Goal: Communication & Community: Answer question/provide support

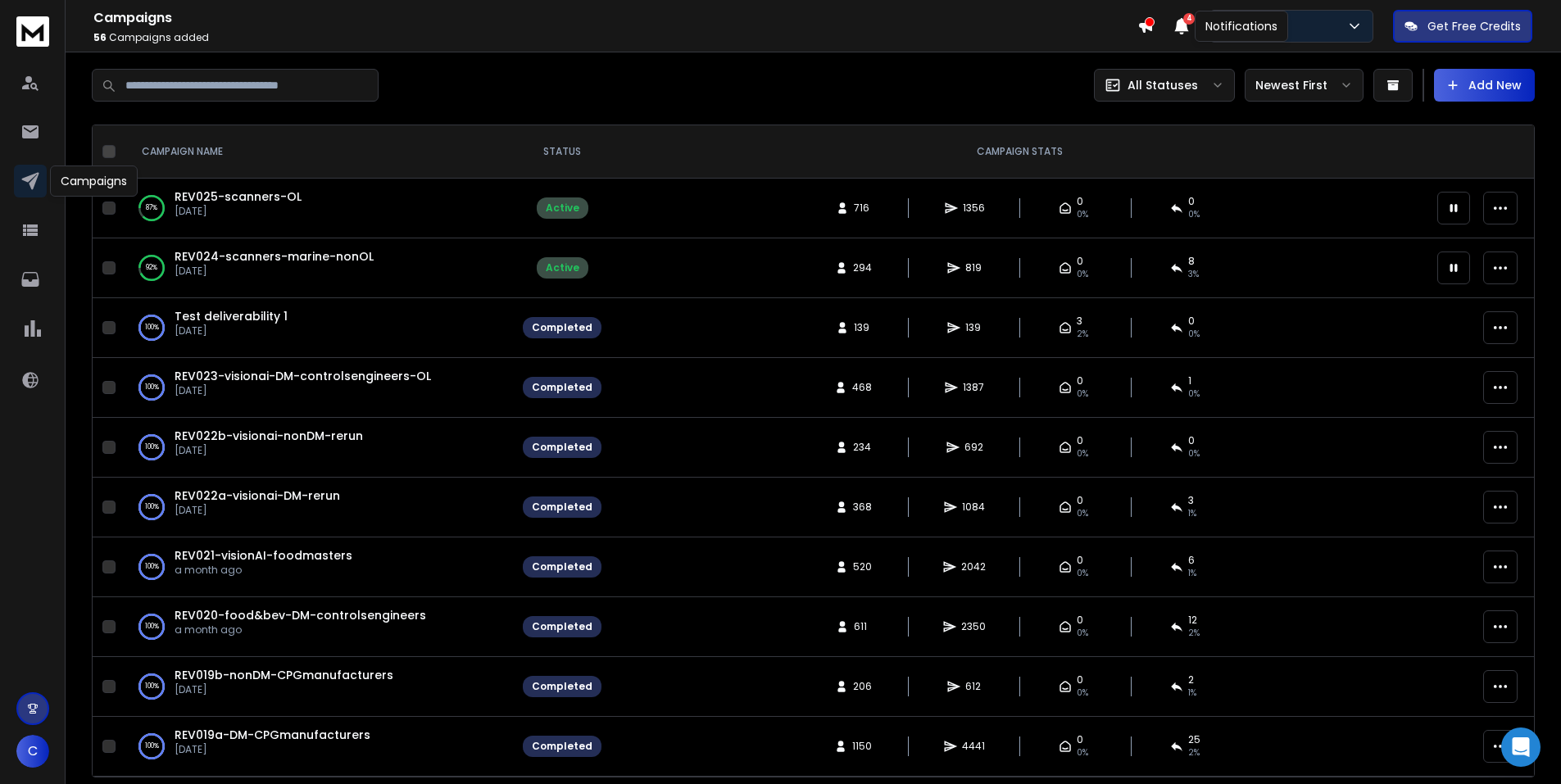
click at [1329, 16] on button "REV01" at bounding box center [1291, 25] width 164 height 32
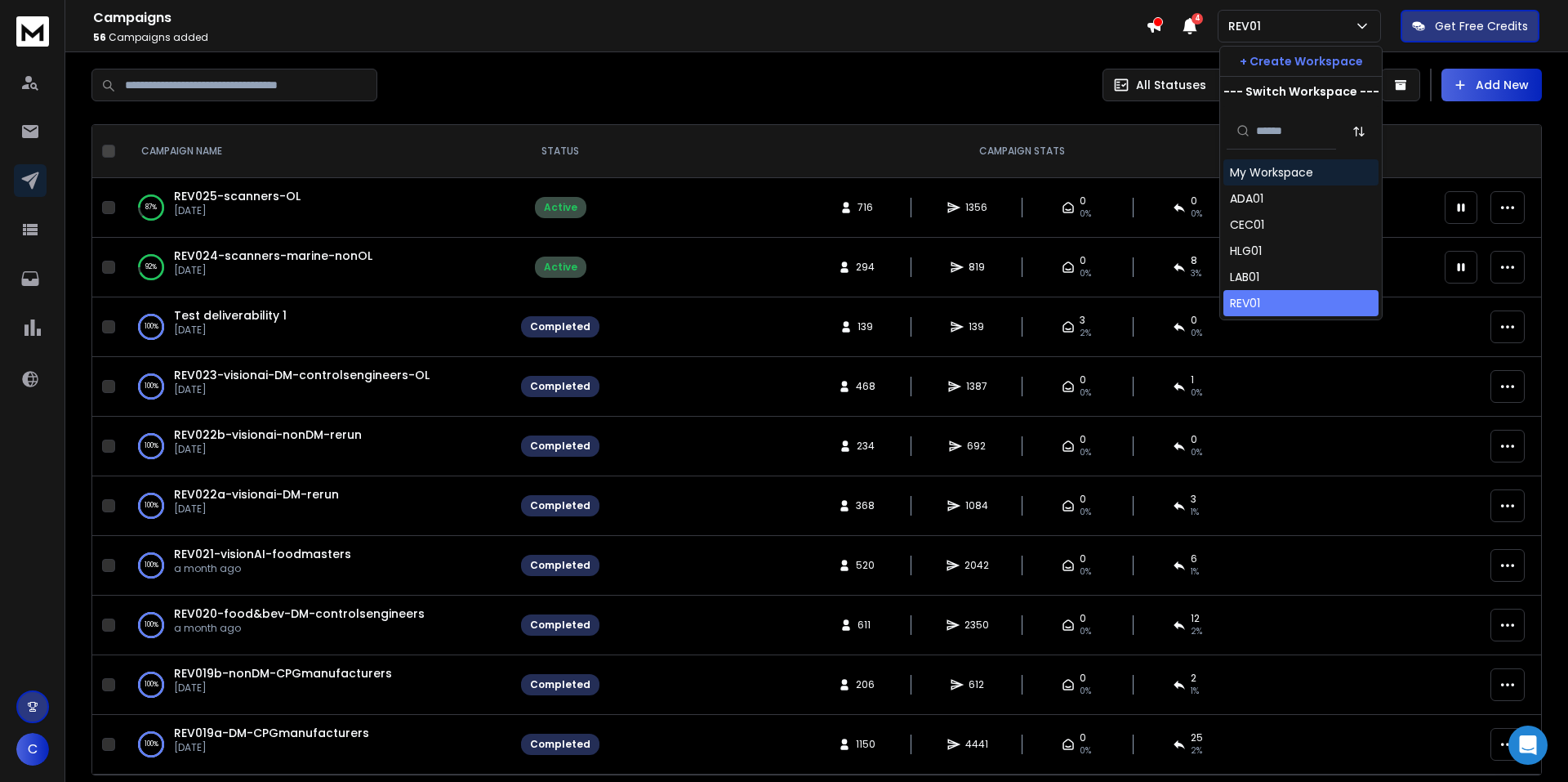
click at [1266, 173] on div "My Workspace" at bounding box center [1272, 172] width 84 height 17
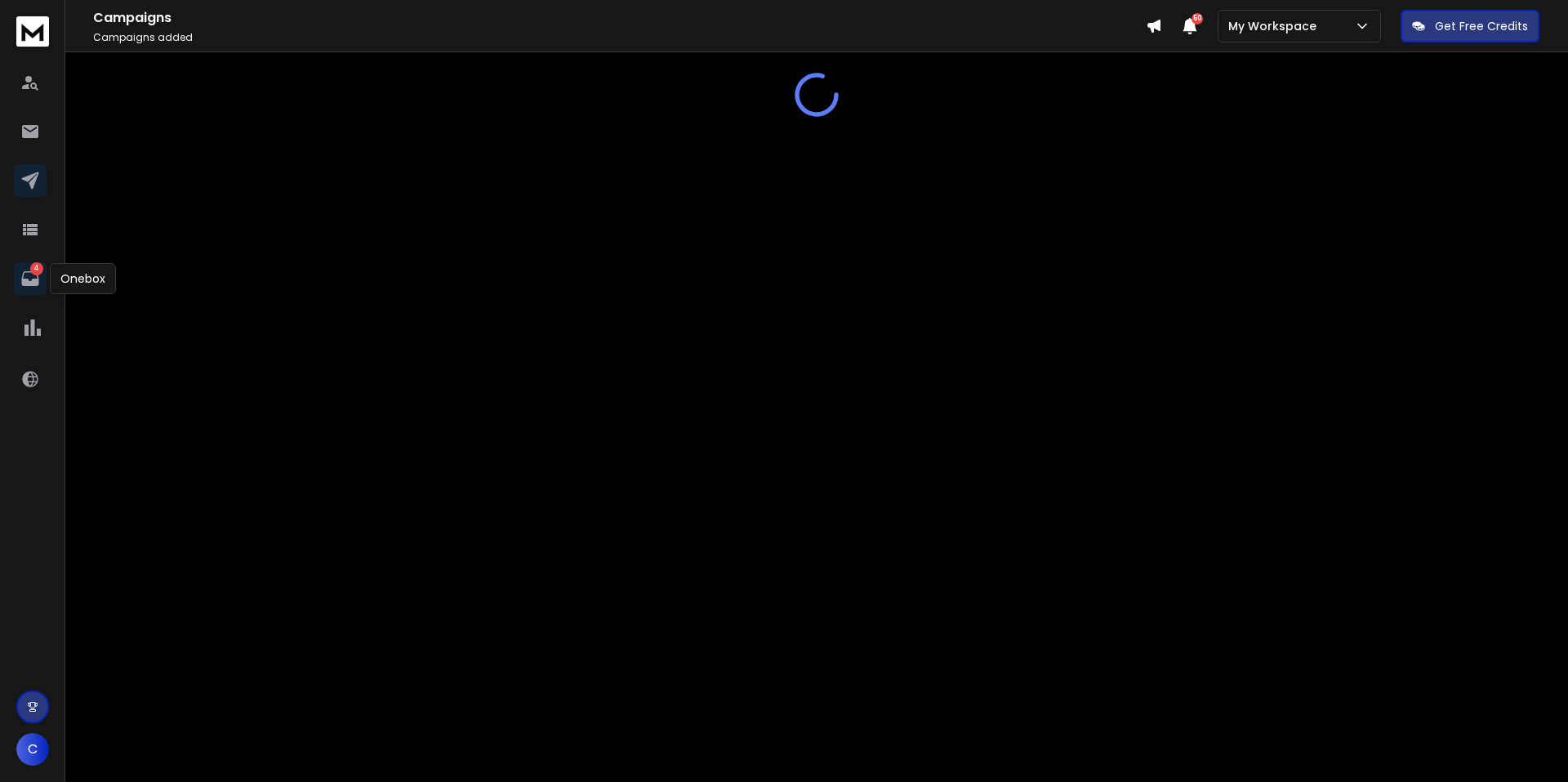
click at [30, 282] on icon at bounding box center [30, 278] width 17 height 15
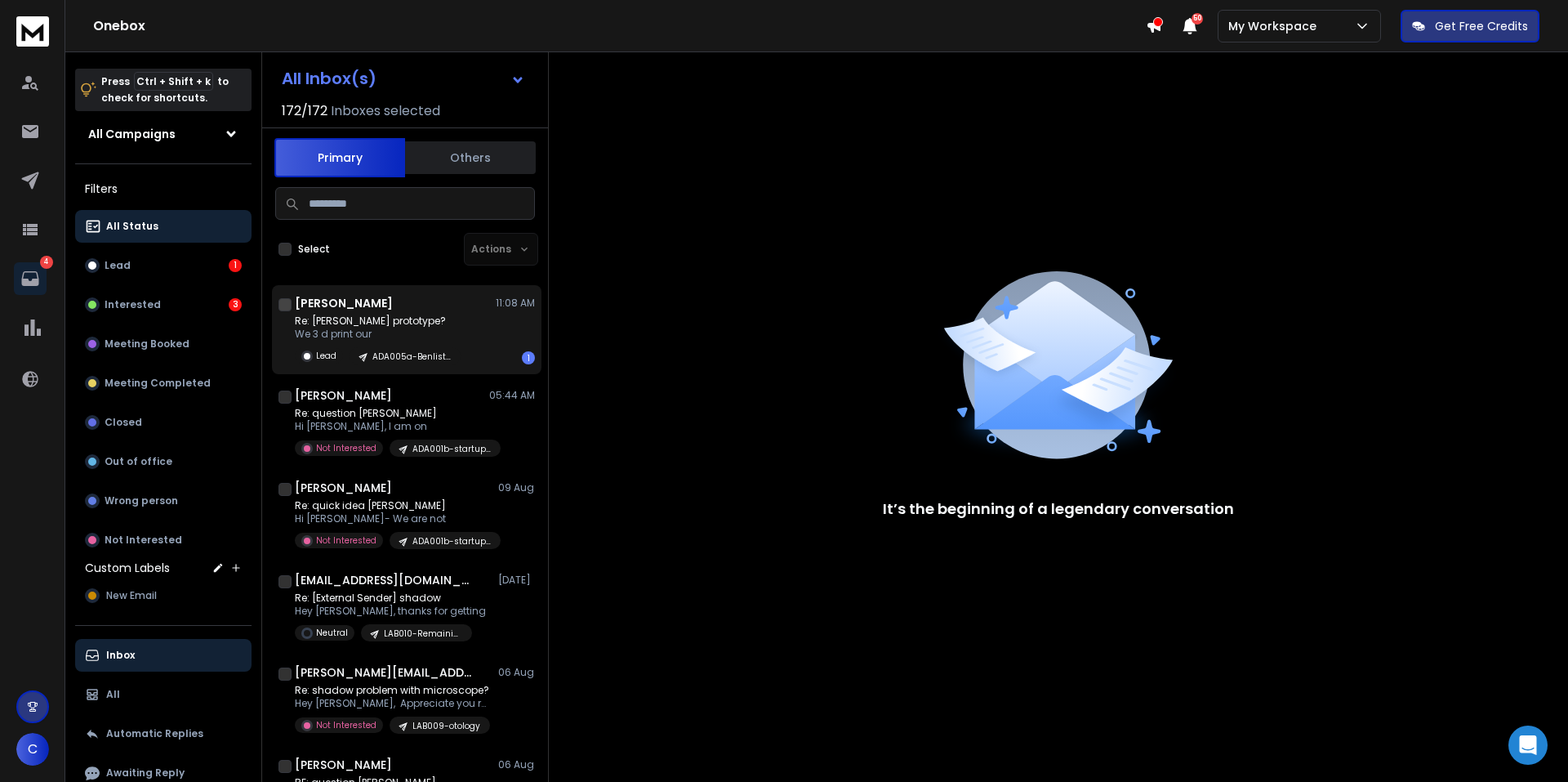
click at [394, 312] on div "bruce weeks 11:08 AM Re: Bruce prototype? We 3 d print our Lead ADA005a-Benlist…" at bounding box center [414, 330] width 240 height 70
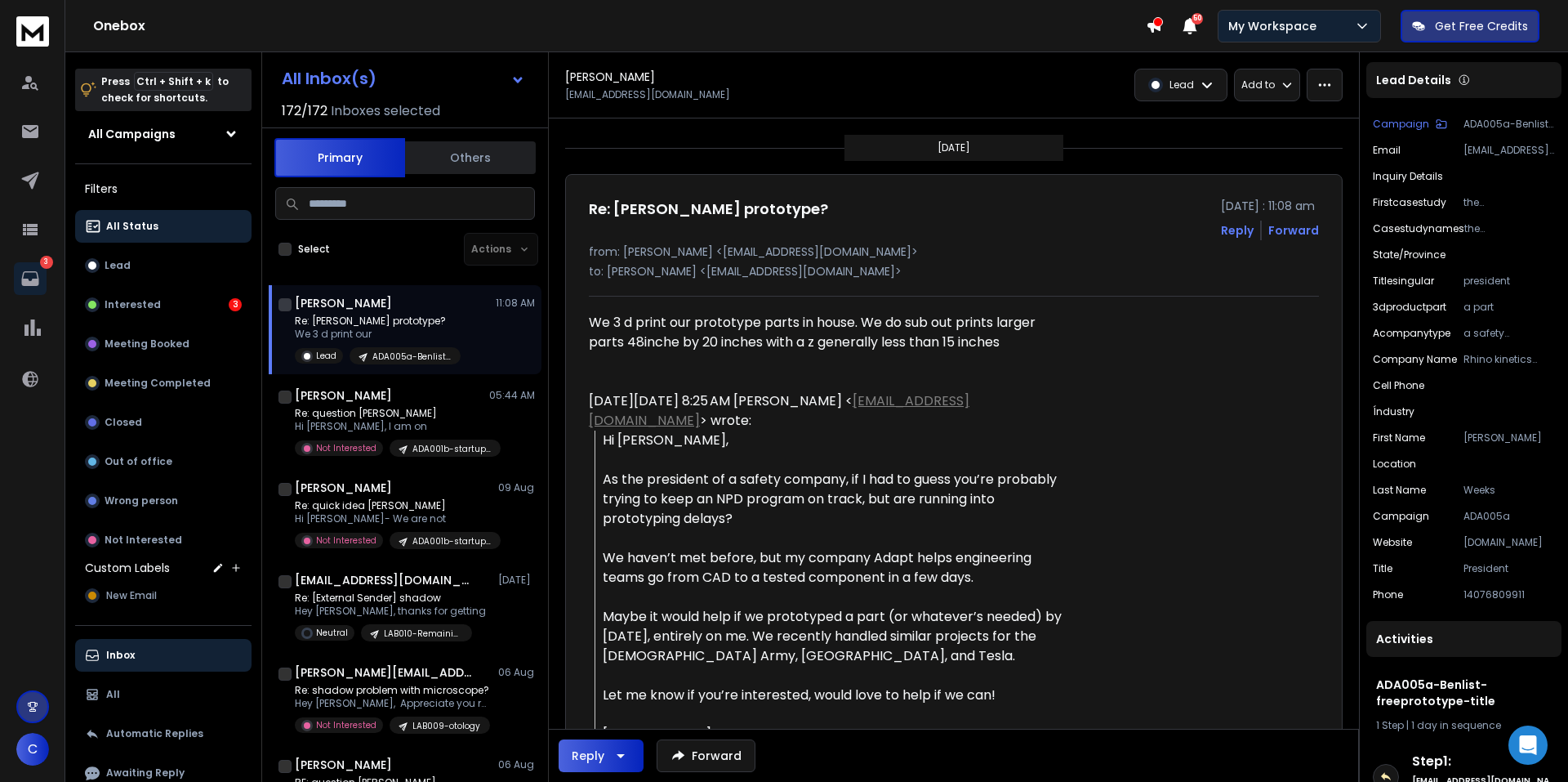
click at [1286, 31] on p "My Workspace" at bounding box center [1275, 26] width 95 height 17
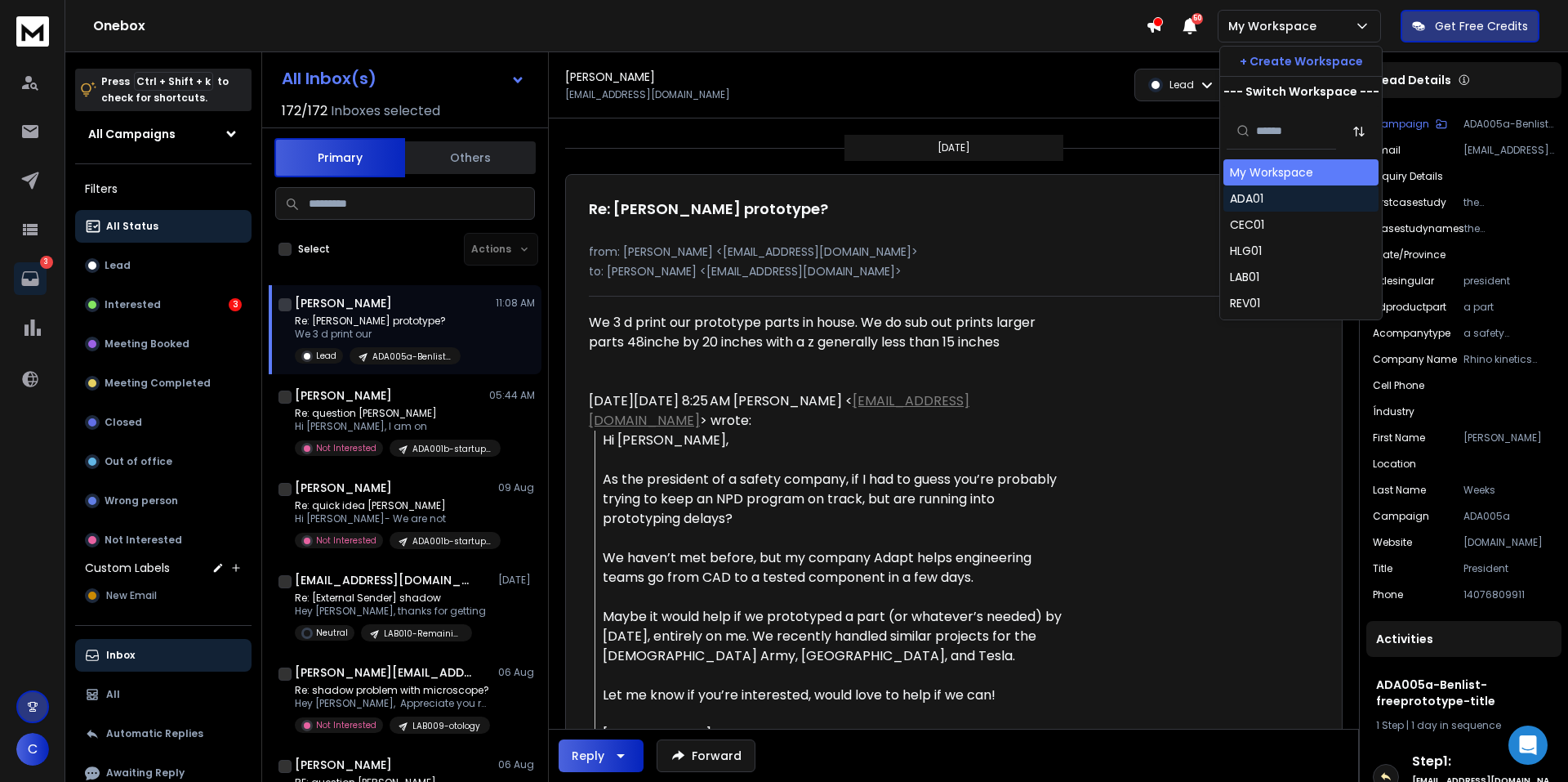
click at [1256, 201] on div "ADA01" at bounding box center [1246, 198] width 33 height 17
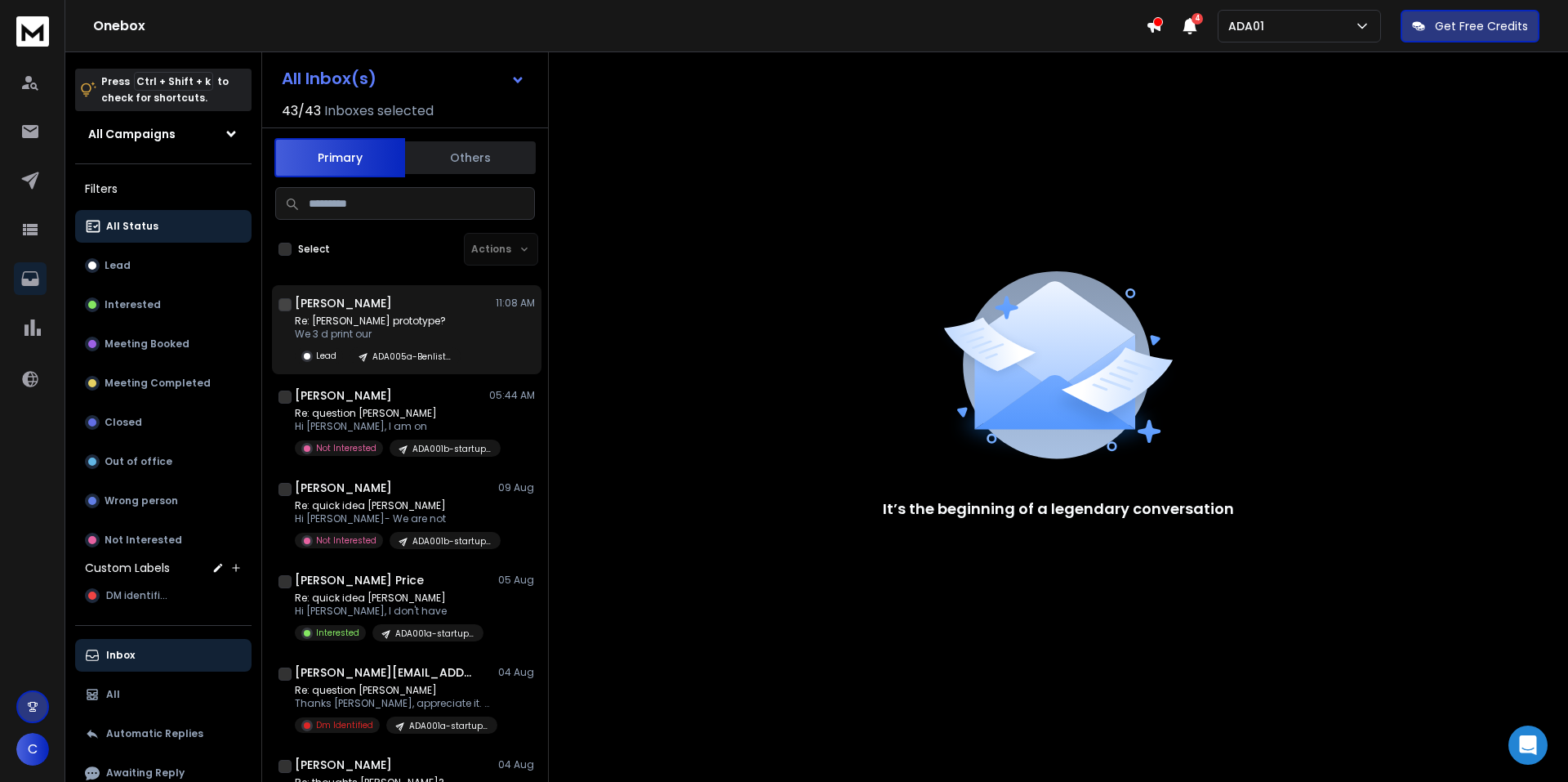
click at [413, 323] on p "Re: Bruce prototype?" at bounding box center [377, 321] width 166 height 13
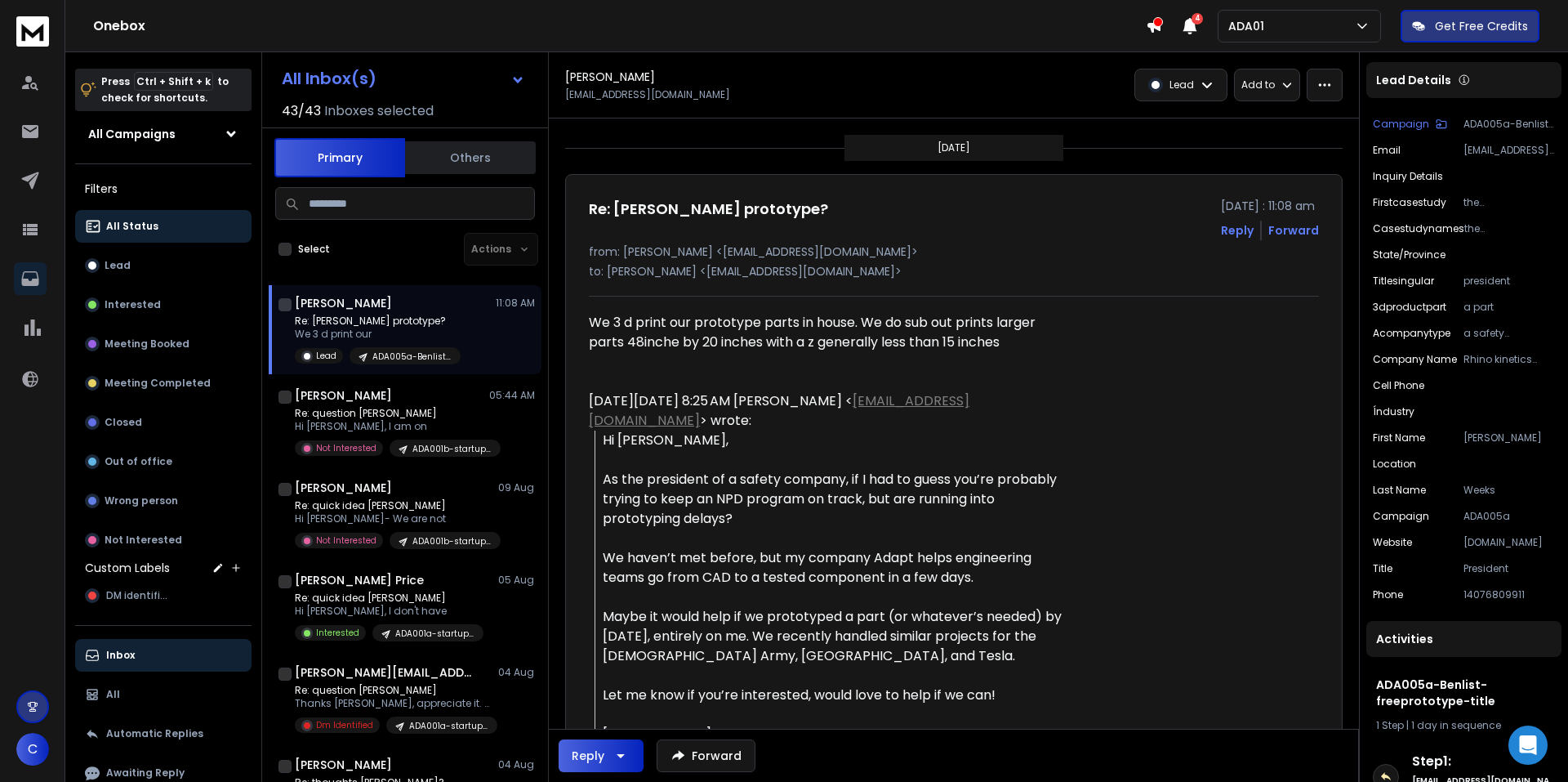
click at [1208, 81] on icon at bounding box center [1206, 85] width 13 height 13
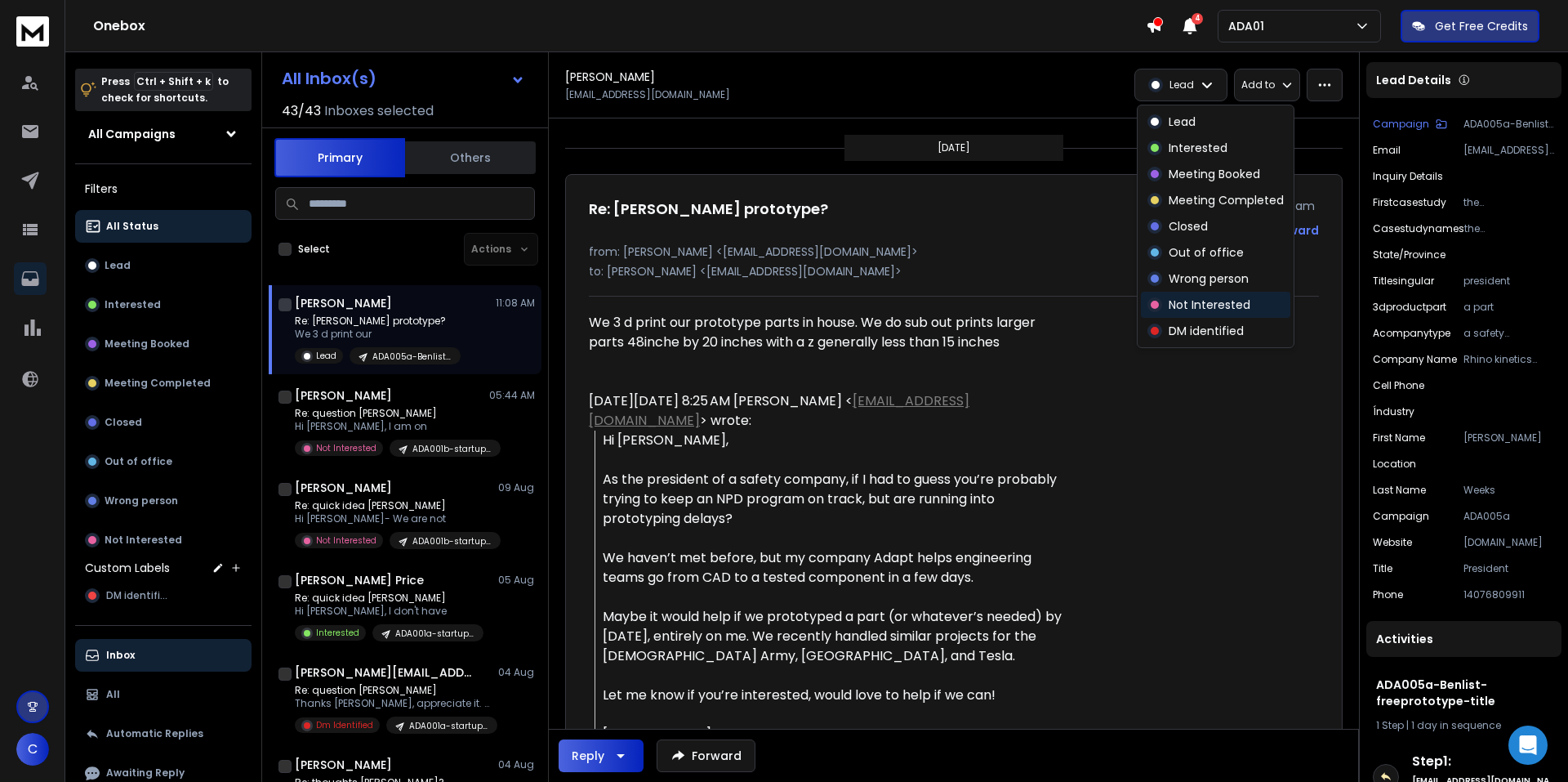
click at [1191, 303] on p "Not Interested" at bounding box center [1210, 304] width 82 height 17
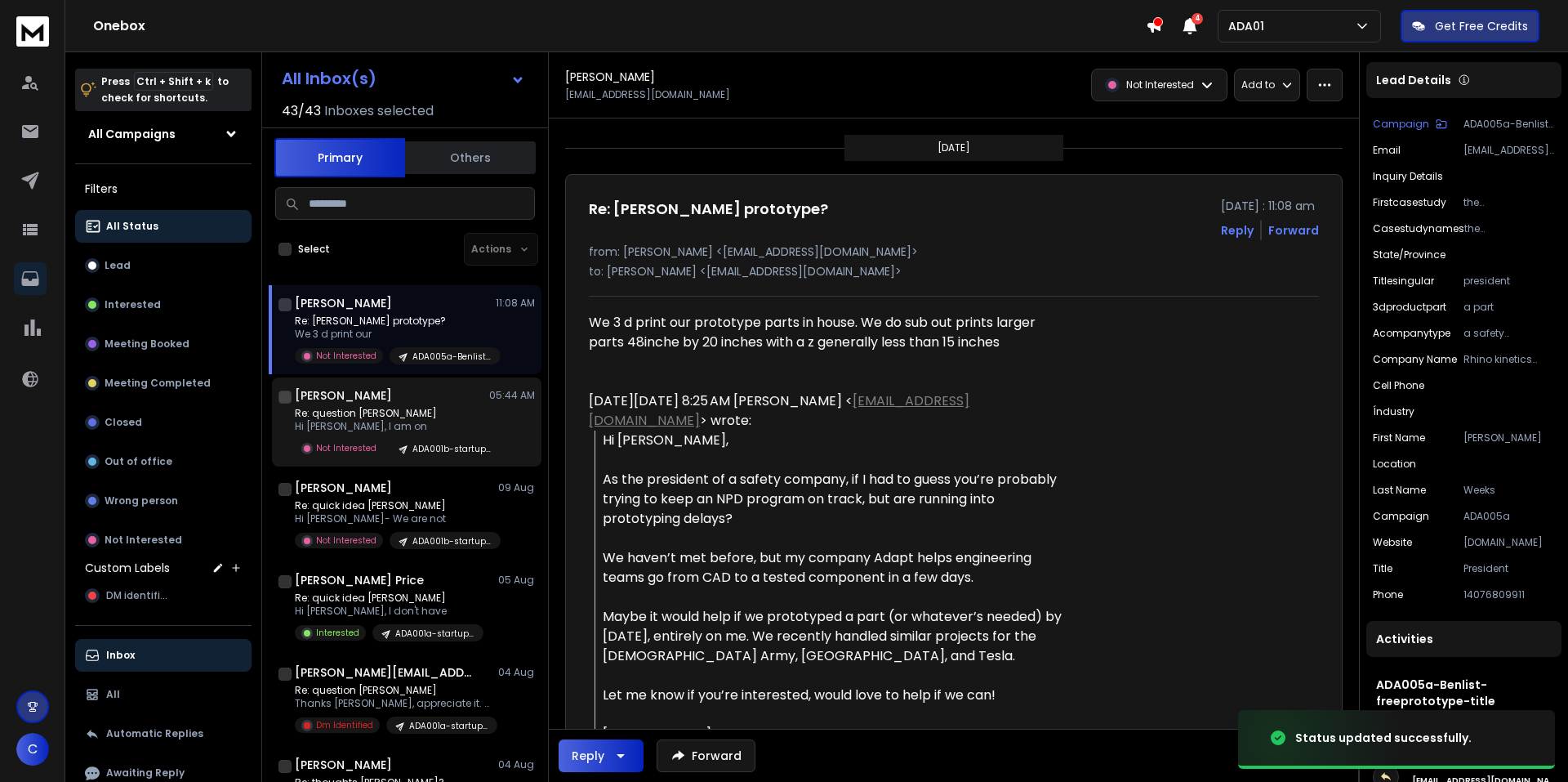
click at [402, 415] on p "Re: question [PERSON_NAME]" at bounding box center [392, 413] width 196 height 13
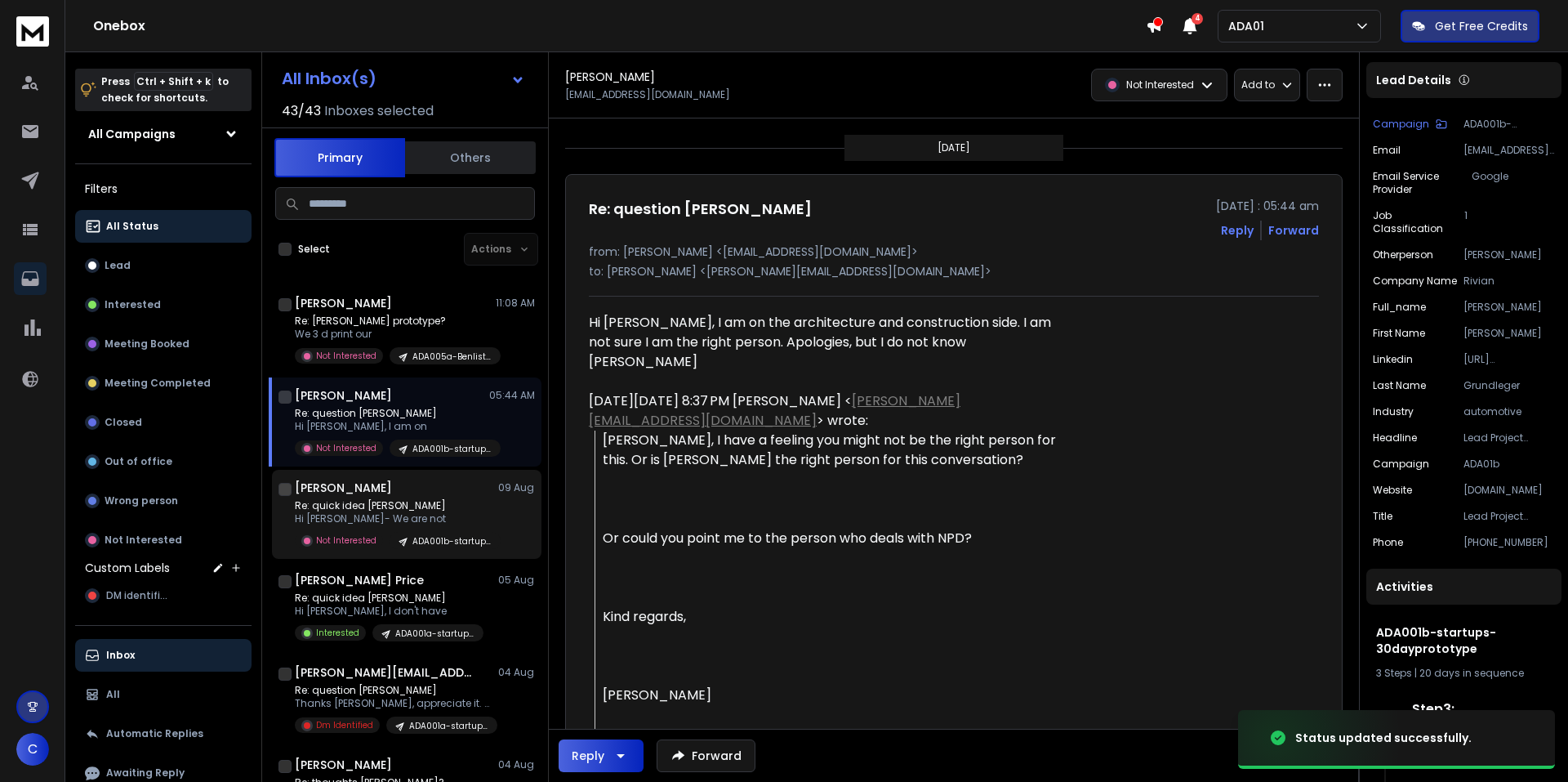
click at [344, 487] on h1 "[PERSON_NAME]" at bounding box center [343, 487] width 97 height 17
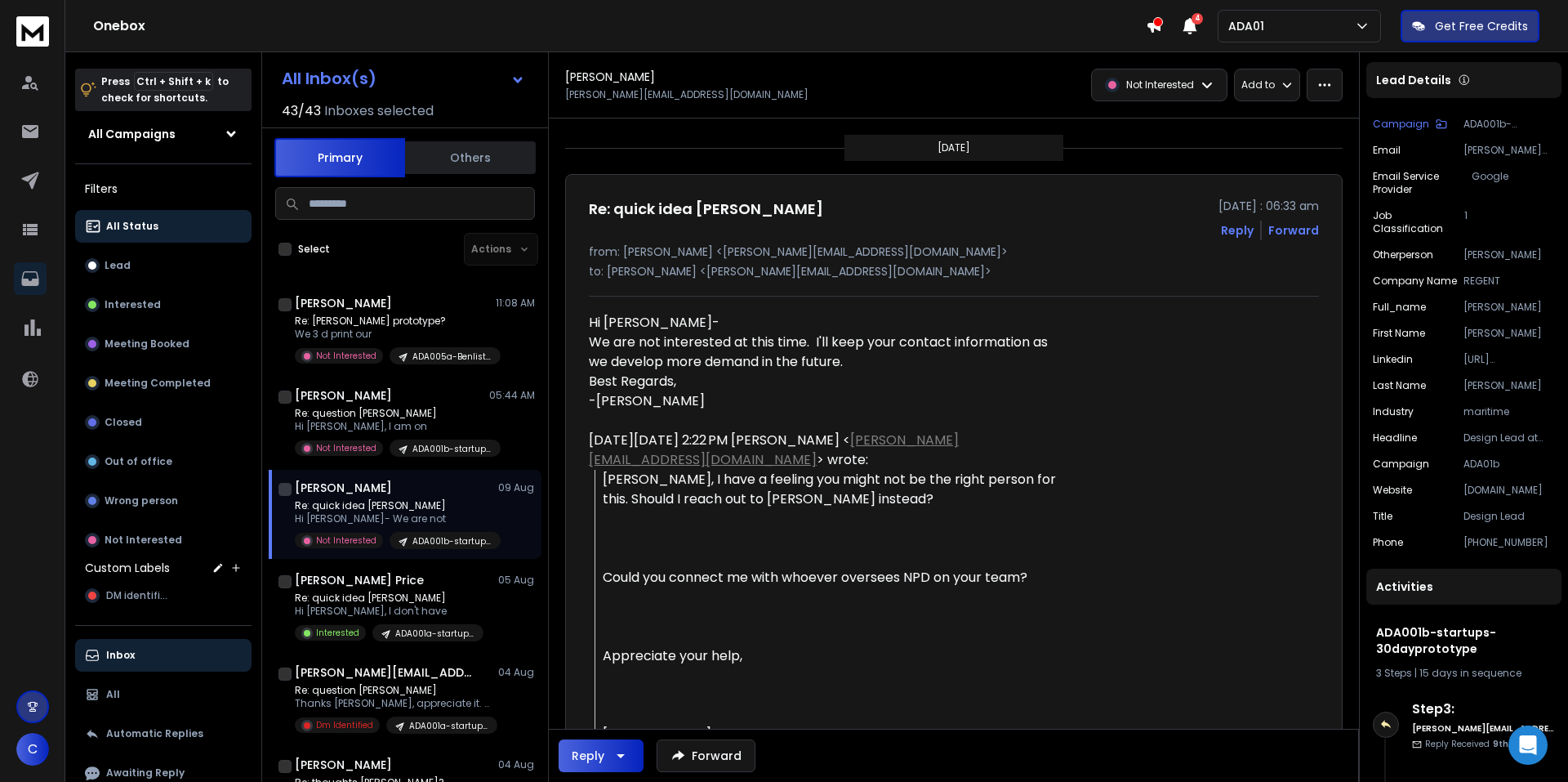
click at [1471, 304] on p "William Baker" at bounding box center [1509, 307] width 92 height 13
click at [1493, 147] on p "bryan@regentcraft.com" at bounding box center [1509, 150] width 92 height 13
click at [1471, 275] on p "REGENT" at bounding box center [1509, 281] width 92 height 13
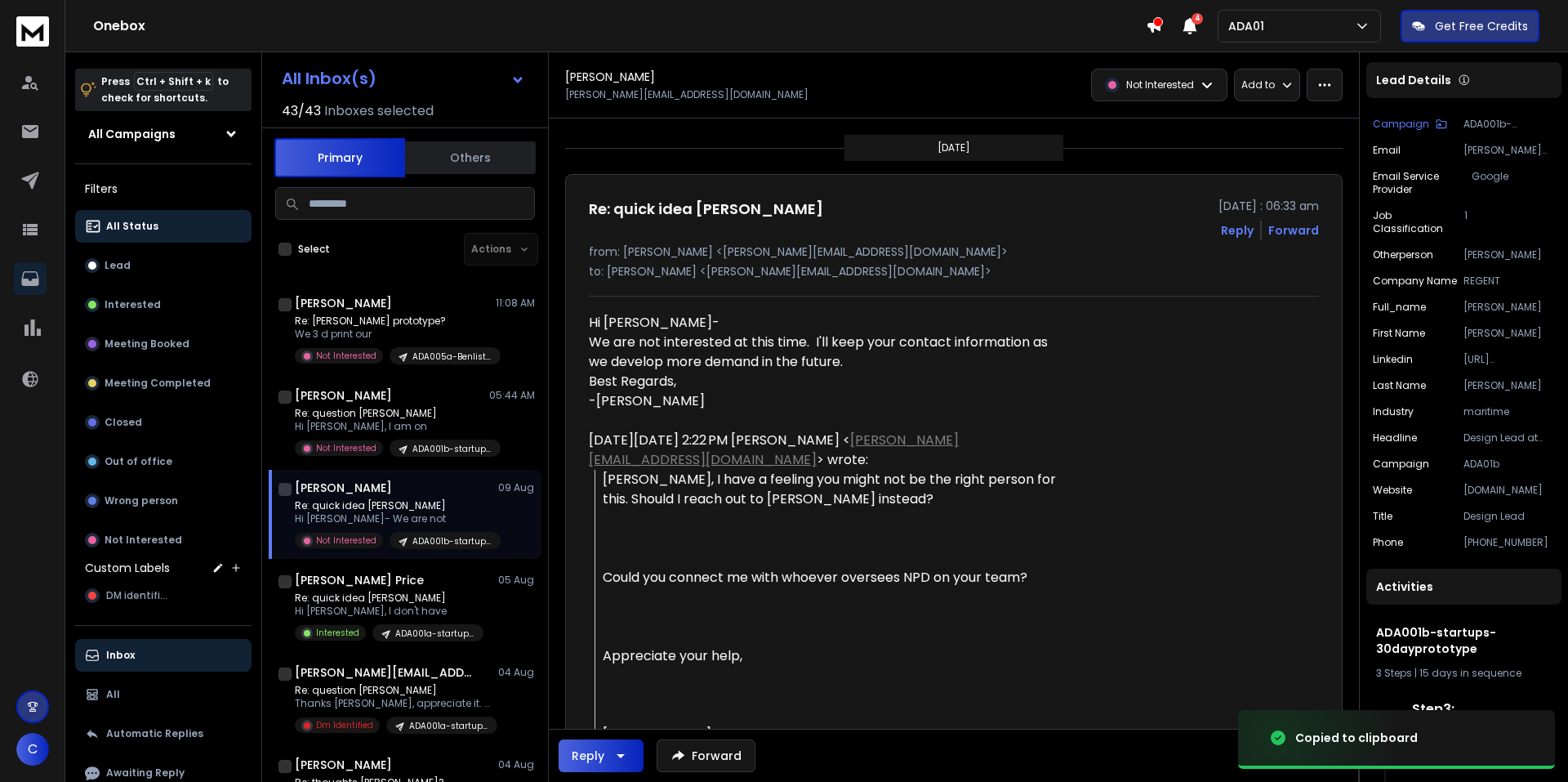
click at [1490, 514] on p "Design Lead" at bounding box center [1509, 516] width 92 height 13
click at [1519, 542] on p "+1 401-522-9946" at bounding box center [1509, 542] width 92 height 13
click at [1490, 350] on div "Campaign ADA001b-startups-30dayprototype Email bryan@regentcraft.com email serv…" at bounding box center [1463, 333] width 195 height 471
click at [1485, 357] on p "http://www.linkedin.com/in/william-bryan-baker-b7114014a" at bounding box center [1509, 359] width 92 height 13
click at [1485, 490] on p "regentcraft.com" at bounding box center [1509, 490] width 92 height 13
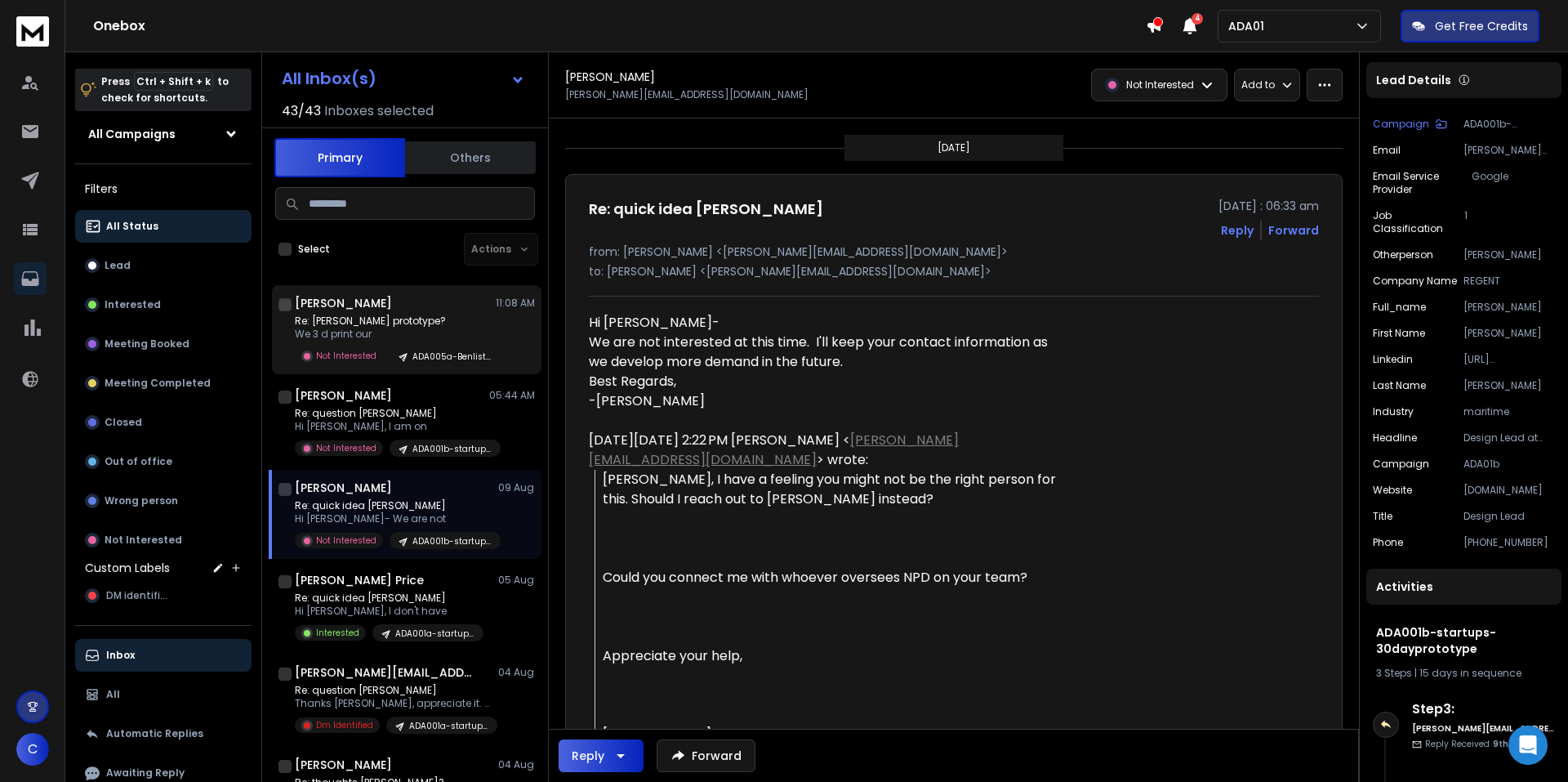
click at [323, 316] on p "Re: [PERSON_NAME] prototype?" at bounding box center [392, 321] width 196 height 13
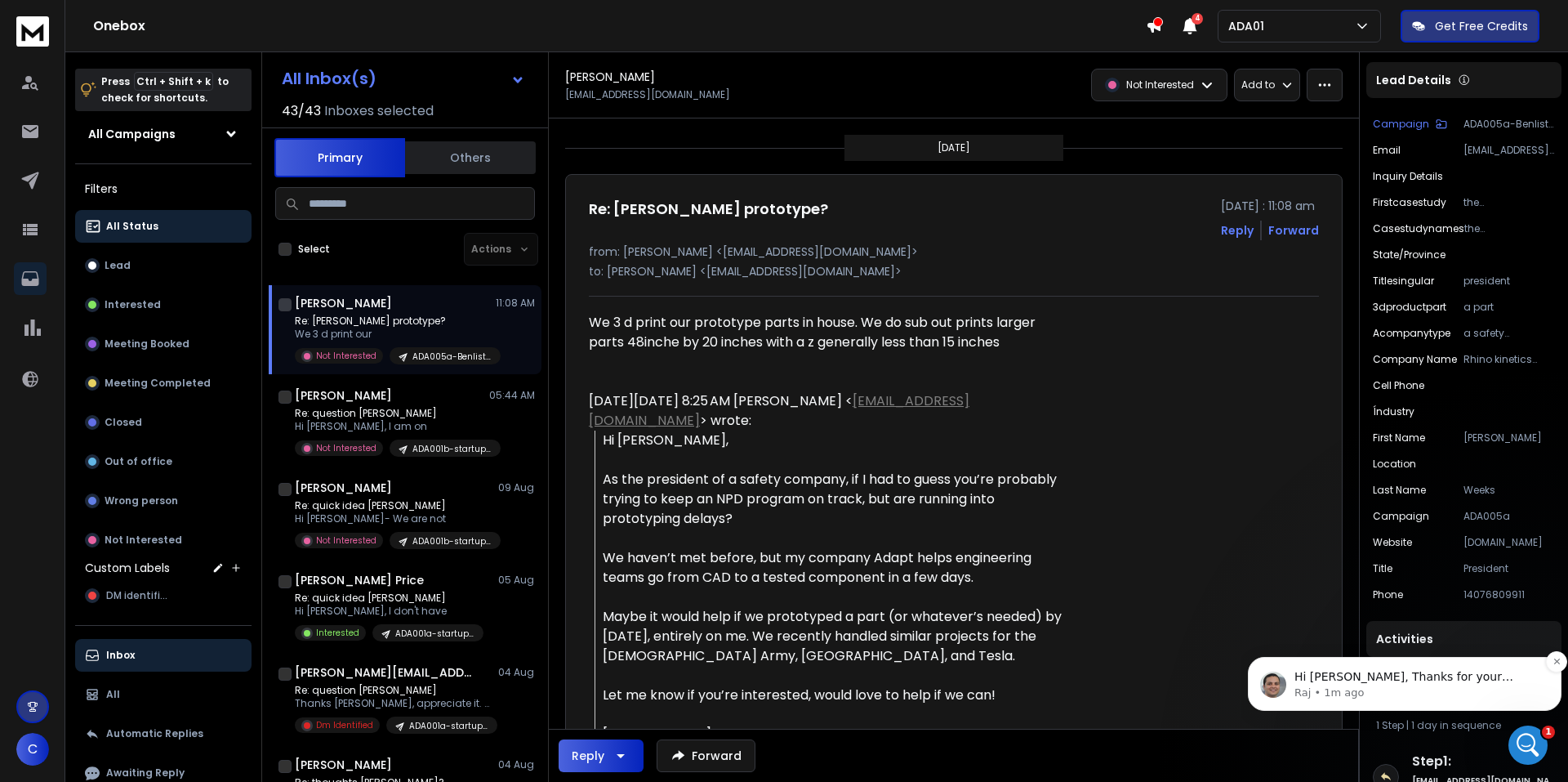
click at [1439, 683] on p "Hi Christian, Thanks for your patience. I wanted to let you know that our tech …" at bounding box center [1417, 677] width 247 height 17
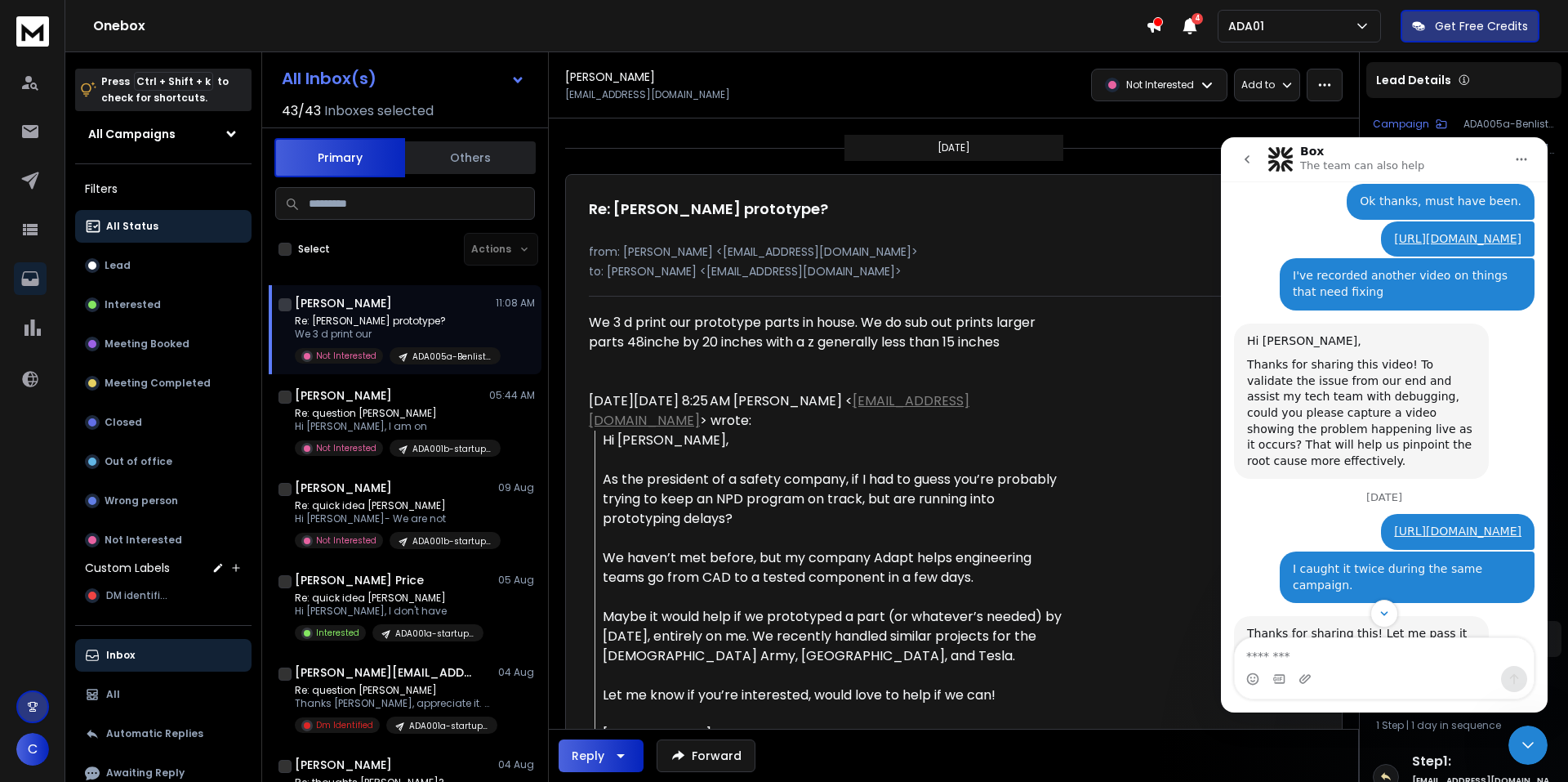
scroll to position [12396, 0]
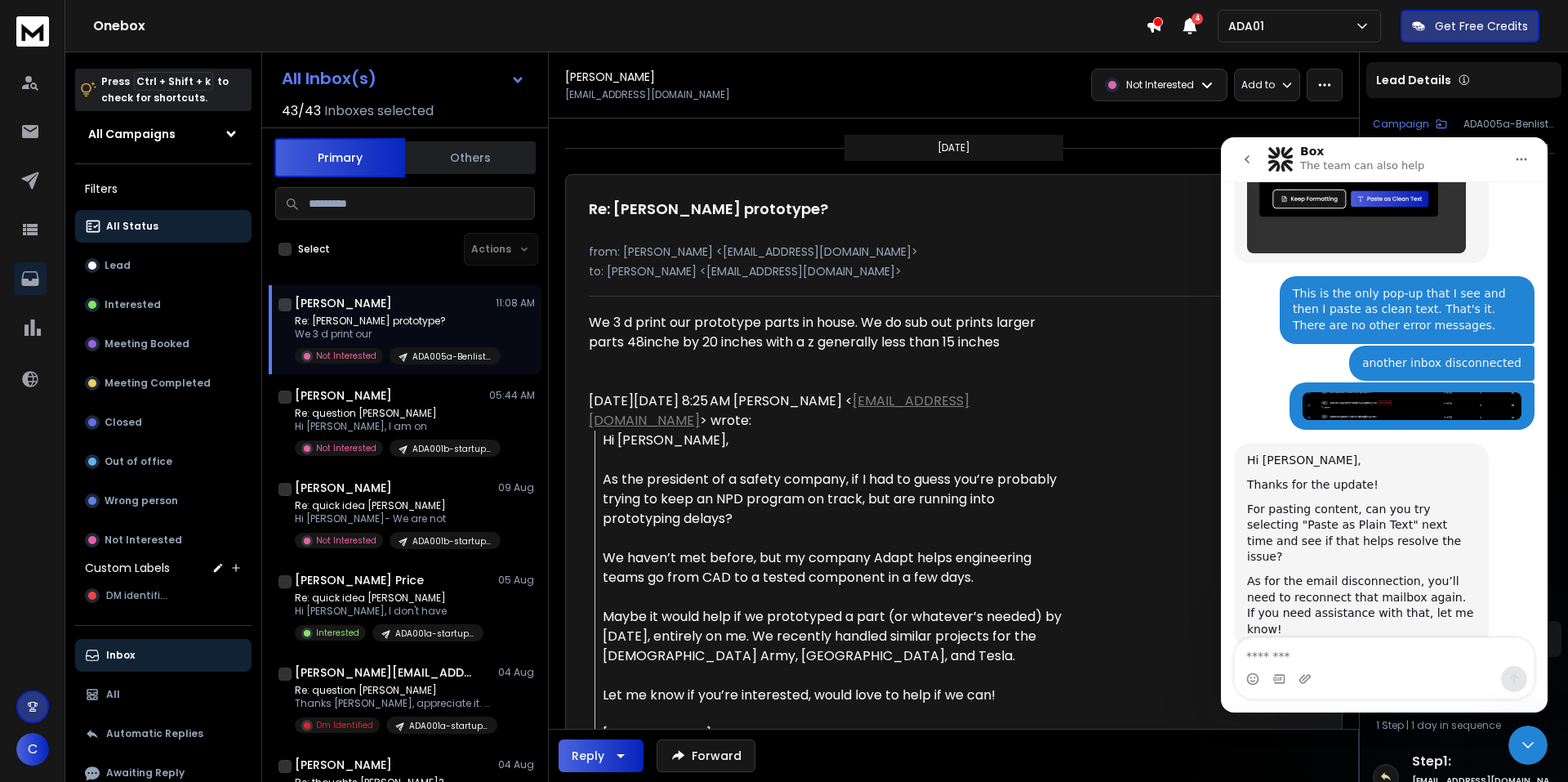
click at [1351, 647] on textarea "Message…" at bounding box center [1384, 652] width 299 height 28
type textarea "**********"
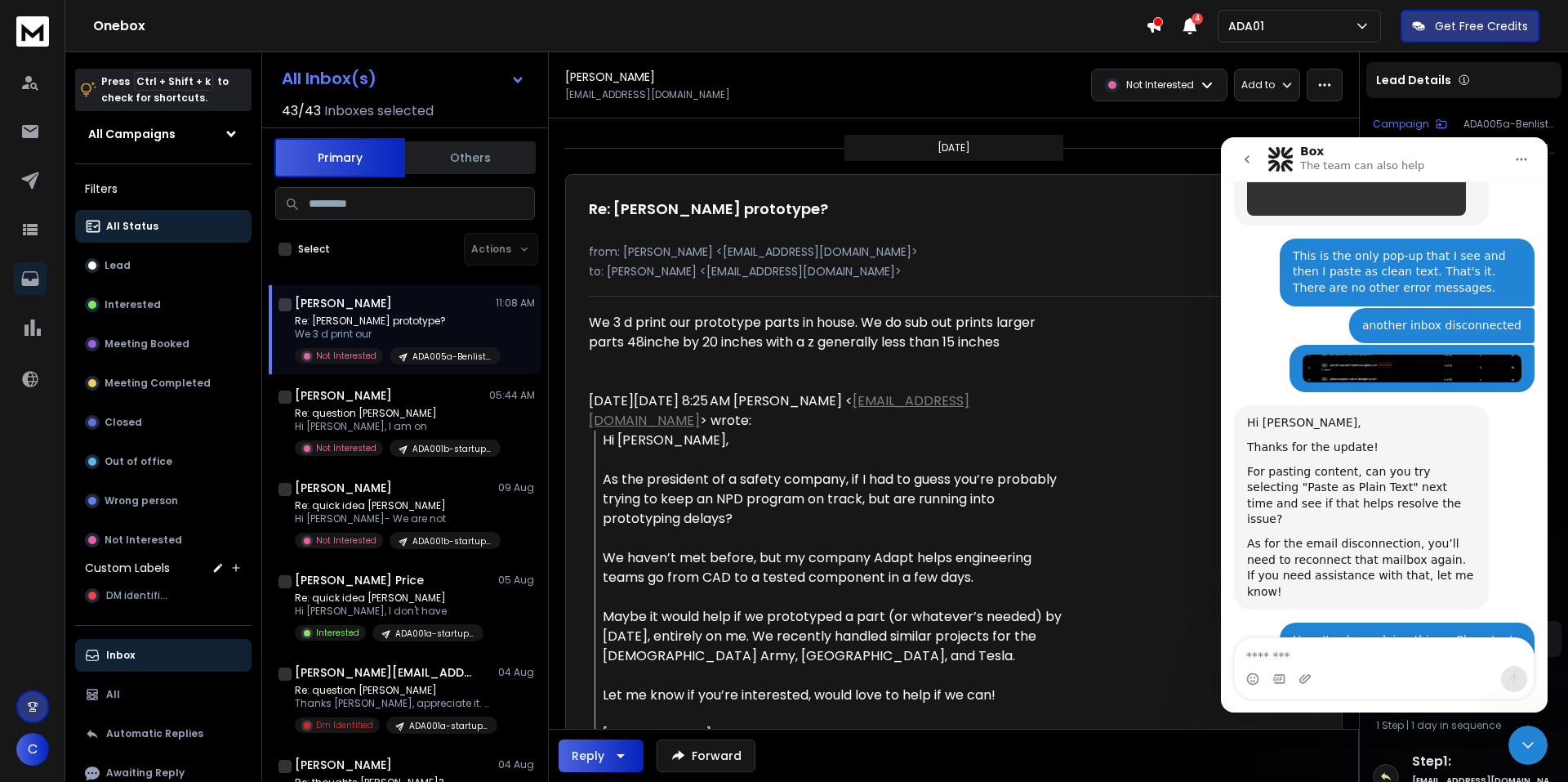
scroll to position [12418, 0]
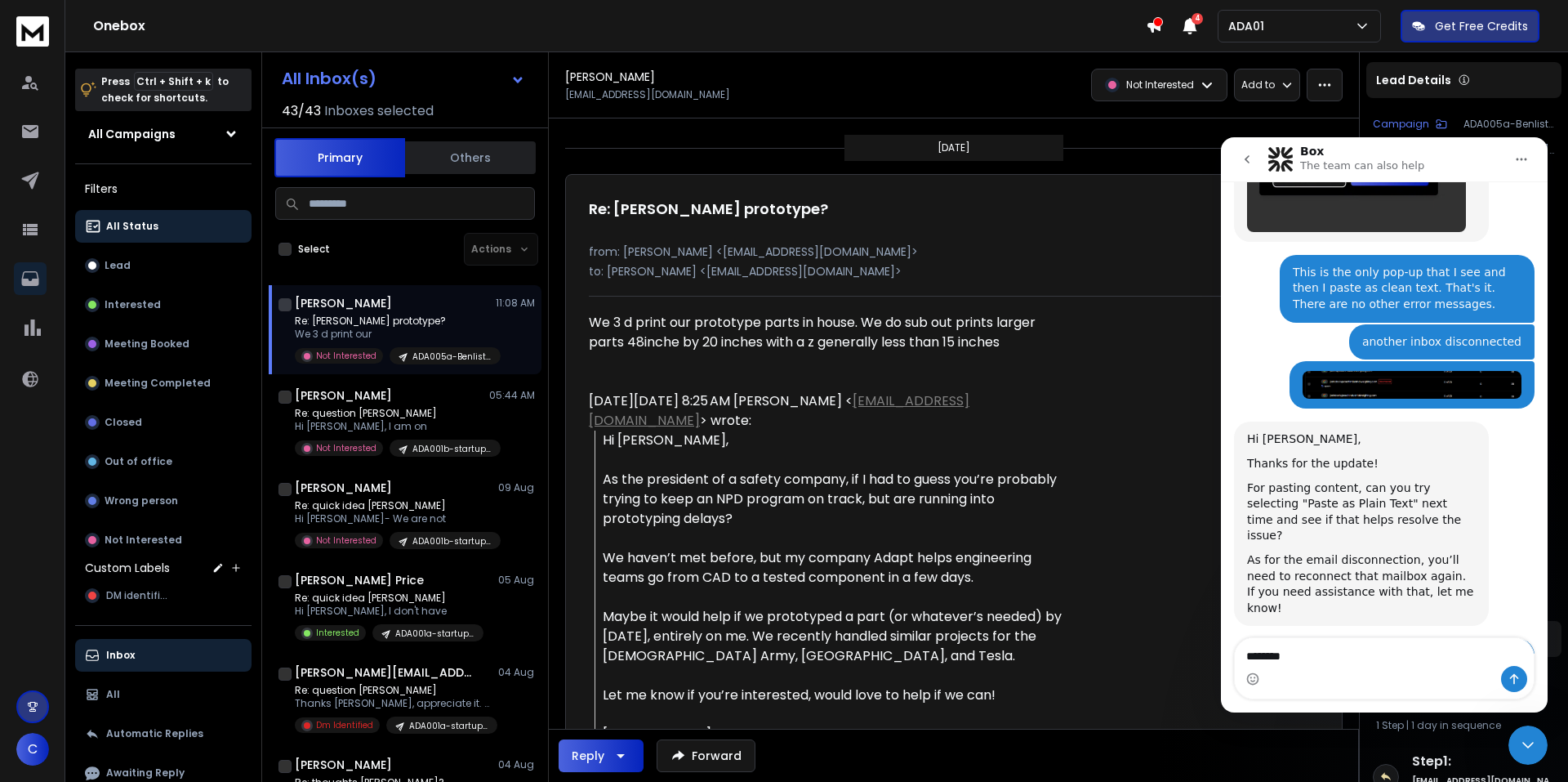
type textarea "*********"
type textarea "*"
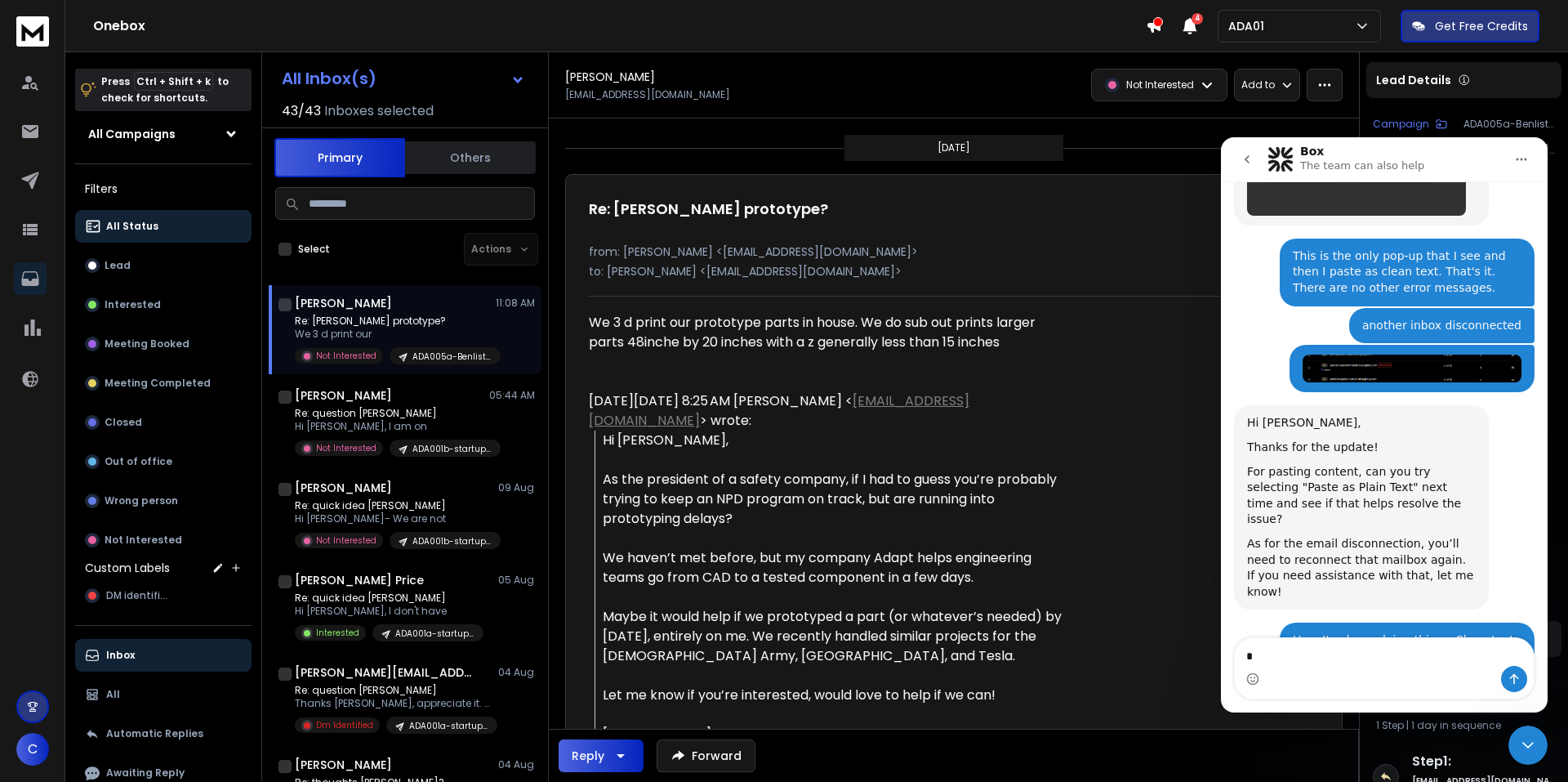
scroll to position [12455, 0]
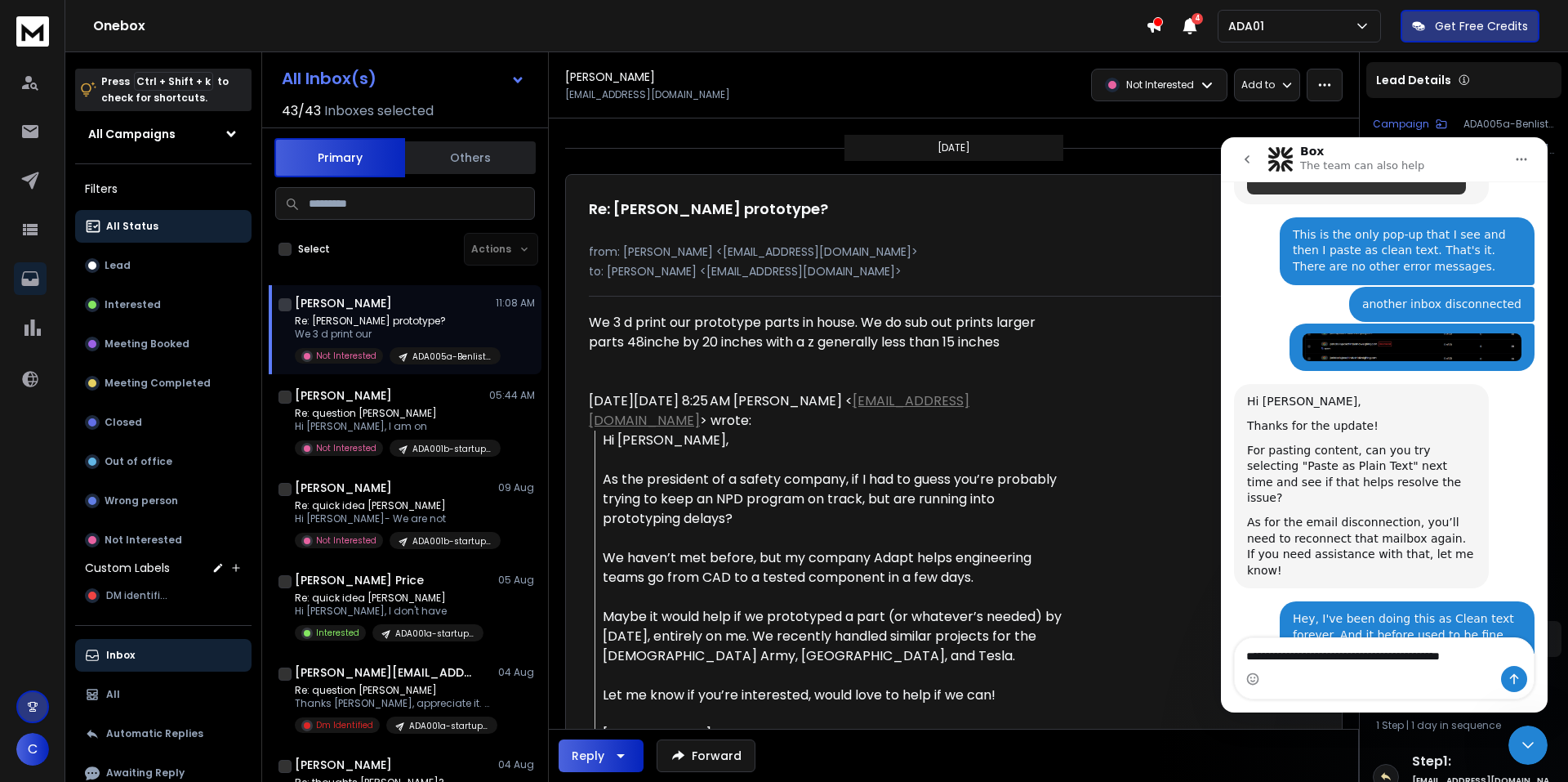
type textarea "**********"
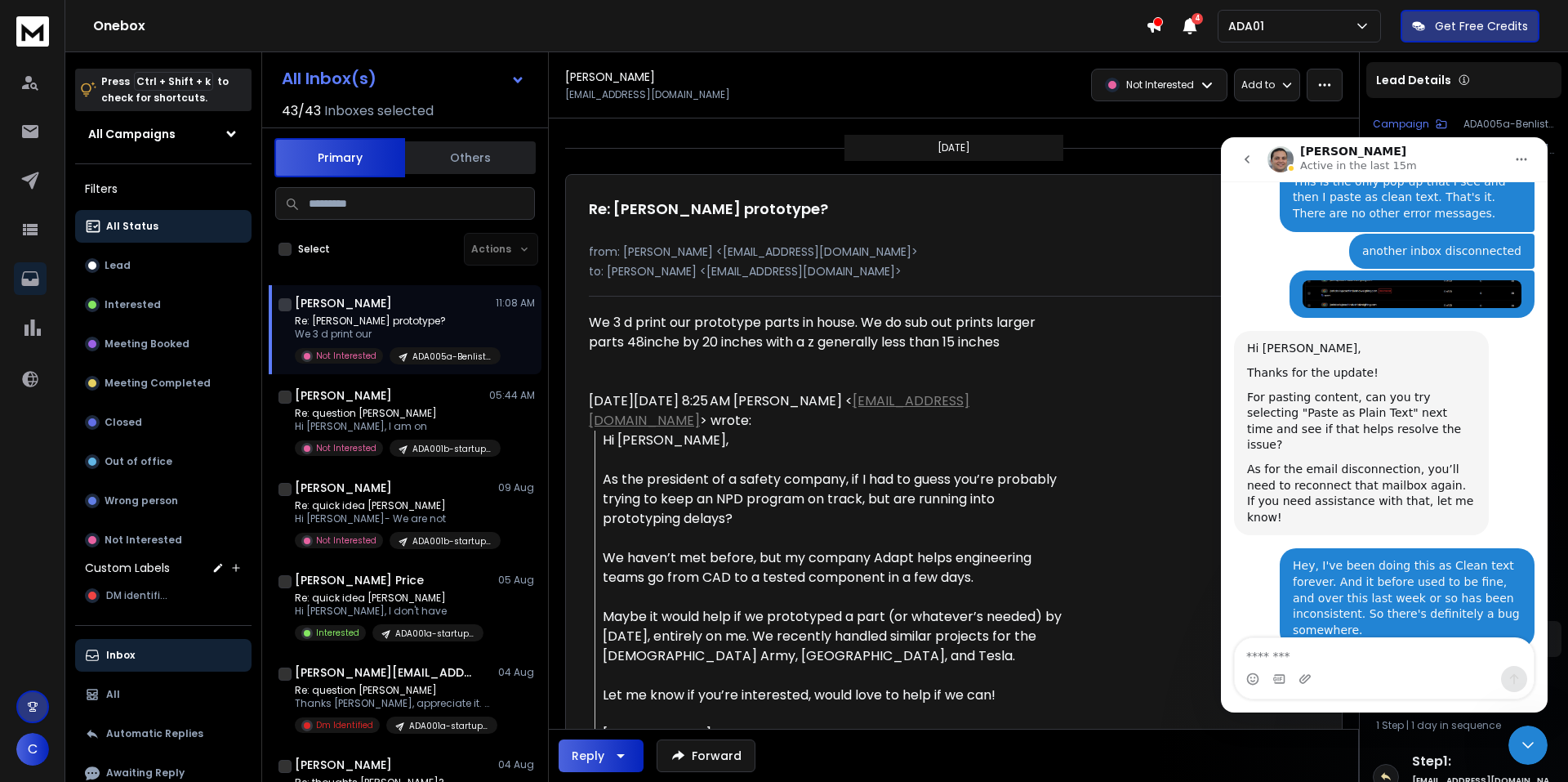
click at [1526, 737] on icon "Close Intercom Messenger" at bounding box center [1528, 745] width 19 height 19
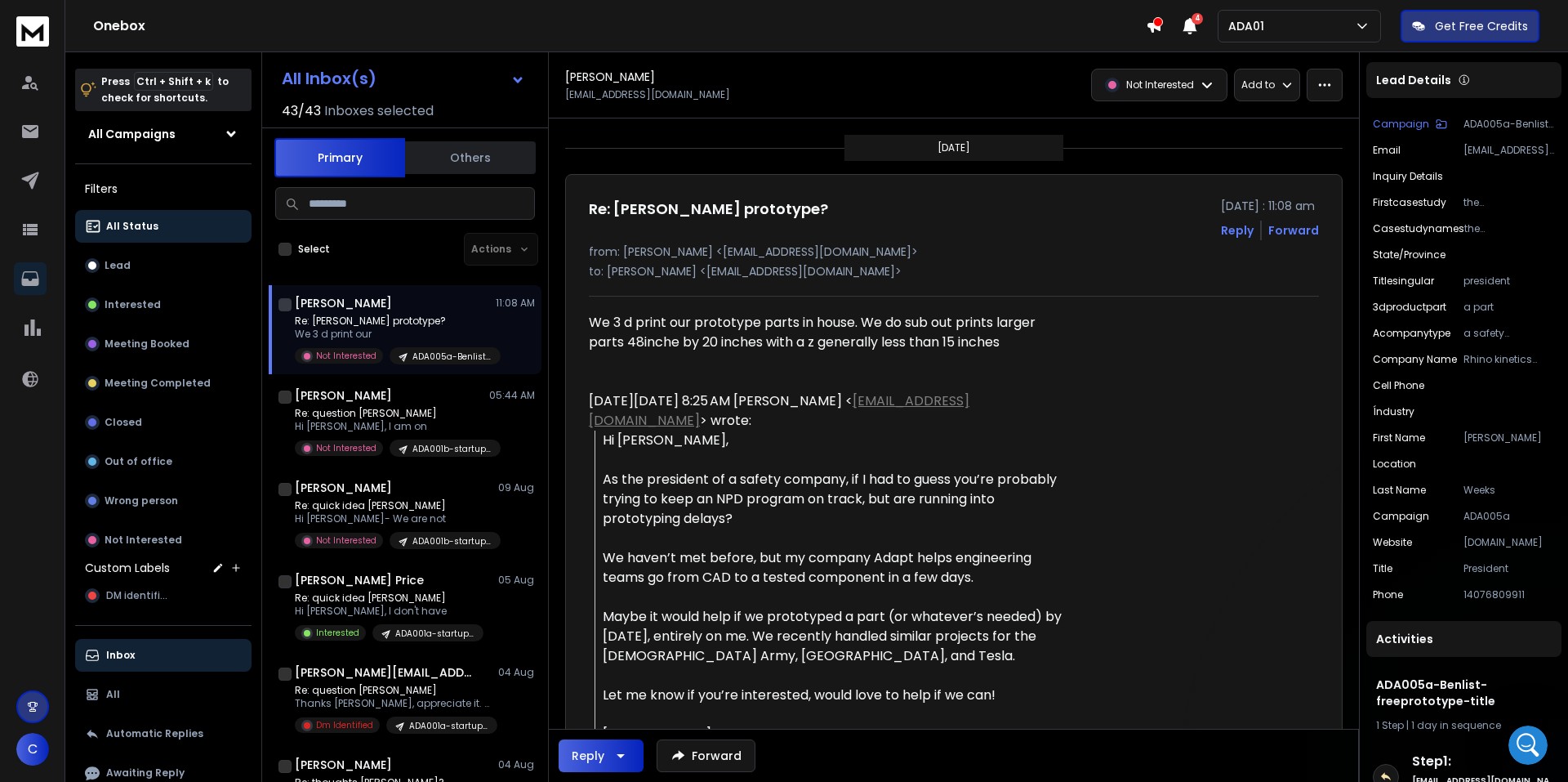
scroll to position [0, 0]
click at [1143, 70] on div "Not Interested" at bounding box center [1159, 85] width 135 height 31
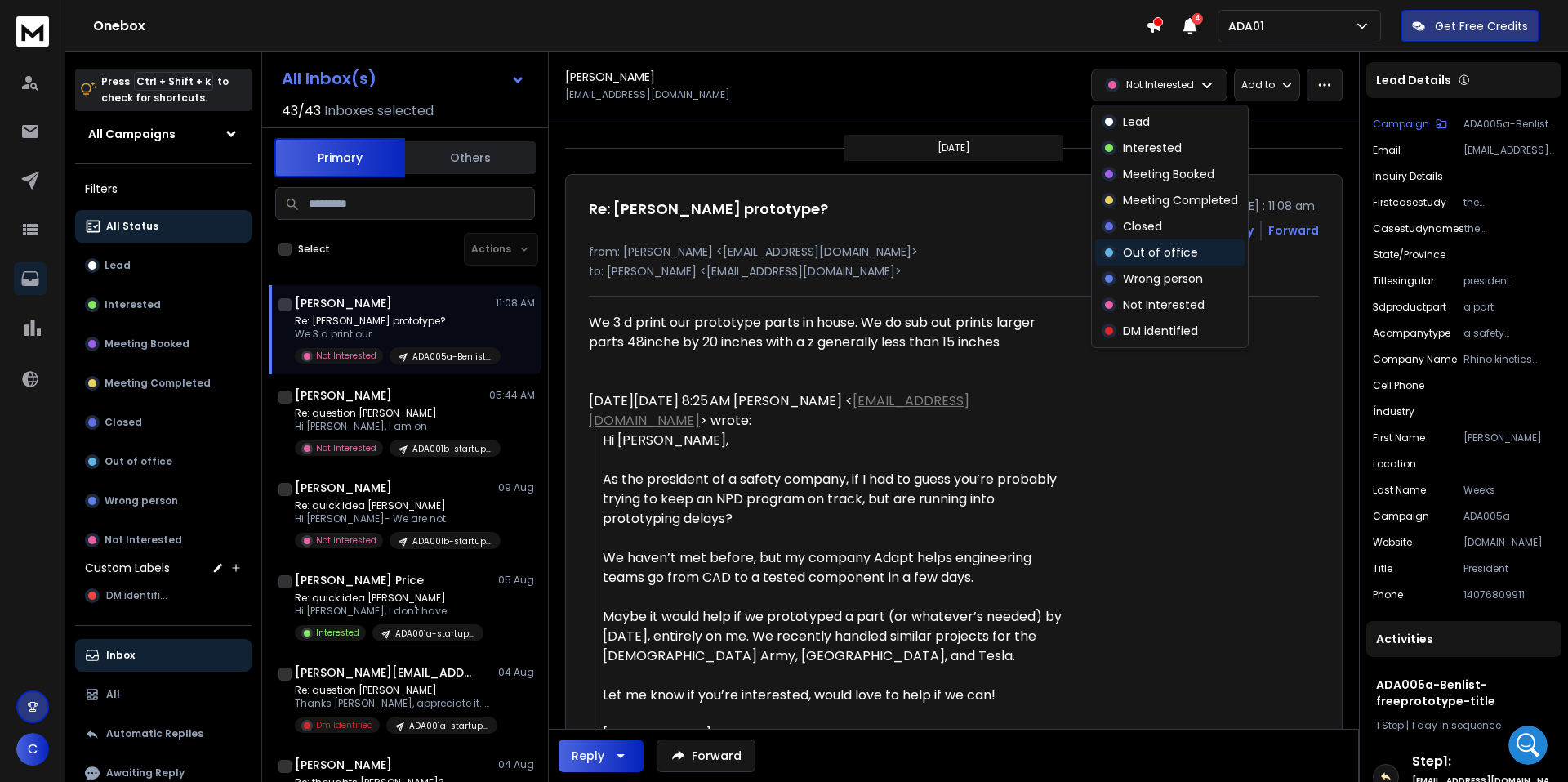
scroll to position [12509, 0]
click at [1149, 144] on p "Interested" at bounding box center [1151, 147] width 58 height 17
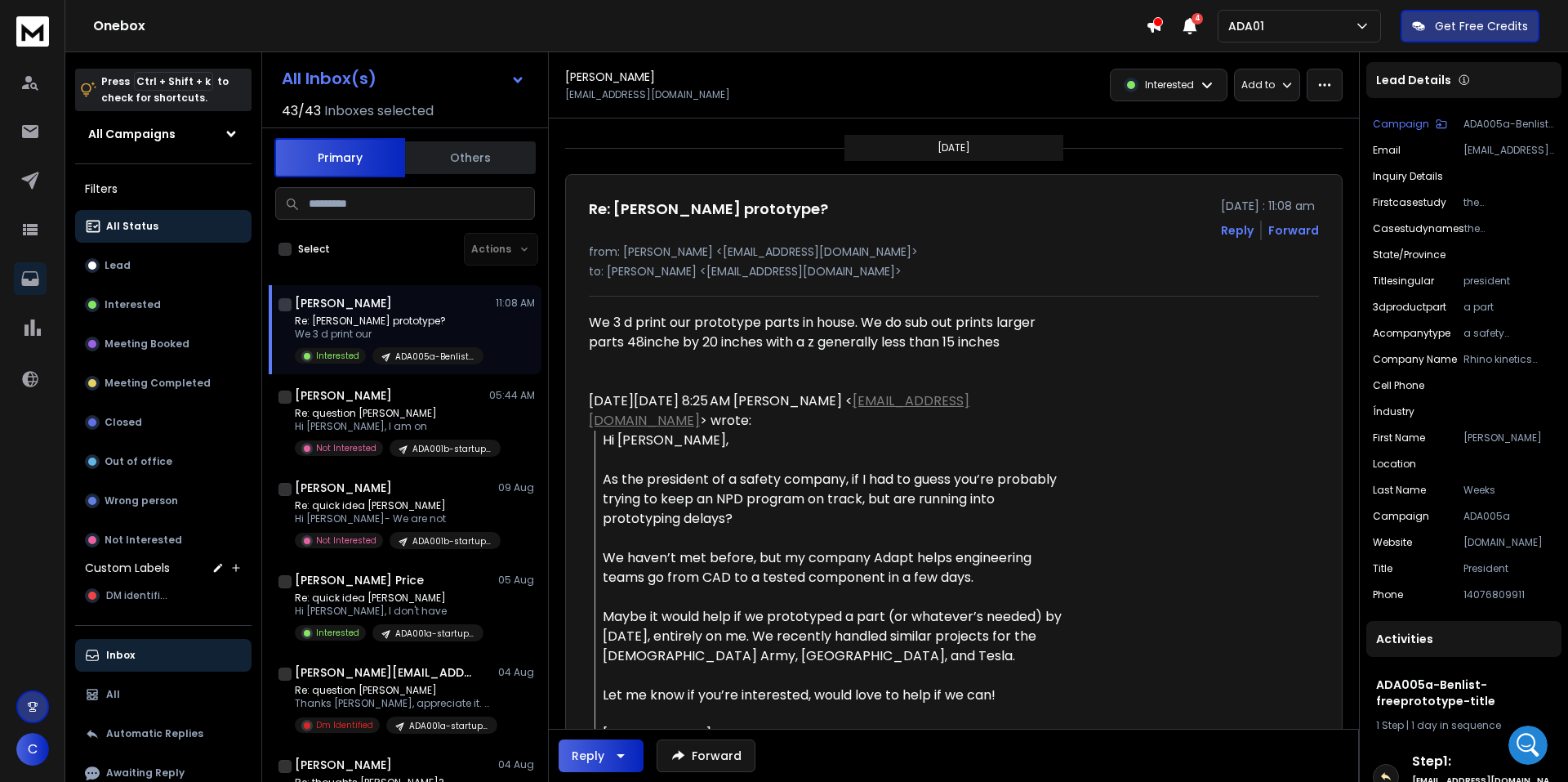
click at [1480, 432] on p "Bruce" at bounding box center [1509, 438] width 92 height 13
click at [1471, 150] on p "bruceweeks5@gmail.com" at bounding box center [1509, 150] width 92 height 13
click at [1473, 569] on p "President" at bounding box center [1509, 568] width 92 height 13
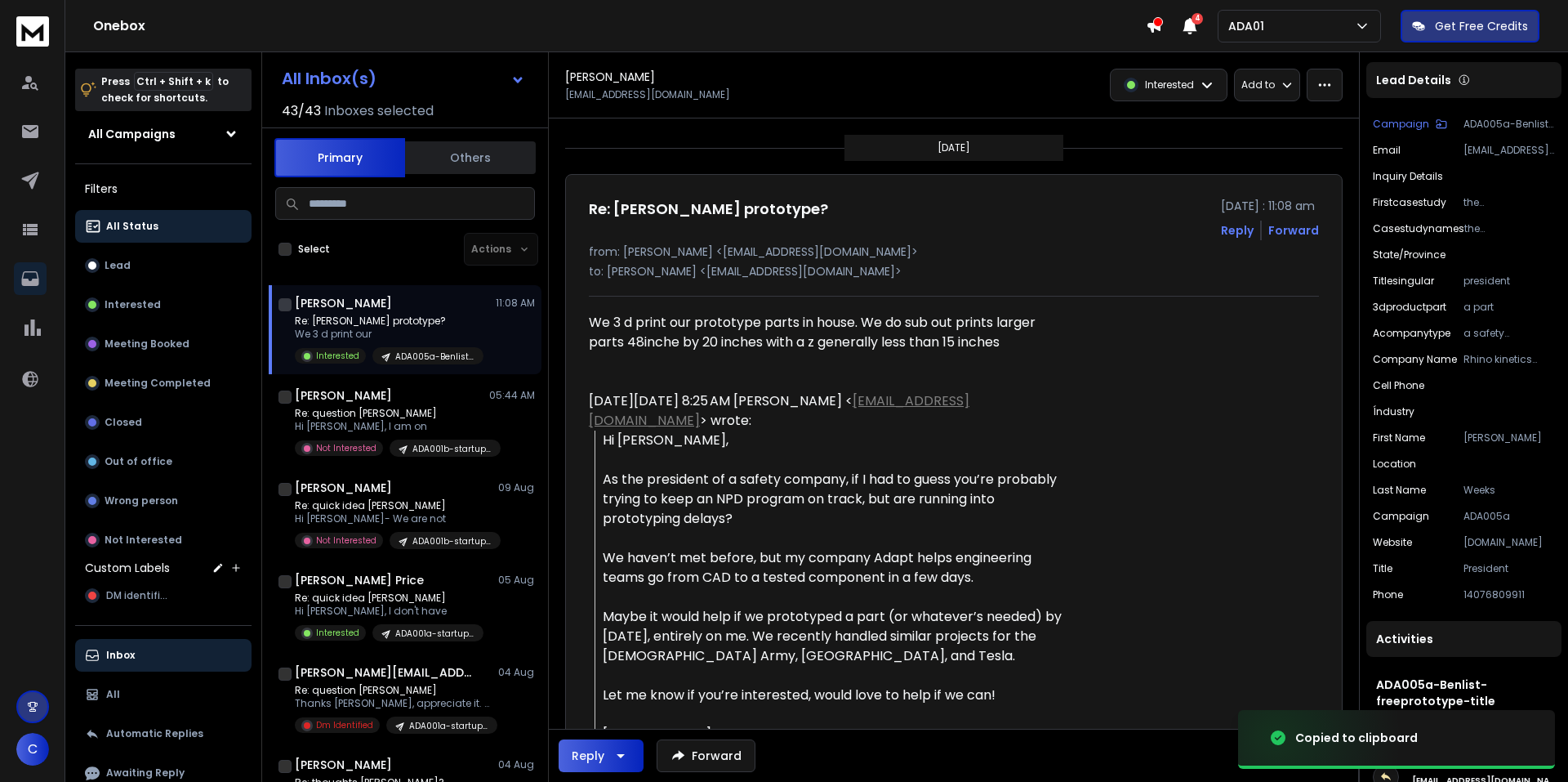
click at [1484, 357] on p "Rhino kinetics football" at bounding box center [1509, 359] width 92 height 13
click at [1471, 543] on p "rhinokineticsfootball.com" at bounding box center [1509, 542] width 92 height 13
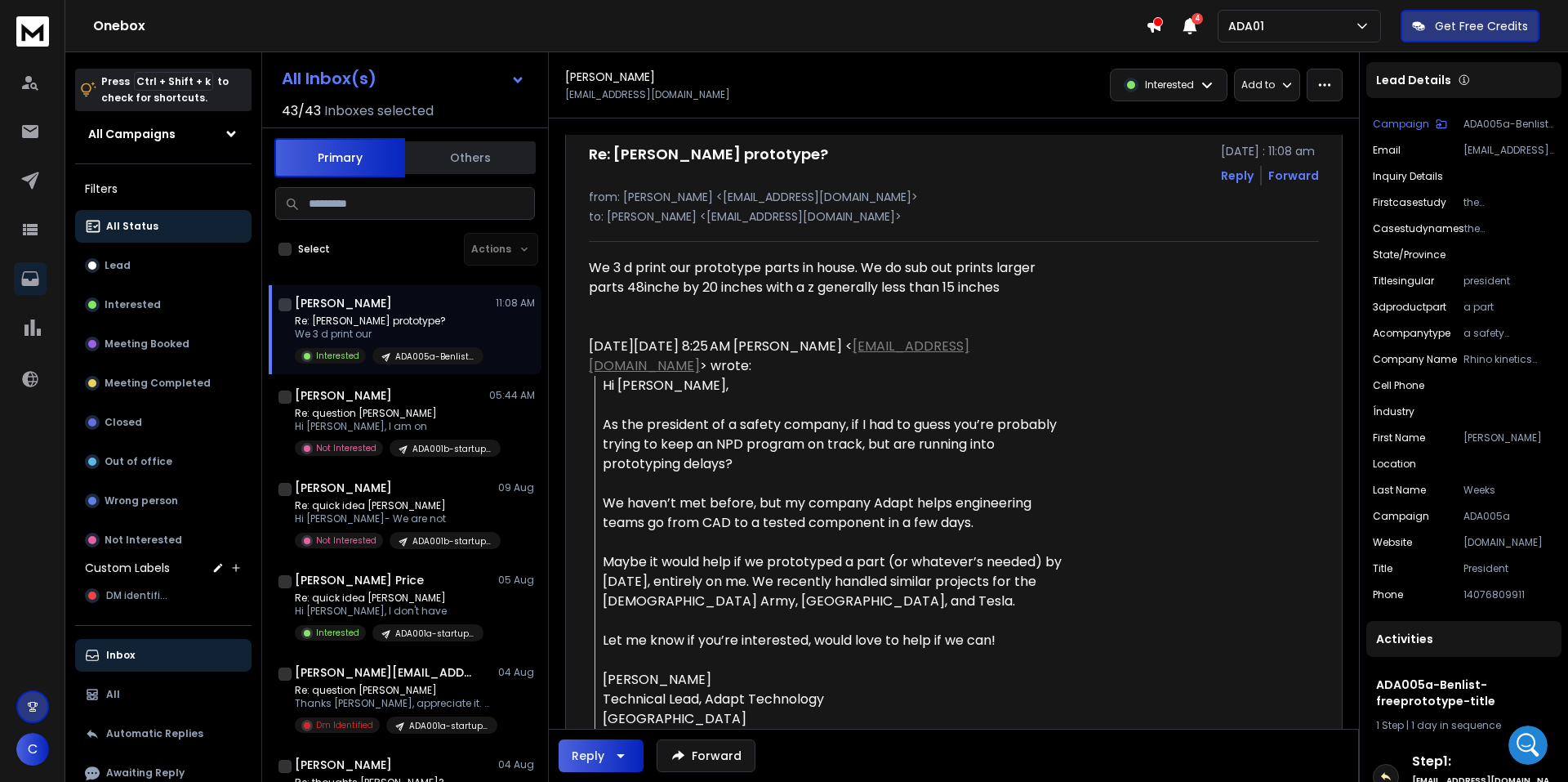
scroll to position [163, 0]
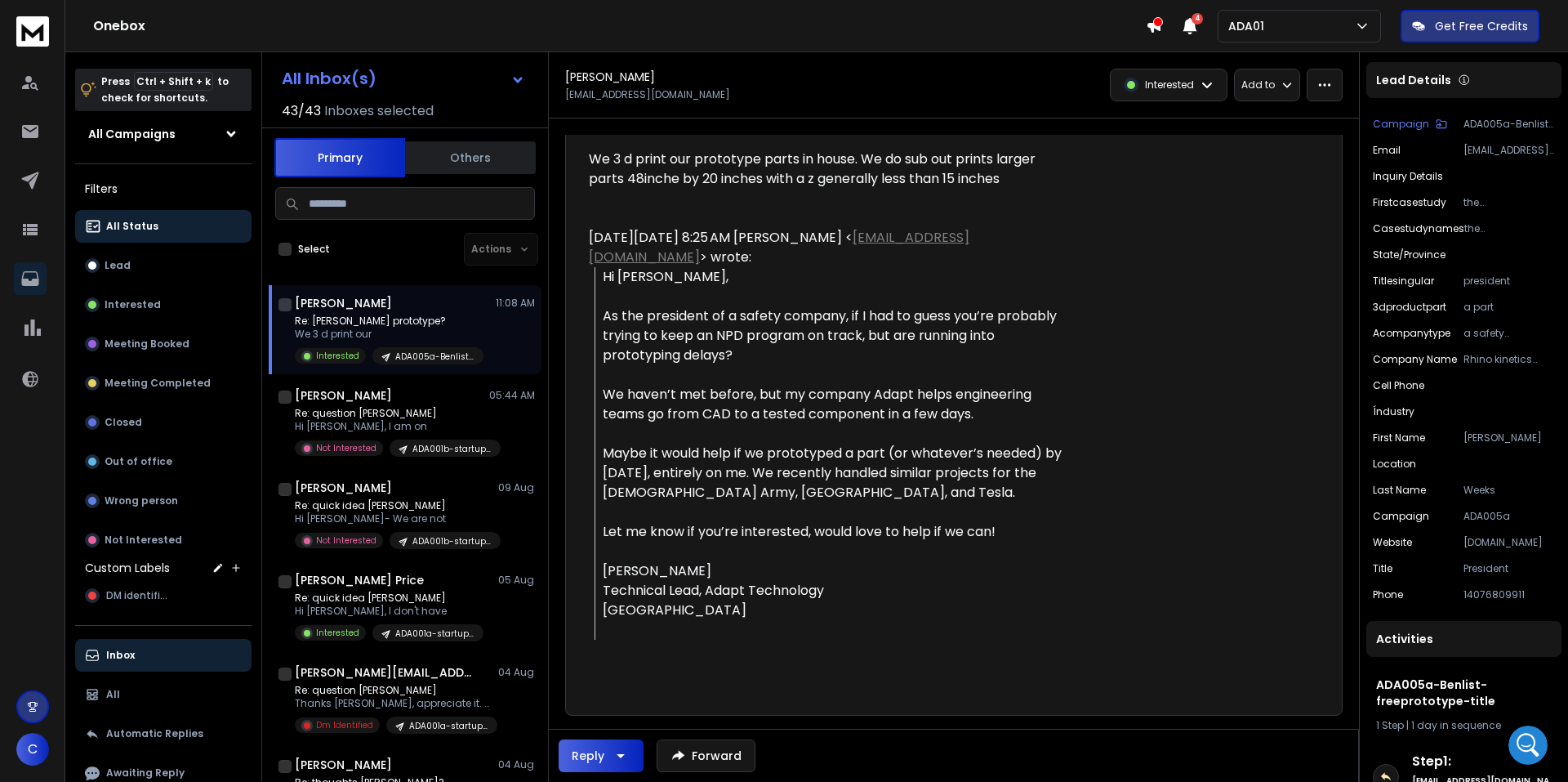
click at [1477, 594] on p "14076809911" at bounding box center [1509, 595] width 92 height 13
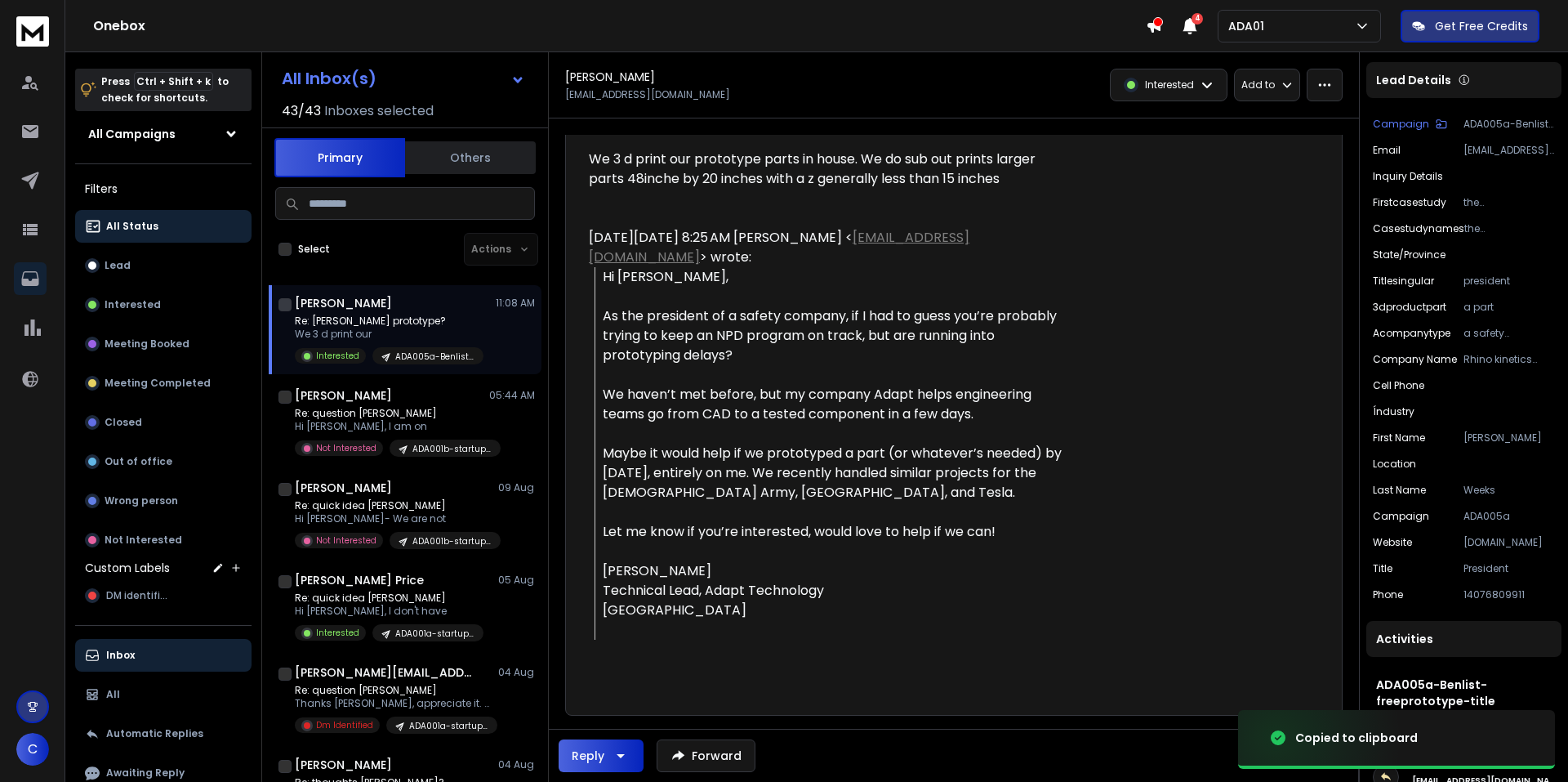
click at [466, 145] on button "Others" at bounding box center [471, 157] width 131 height 36
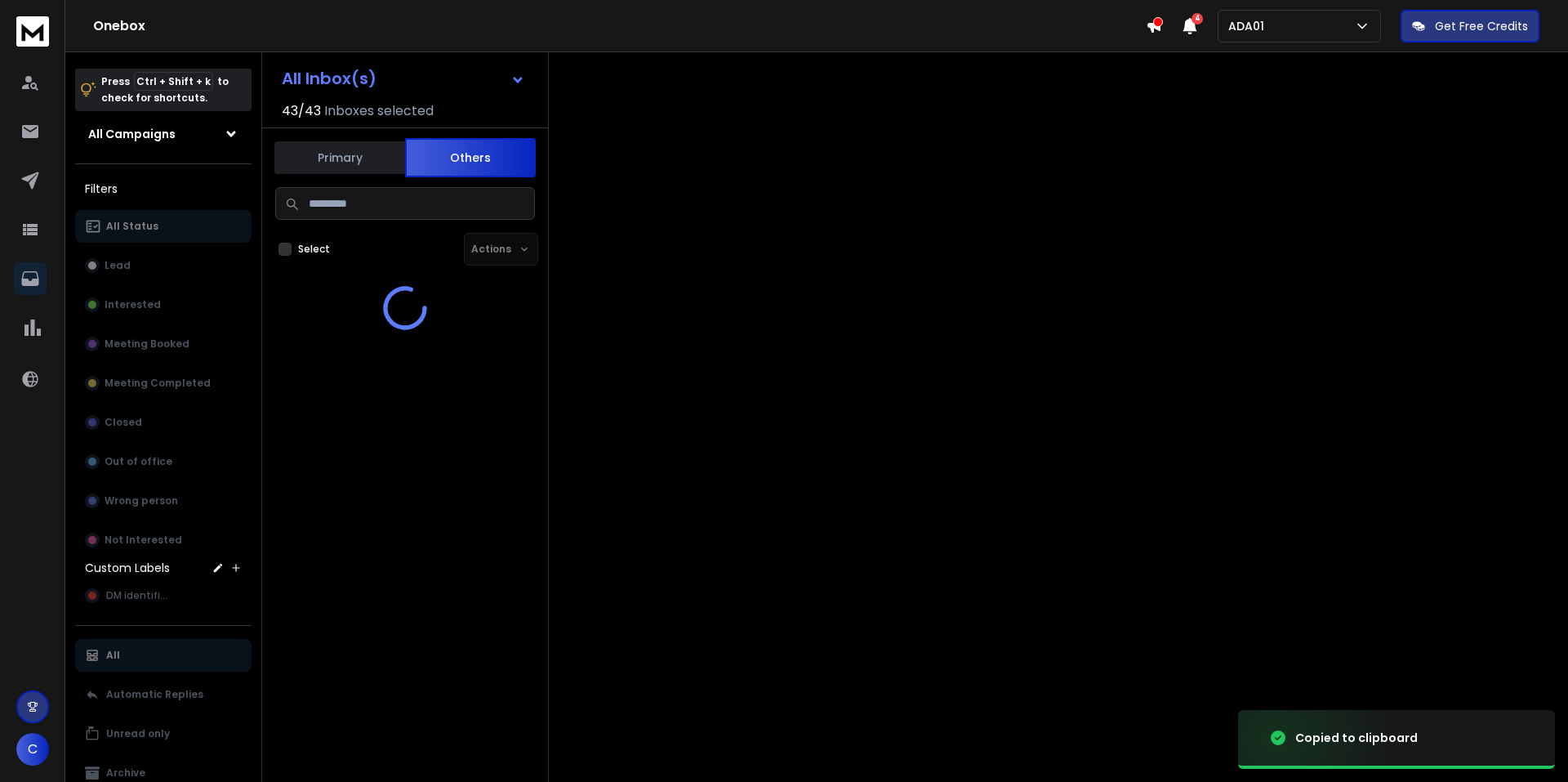
scroll to position [0, 0]
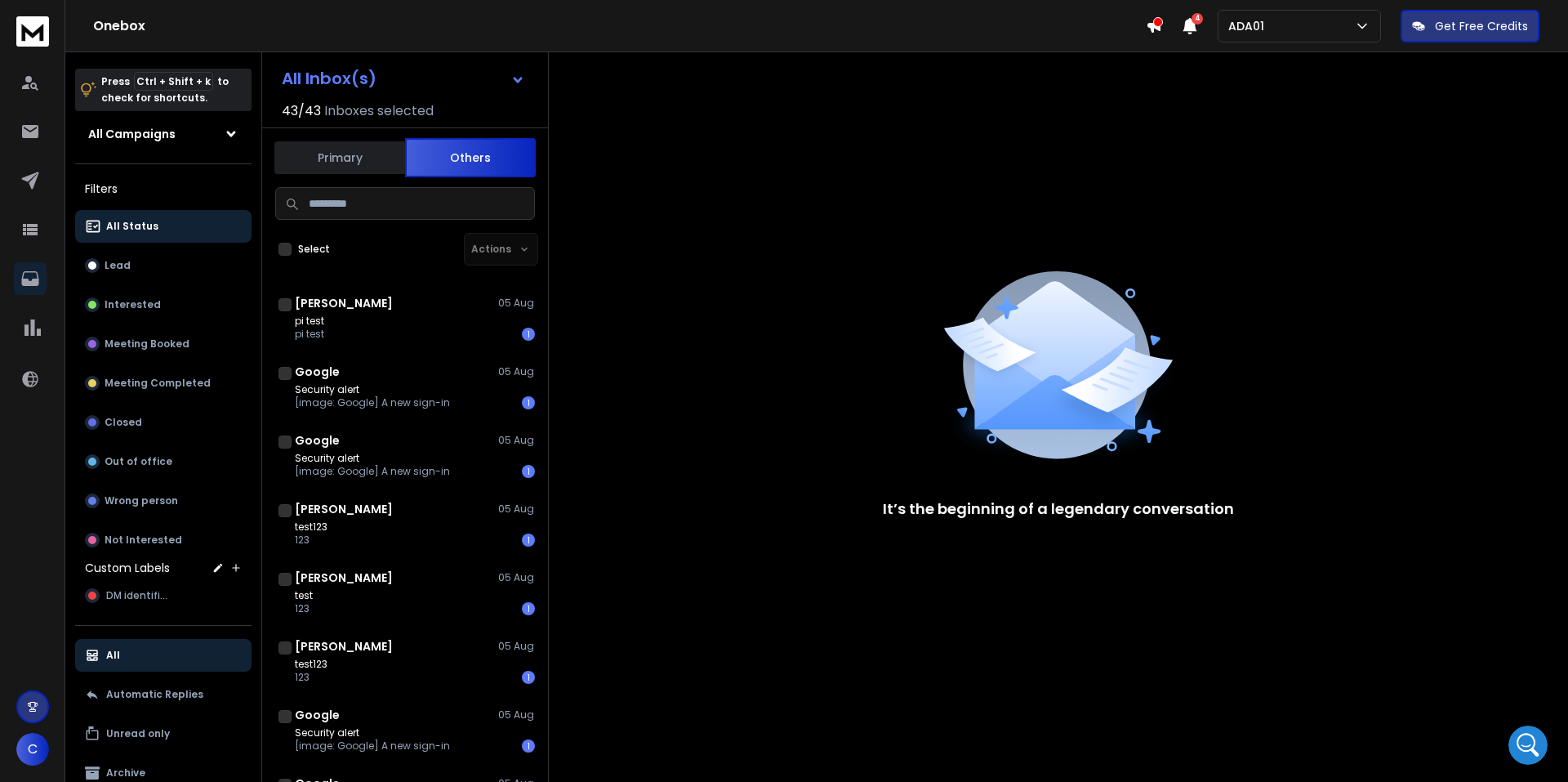
click at [352, 163] on button "Primary" at bounding box center [340, 157] width 131 height 36
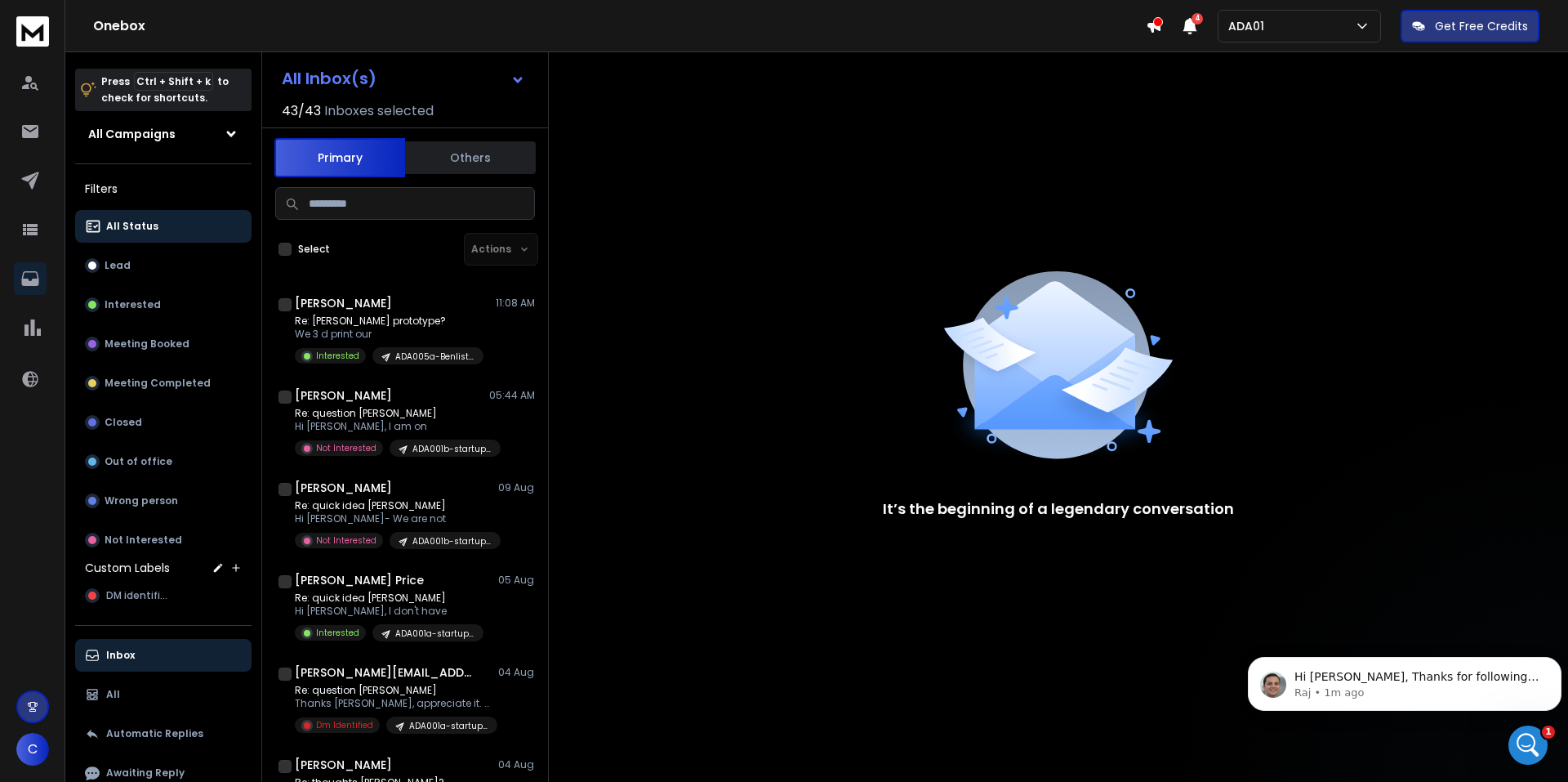
scroll to position [12653, 0]
click at [1448, 699] on p "Raj • 1m ago" at bounding box center [1417, 692] width 247 height 15
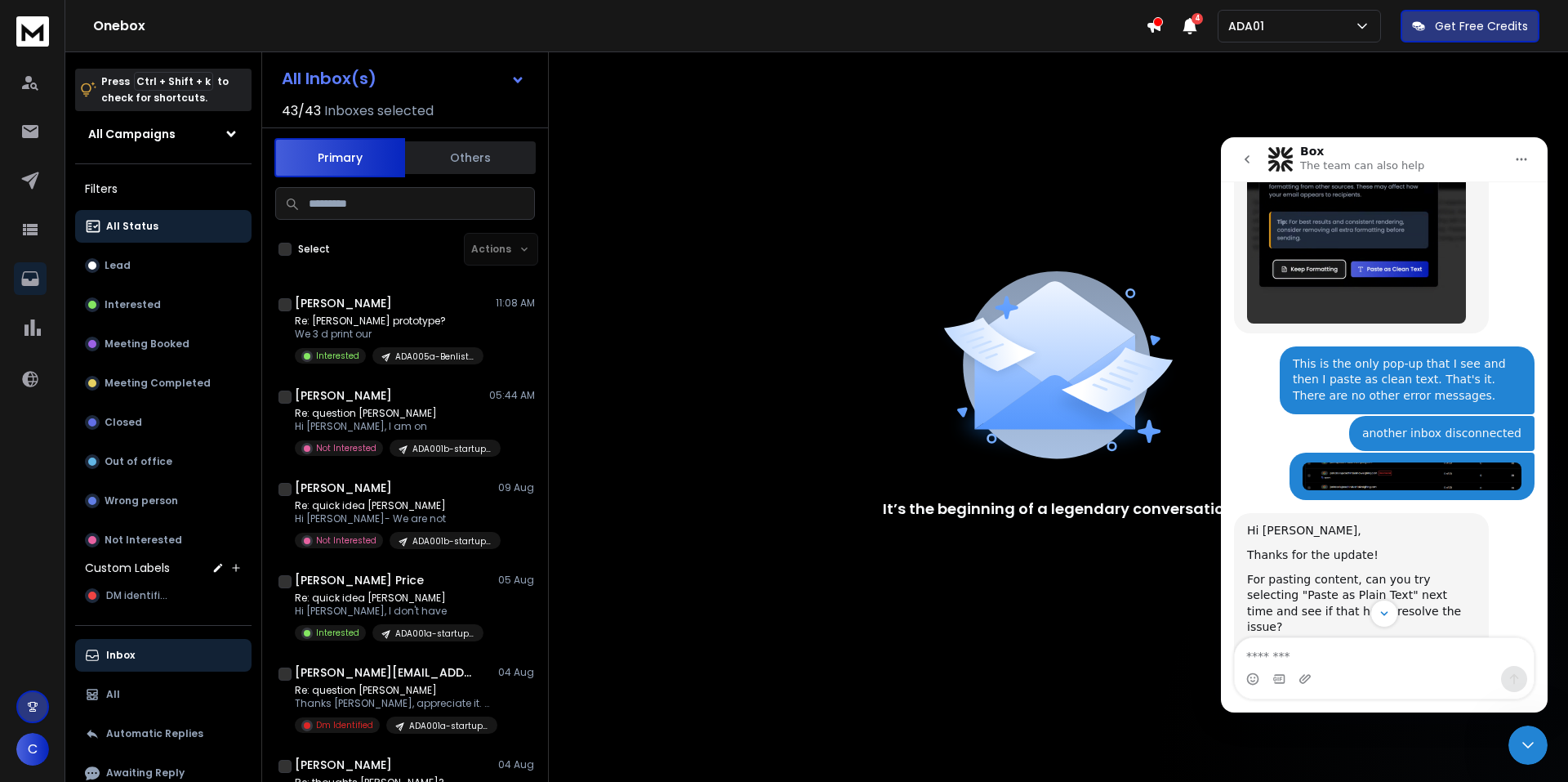
scroll to position [12680, 0]
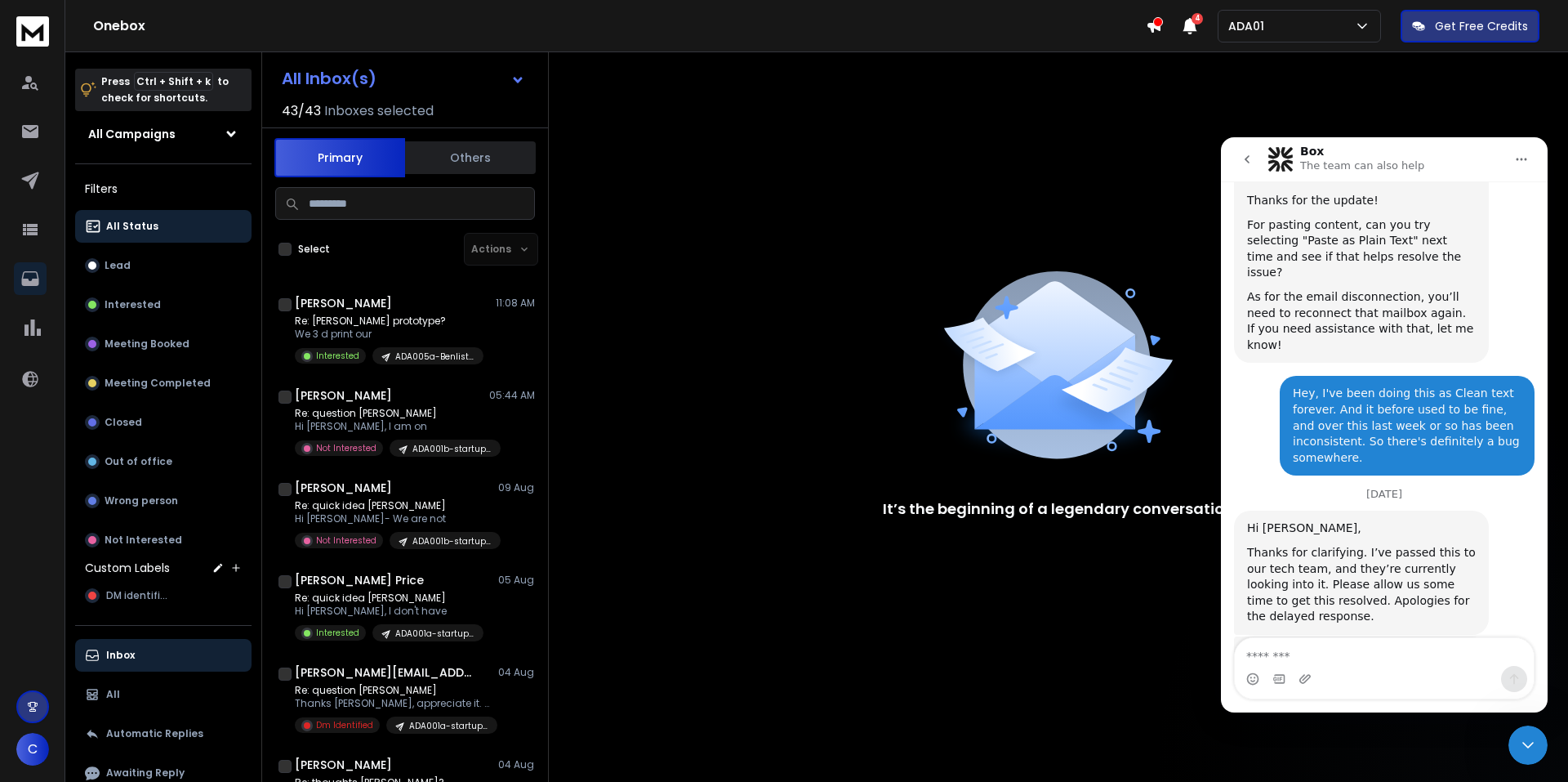
click at [1329, 647] on textarea "Message…" at bounding box center [1384, 652] width 299 height 28
type textarea "**********"
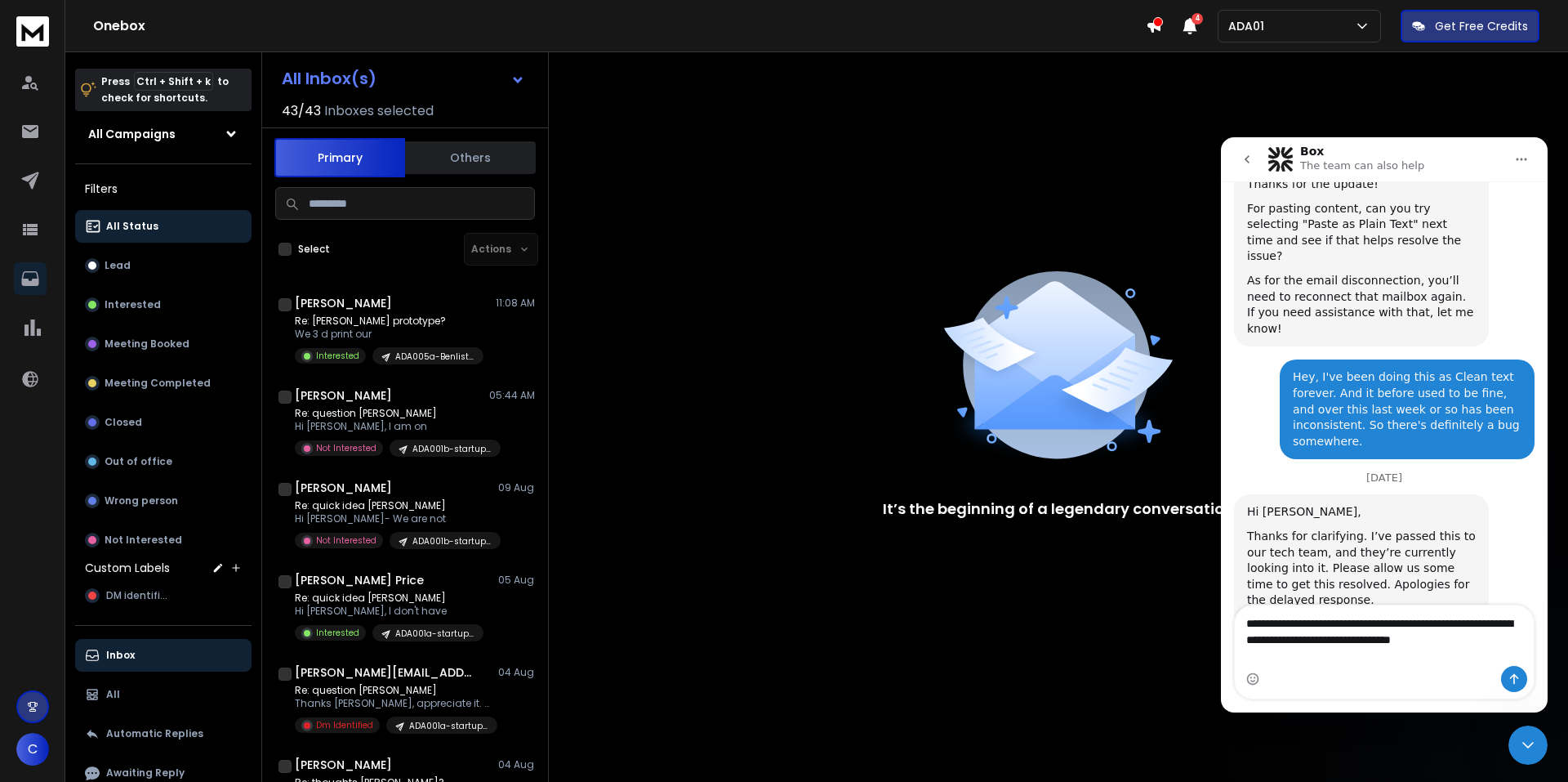
drag, startPoint x: 1416, startPoint y: 653, endPoint x: 920, endPoint y: 602, distance: 498.6
click html "Box The team can also help Hi there 👋 How can we help? July 30 Please could you…"
type textarea "**********"
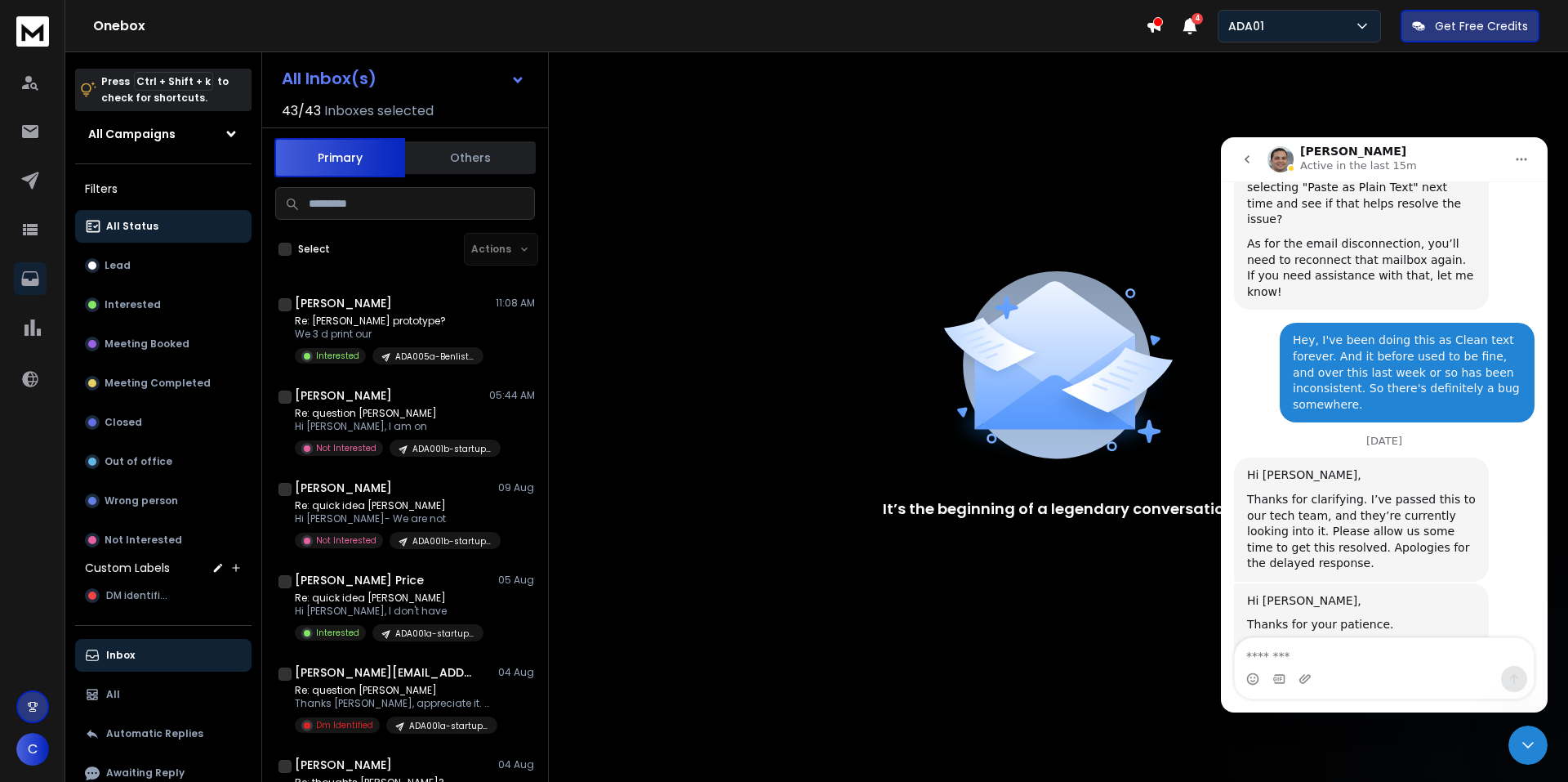
click at [1325, 36] on button "ADA01" at bounding box center [1299, 25] width 163 height 32
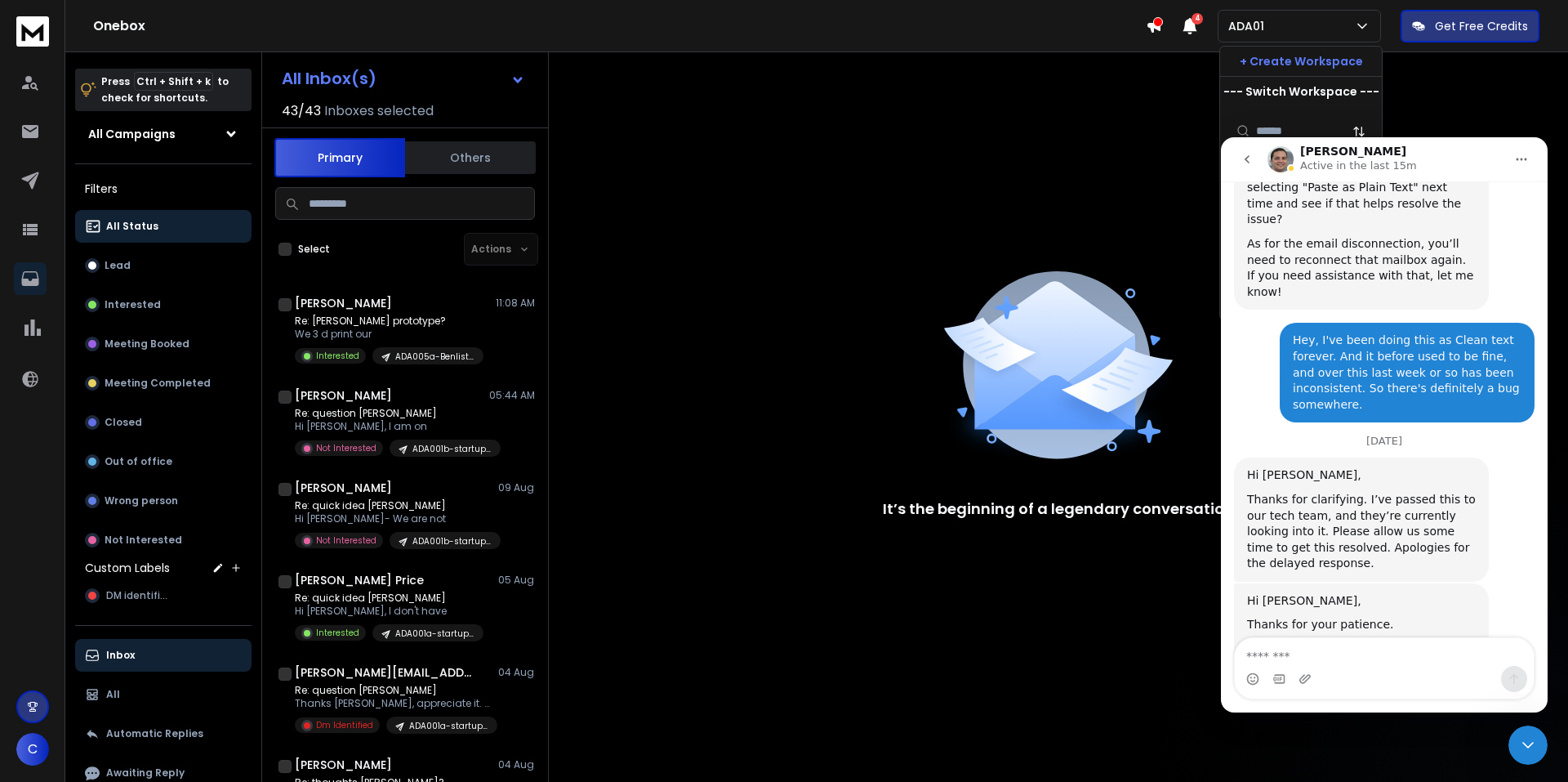
click at [1536, 750] on icon "Close Intercom Messenger" at bounding box center [1528, 745] width 19 height 19
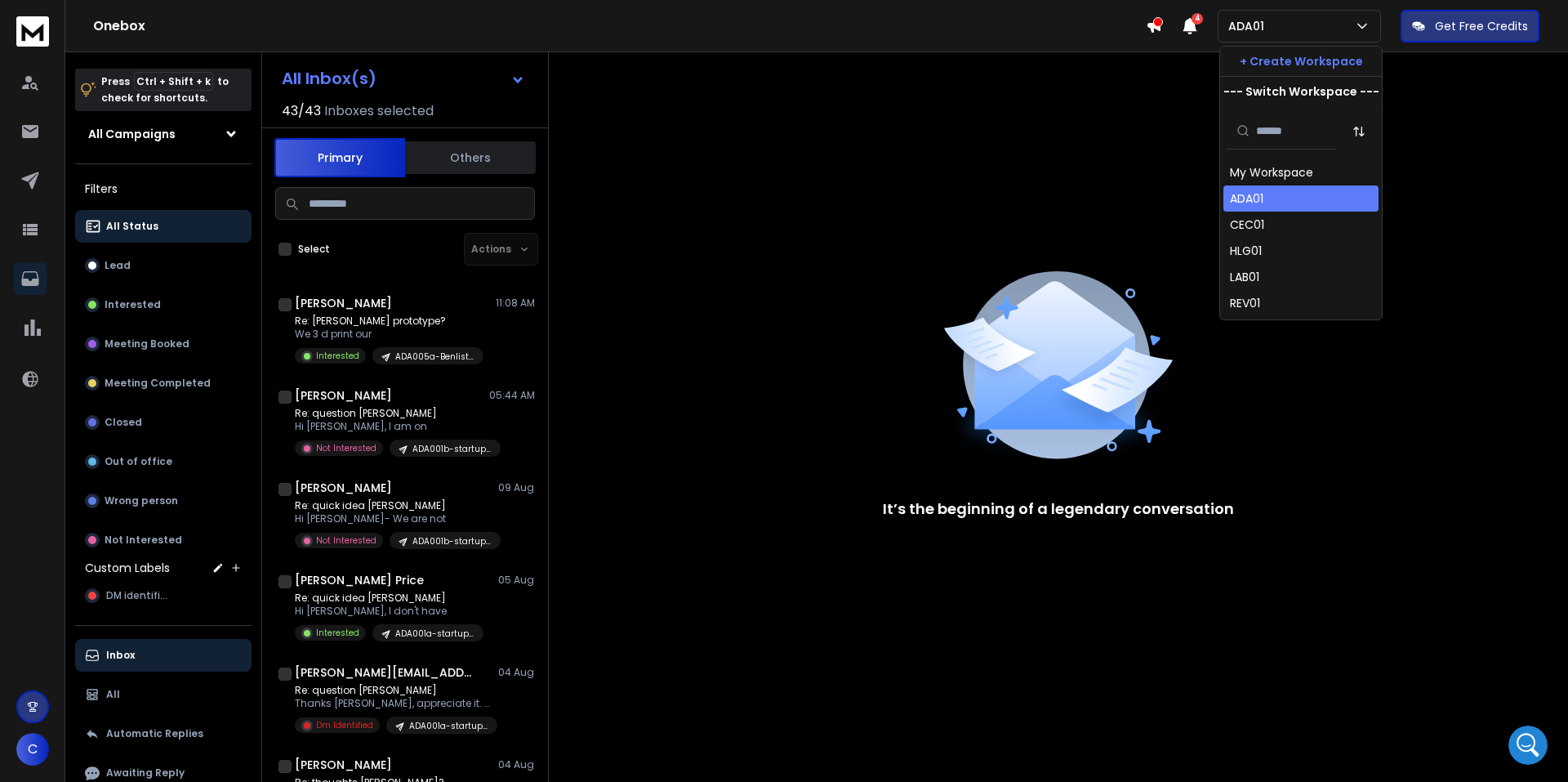
click at [1276, 220] on div "CEC01" at bounding box center [1300, 225] width 155 height 26
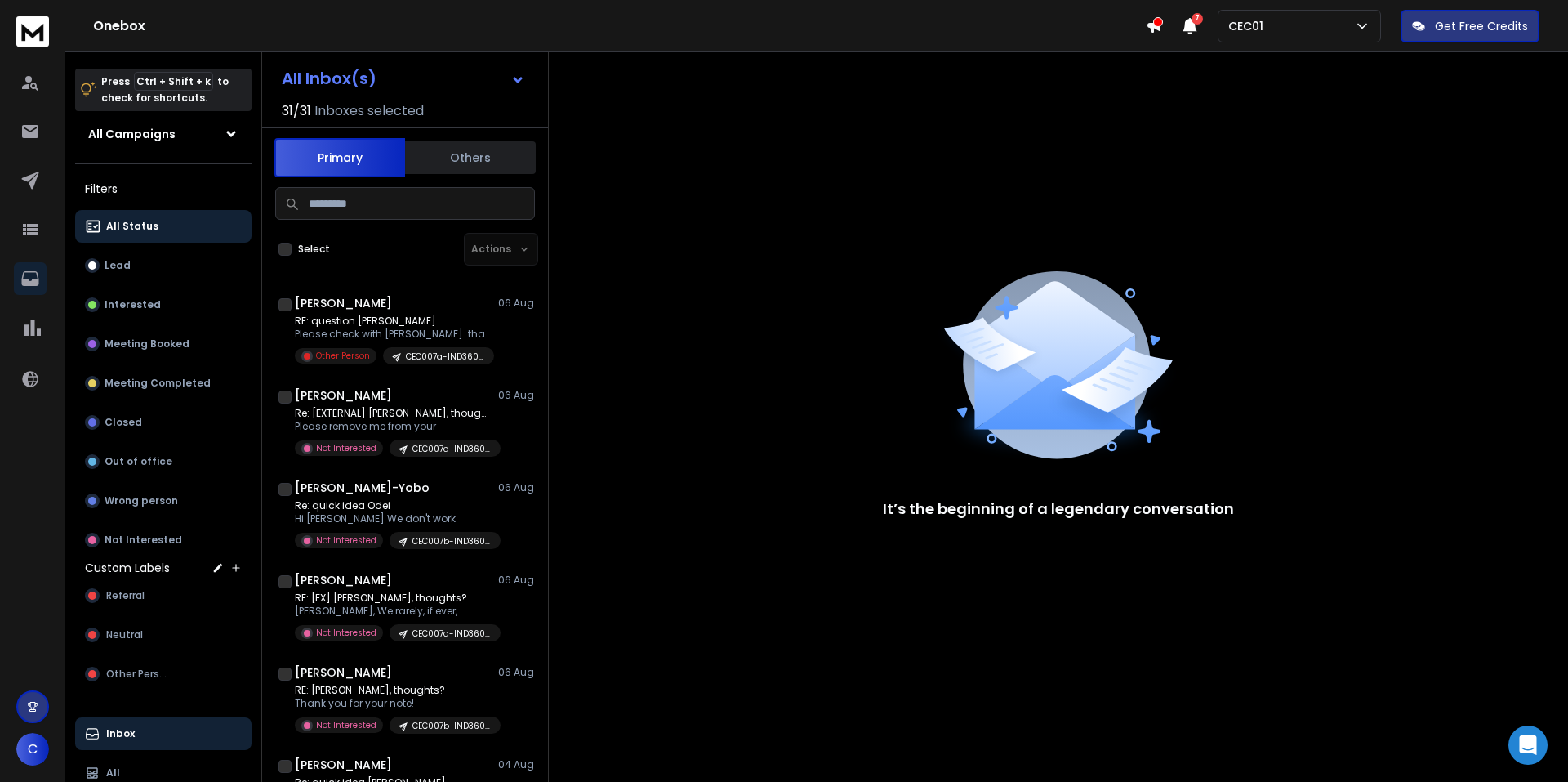
click at [462, 171] on button "Others" at bounding box center [471, 157] width 131 height 36
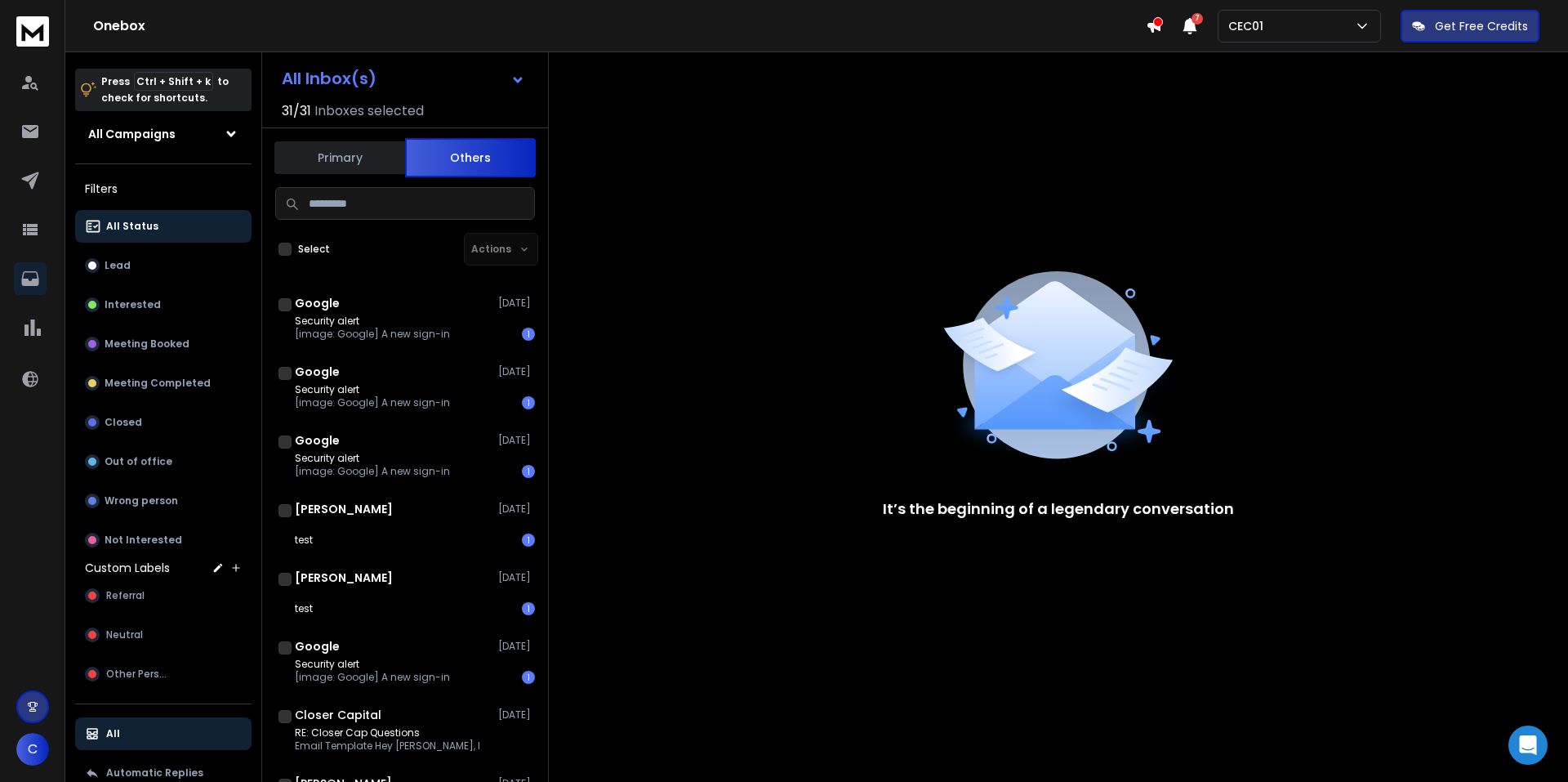
click at [382, 160] on button "Primary" at bounding box center [340, 157] width 131 height 36
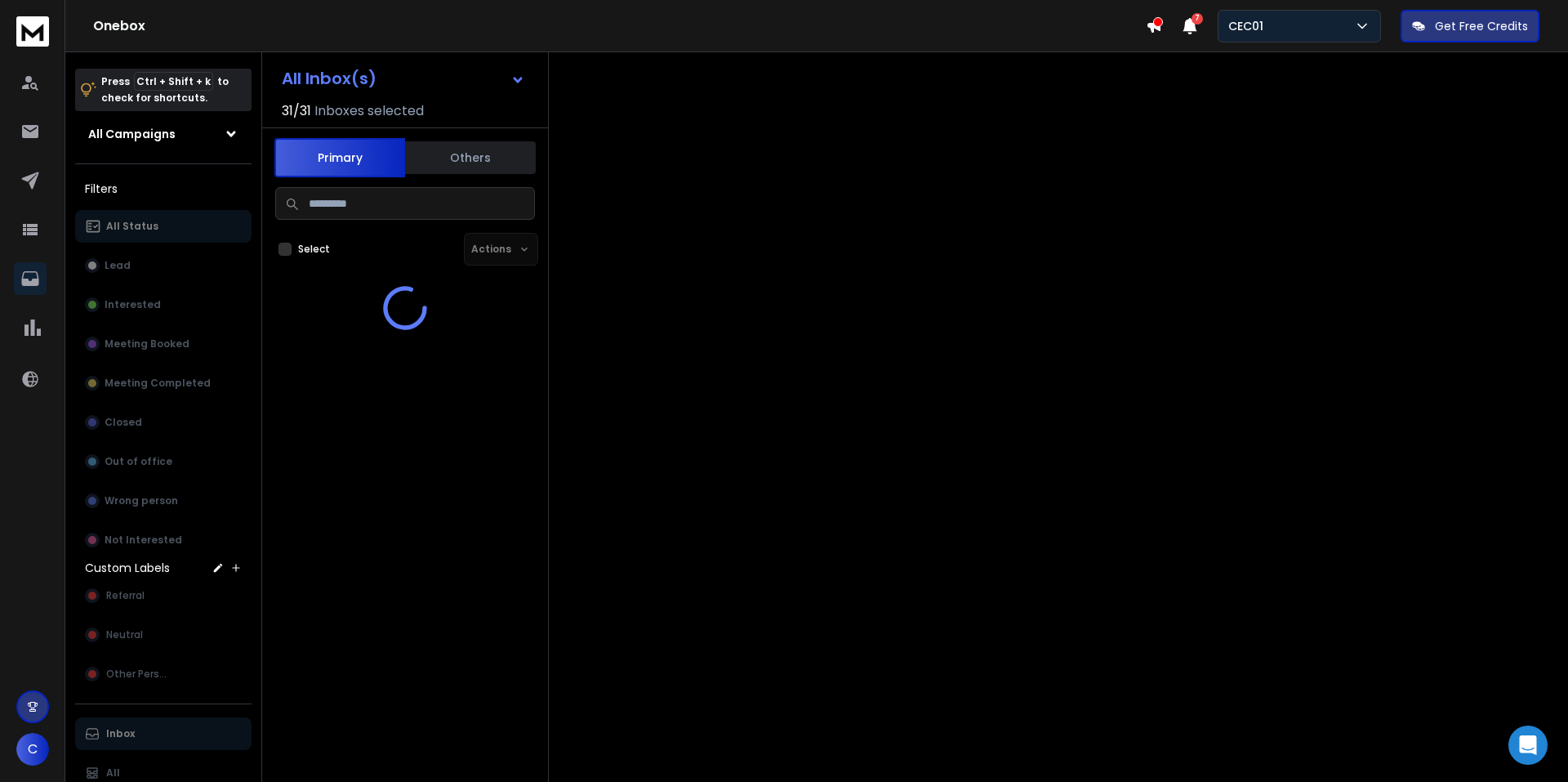
click at [1261, 20] on p "CEC01" at bounding box center [1249, 26] width 42 height 17
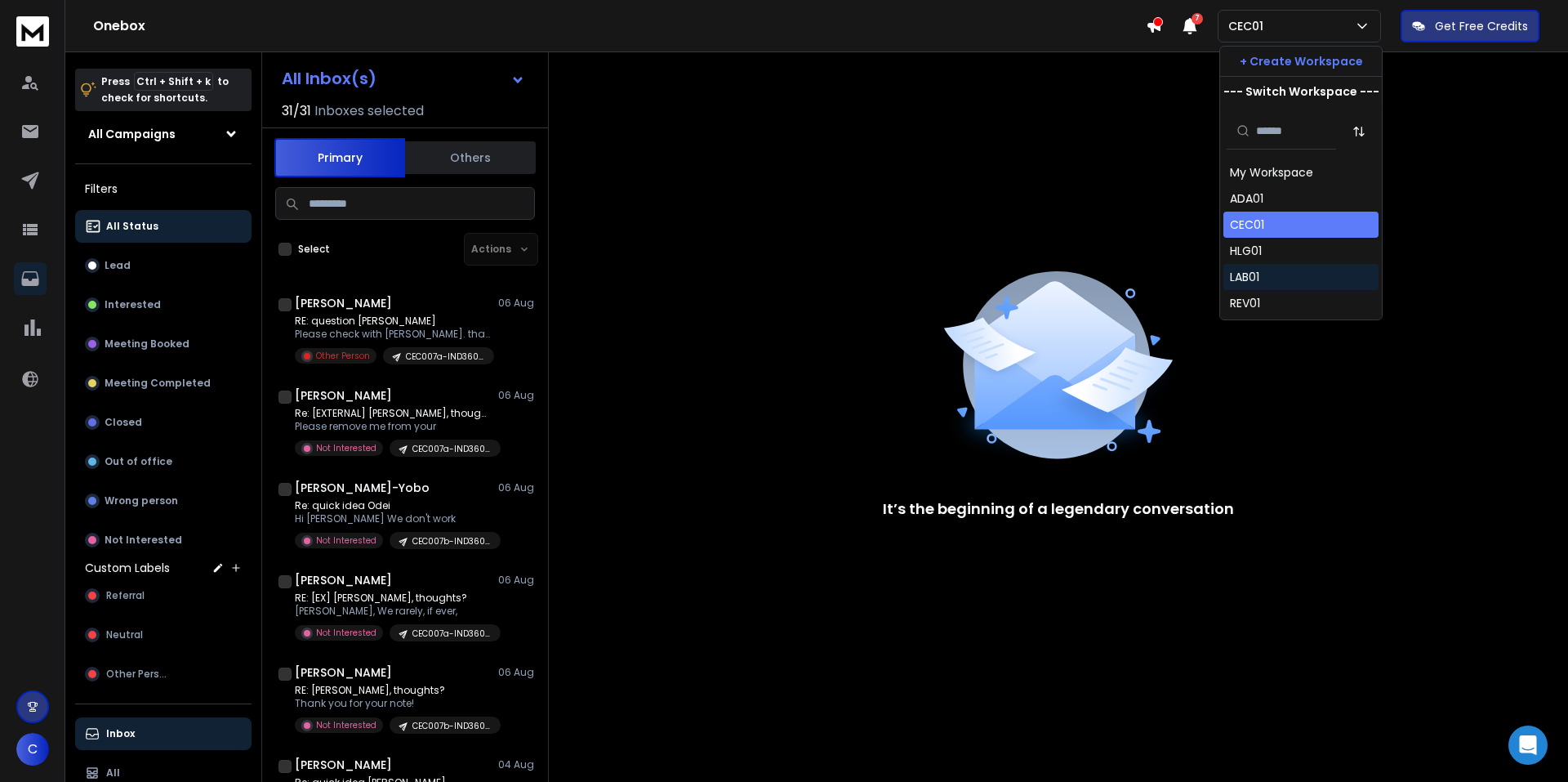
click at [1273, 275] on div "LAB01" at bounding box center [1300, 277] width 155 height 26
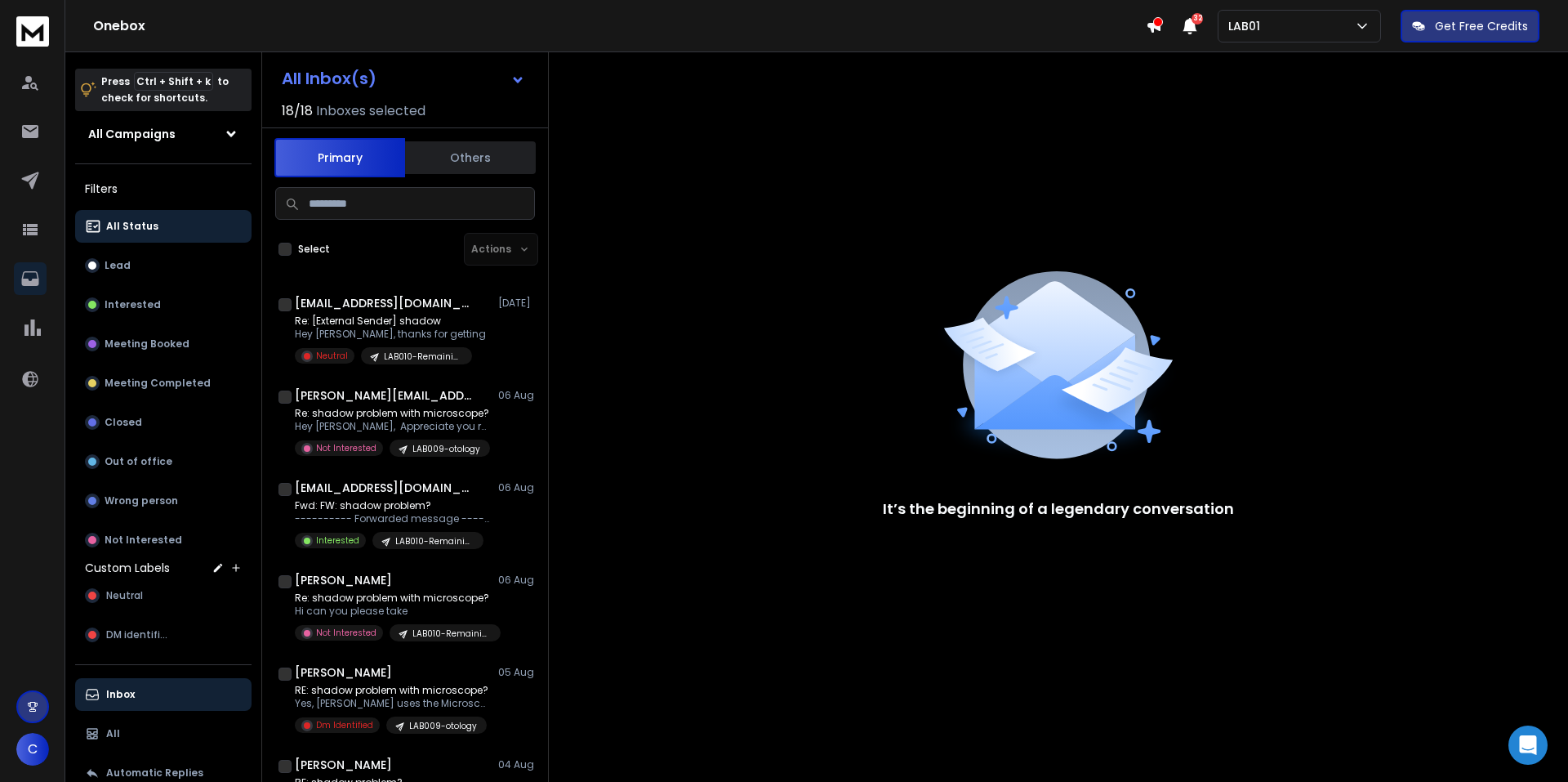
click at [483, 156] on button "Others" at bounding box center [471, 157] width 131 height 36
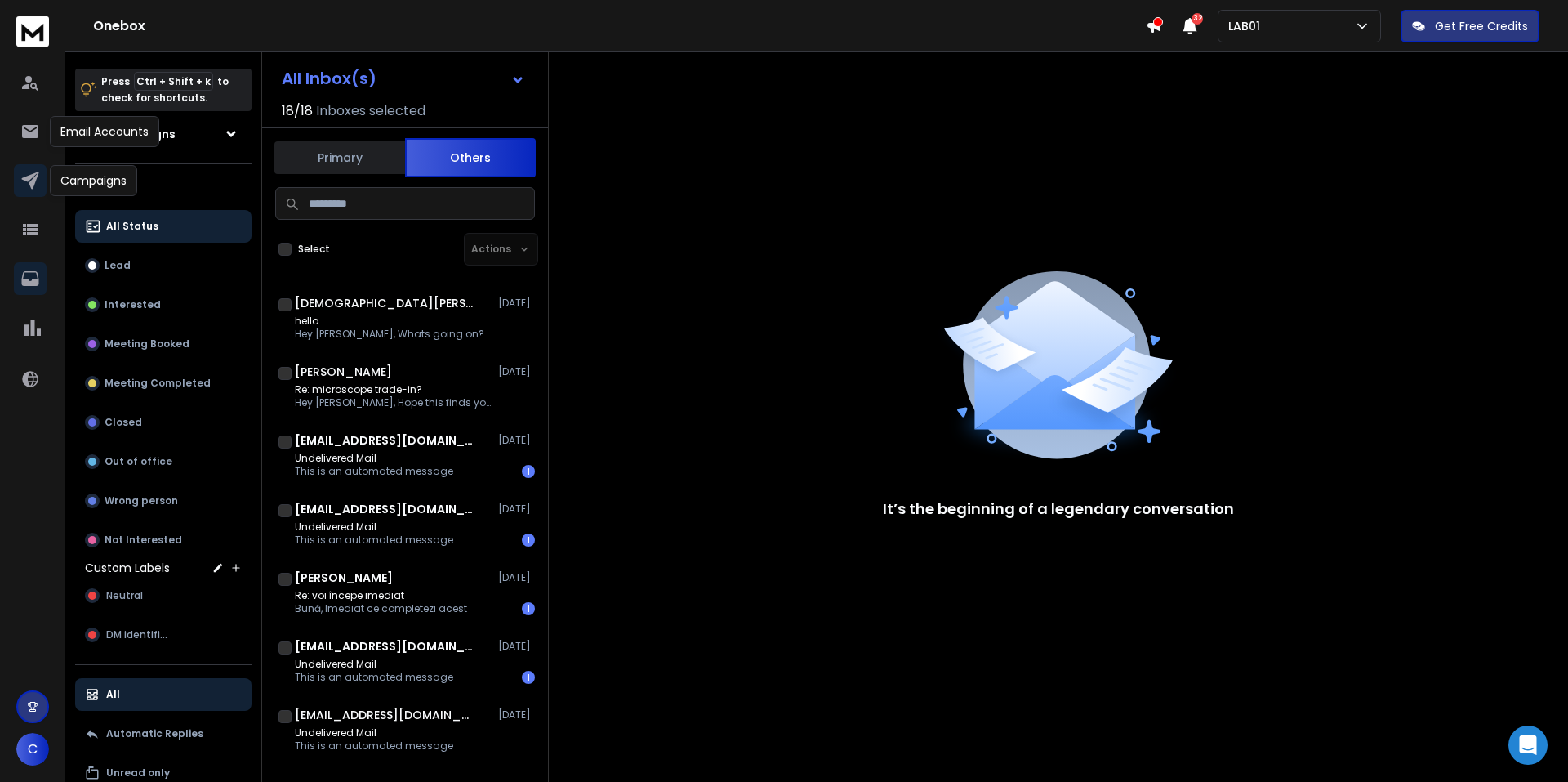
click at [32, 175] on icon at bounding box center [30, 180] width 17 height 17
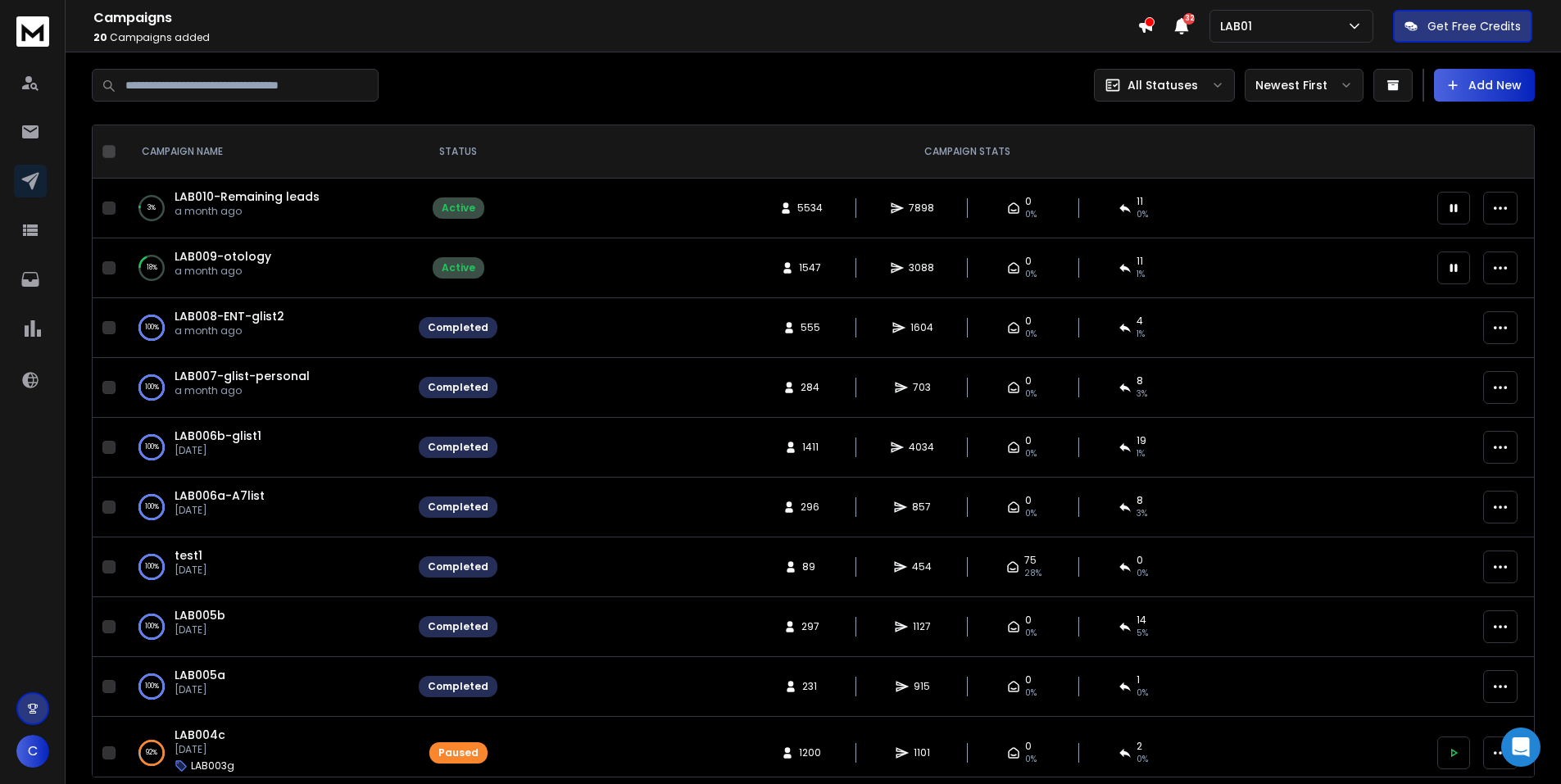
click at [299, 198] on span "LAB010-Remaining leads" at bounding box center [247, 196] width 145 height 17
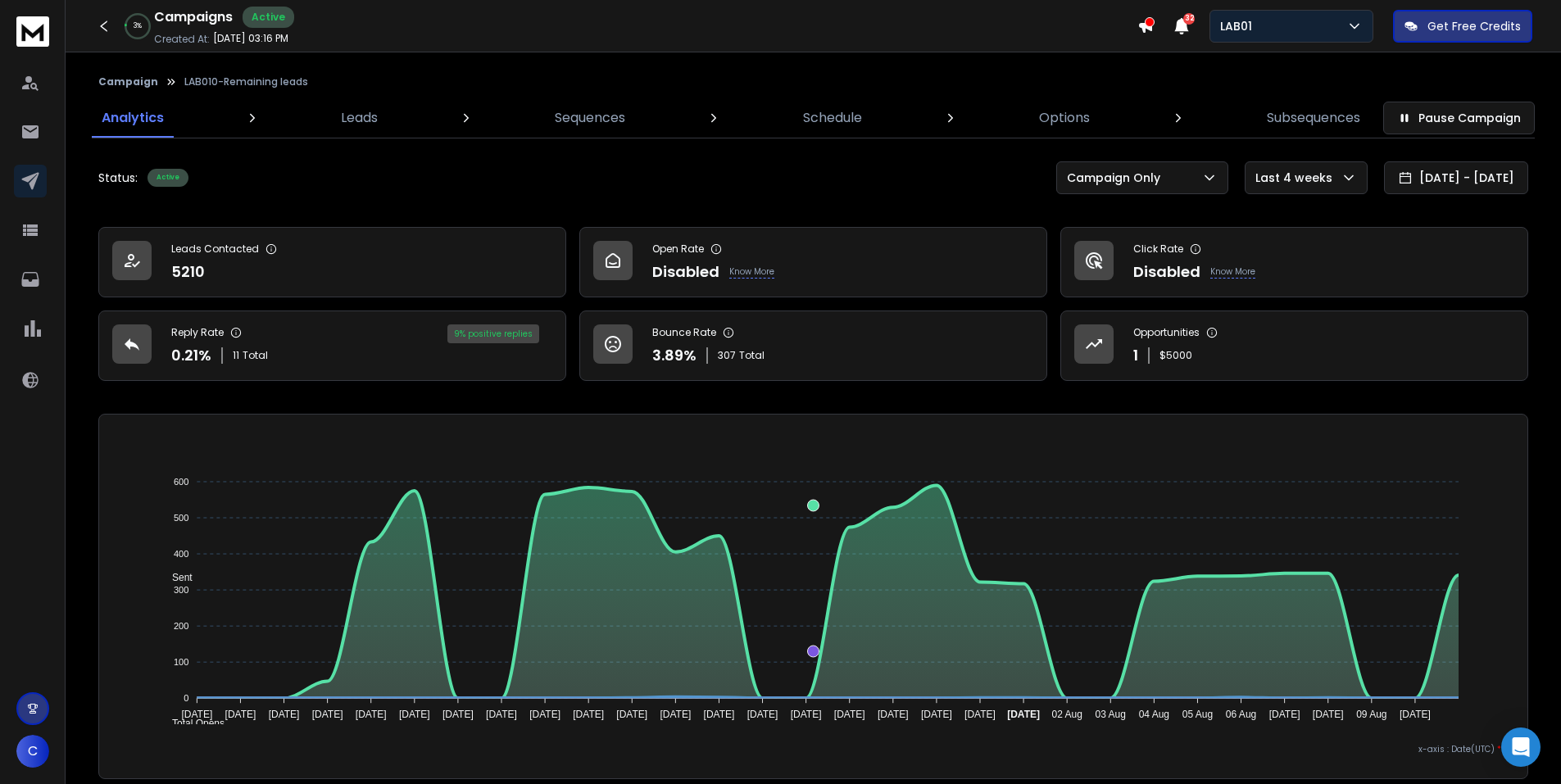
click at [1241, 21] on p "LAB01" at bounding box center [1239, 26] width 38 height 17
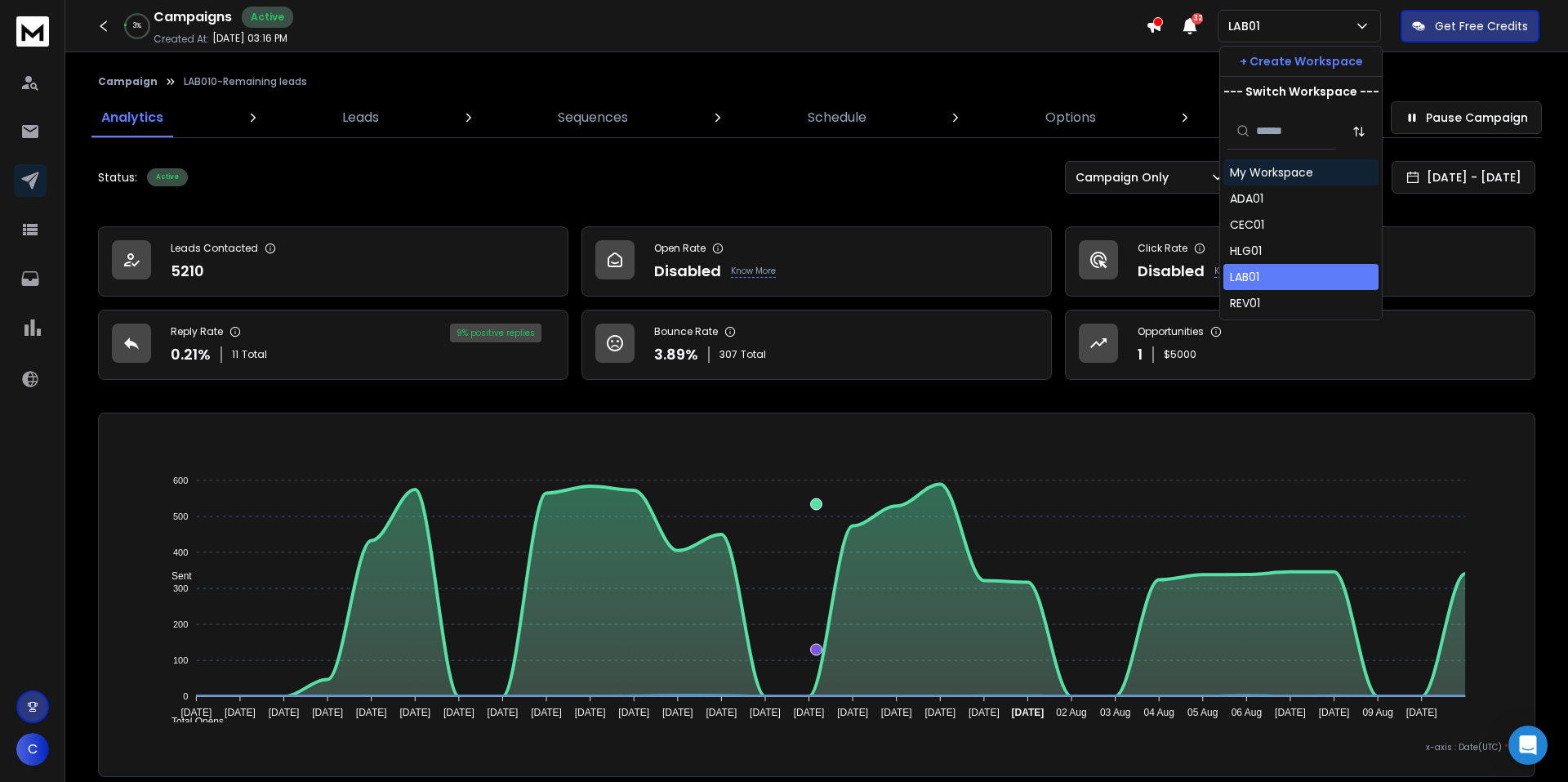
click at [1300, 165] on div "My Workspace" at bounding box center [1272, 172] width 84 height 17
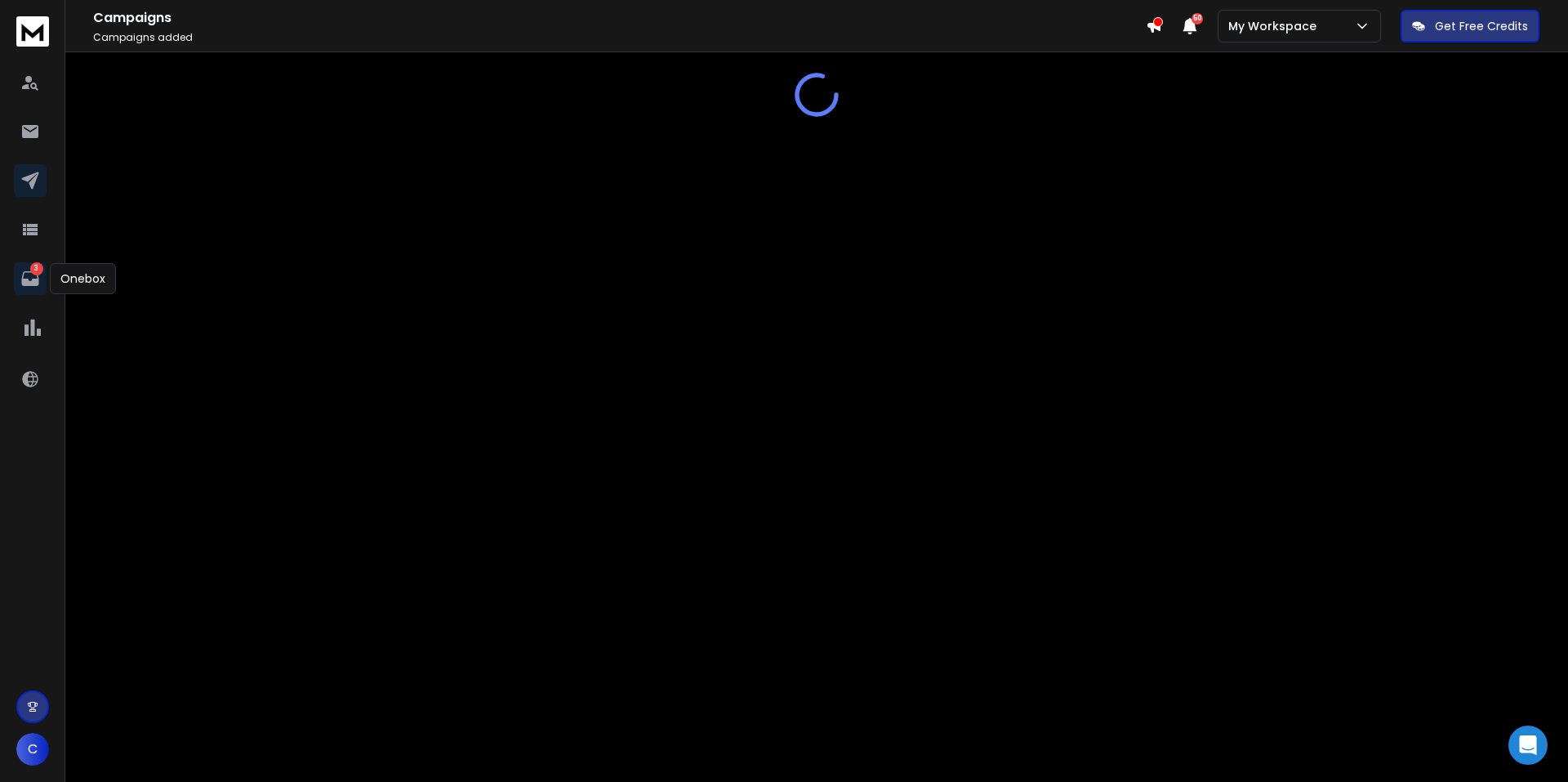
click at [31, 277] on icon at bounding box center [30, 278] width 19 height 19
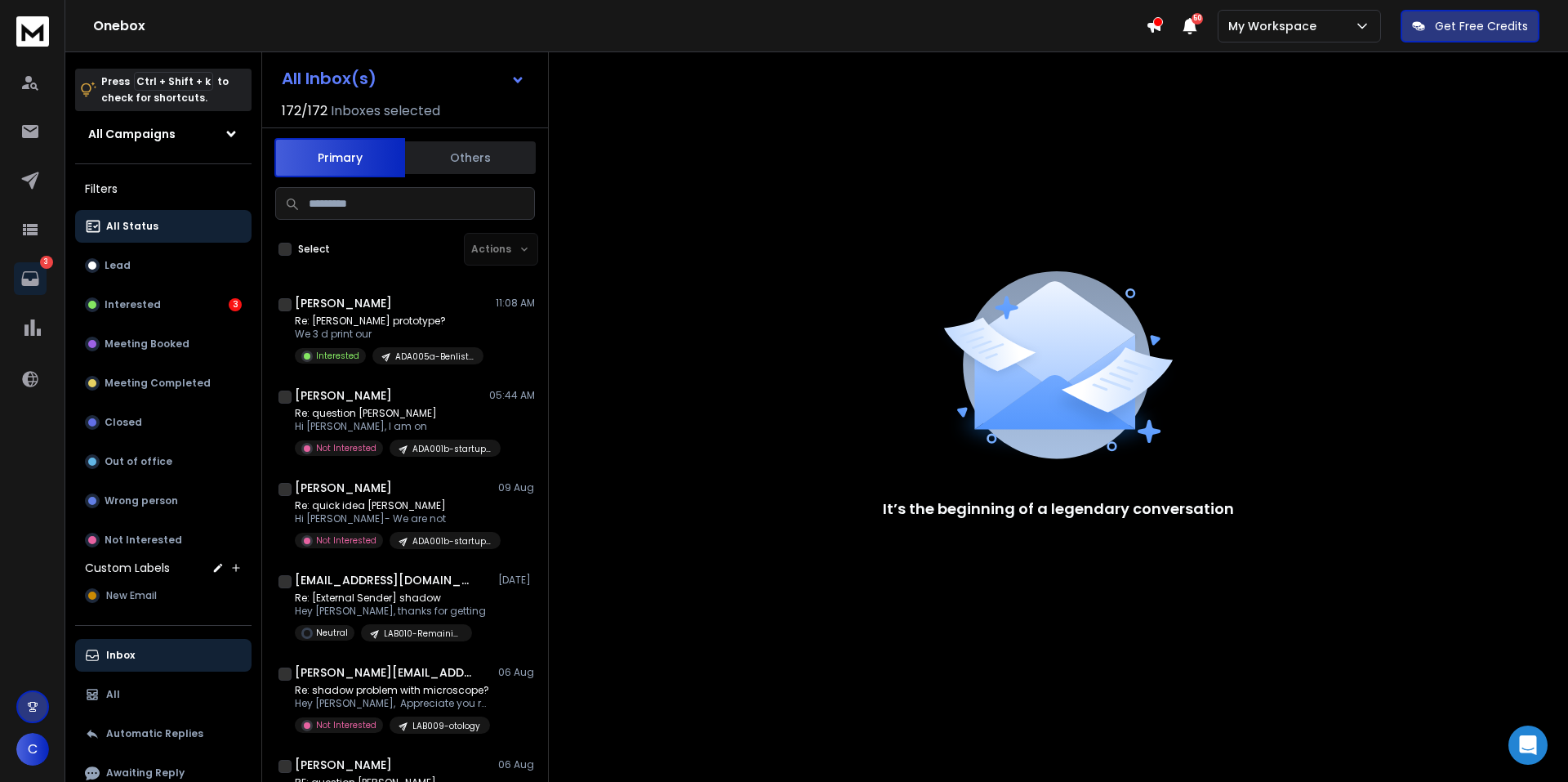
click at [495, 149] on button "Others" at bounding box center [471, 157] width 131 height 36
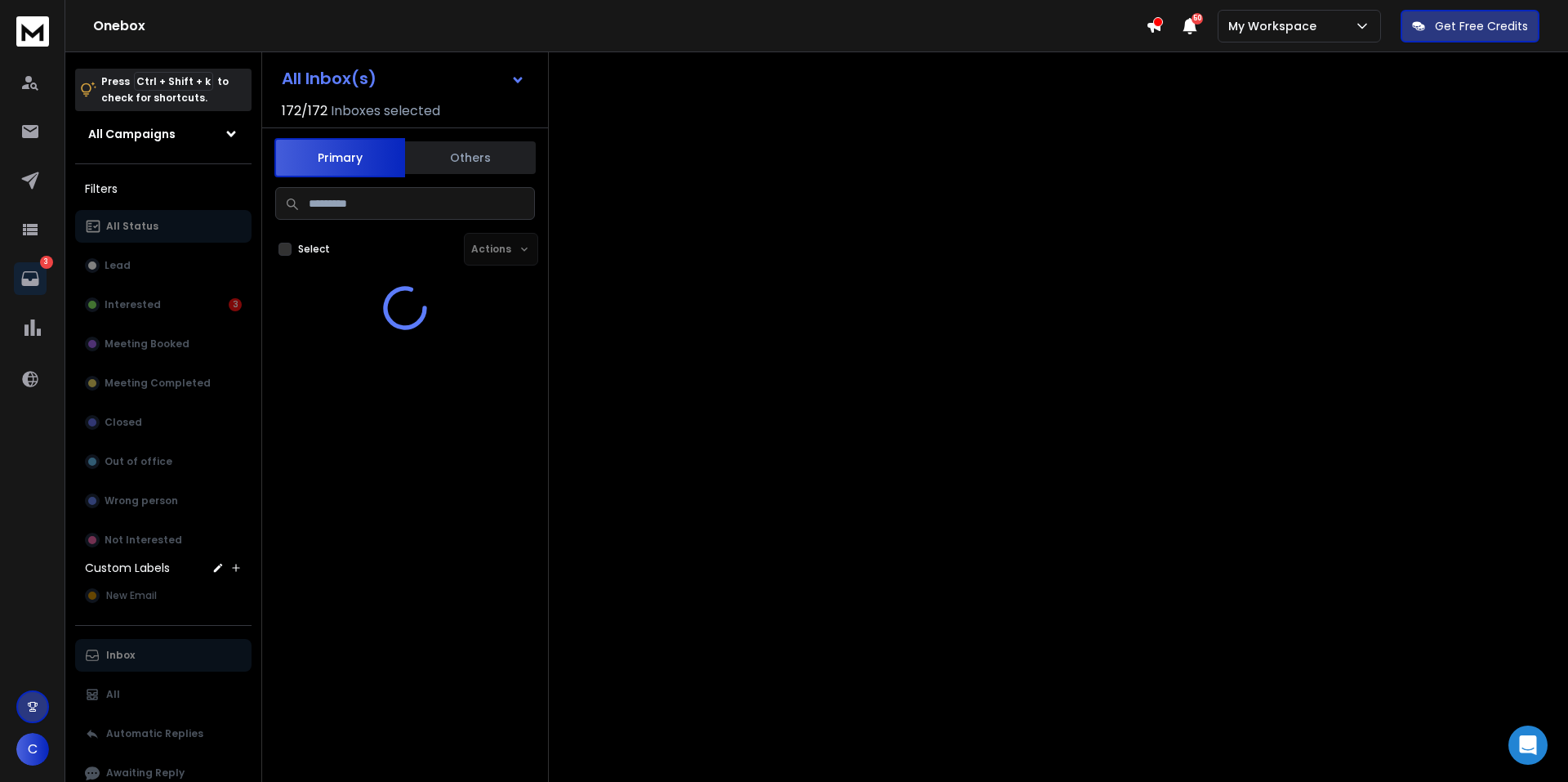
click at [365, 169] on button "Primary" at bounding box center [340, 157] width 131 height 39
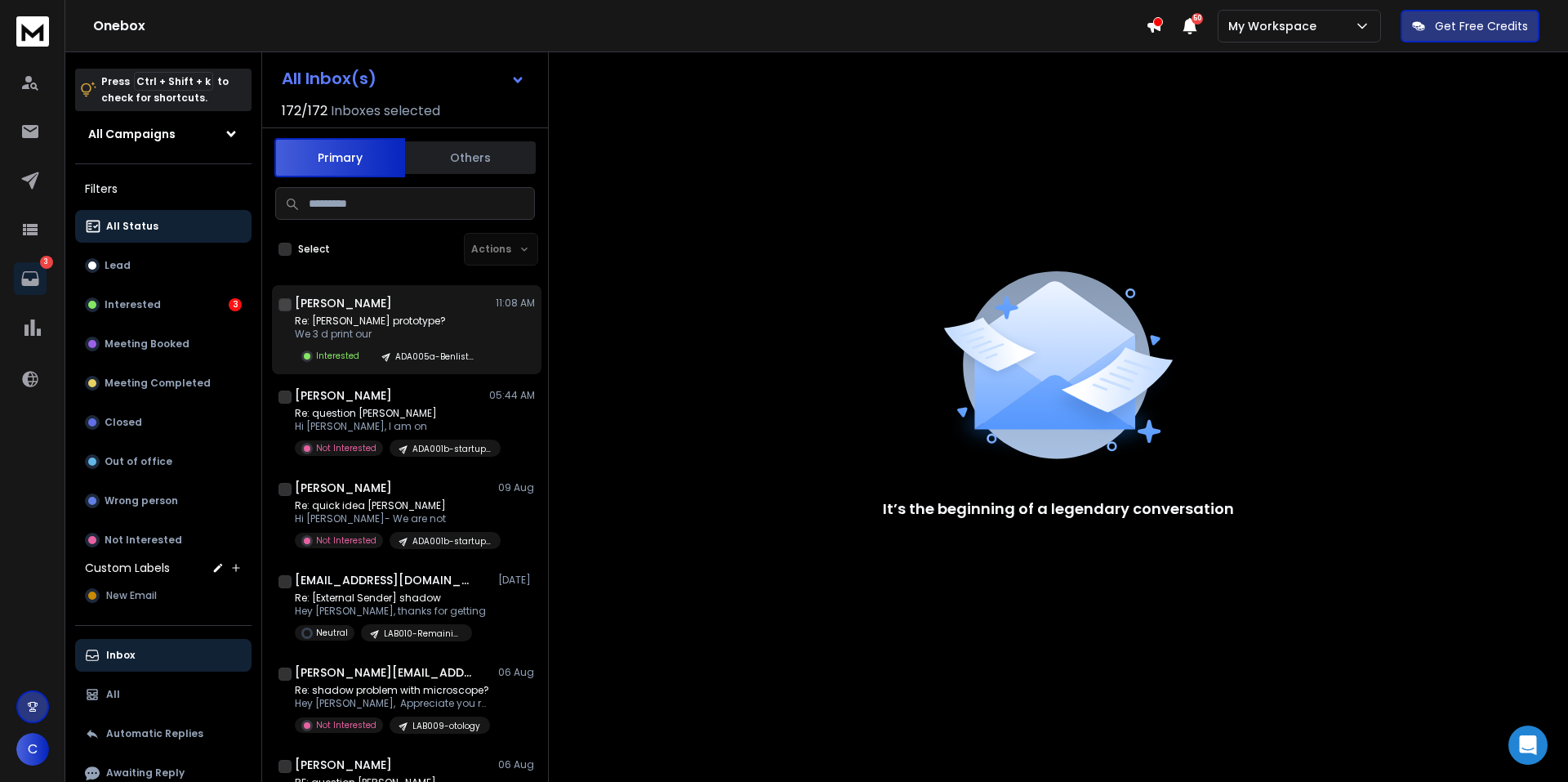
click at [356, 315] on p "Re: [PERSON_NAME] prototype?" at bounding box center [389, 321] width 188 height 13
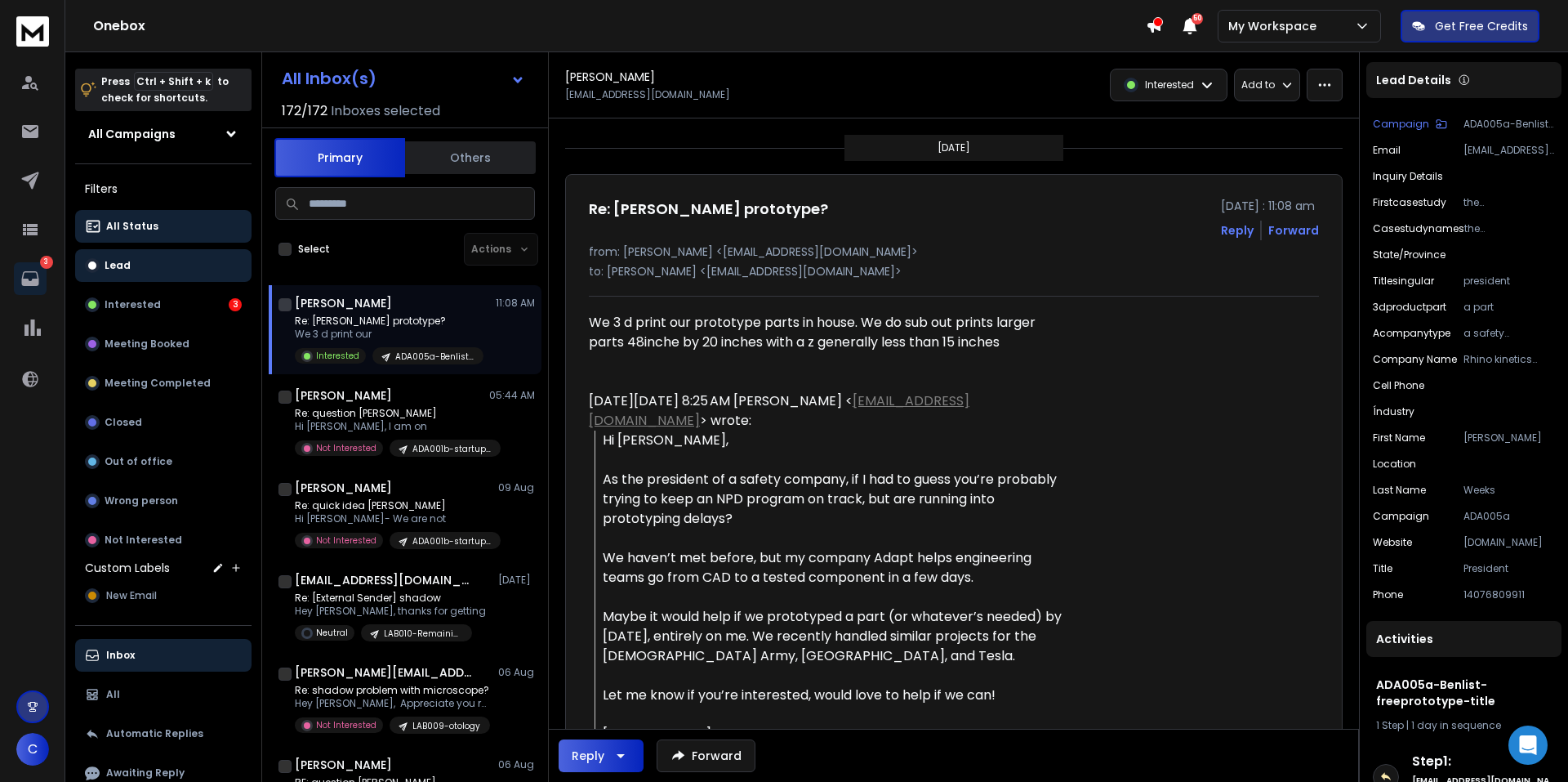
click at [149, 263] on button "Lead" at bounding box center [163, 265] width 176 height 32
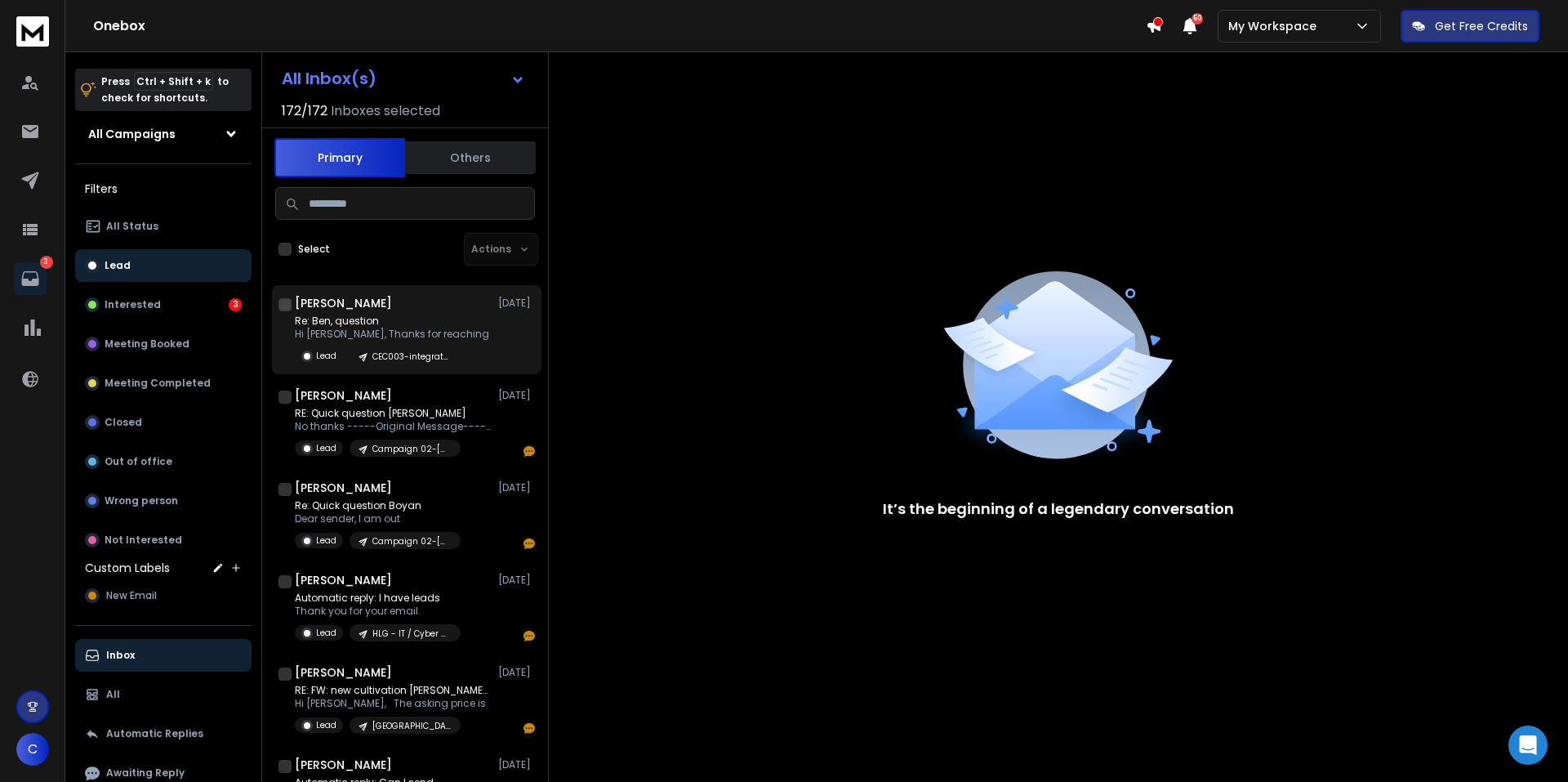
click at [467, 338] on div "Re: [PERSON_NAME], question Hi [PERSON_NAME], Thanks for reaching Lead CEC003-i…" at bounding box center [414, 339] width 240 height 50
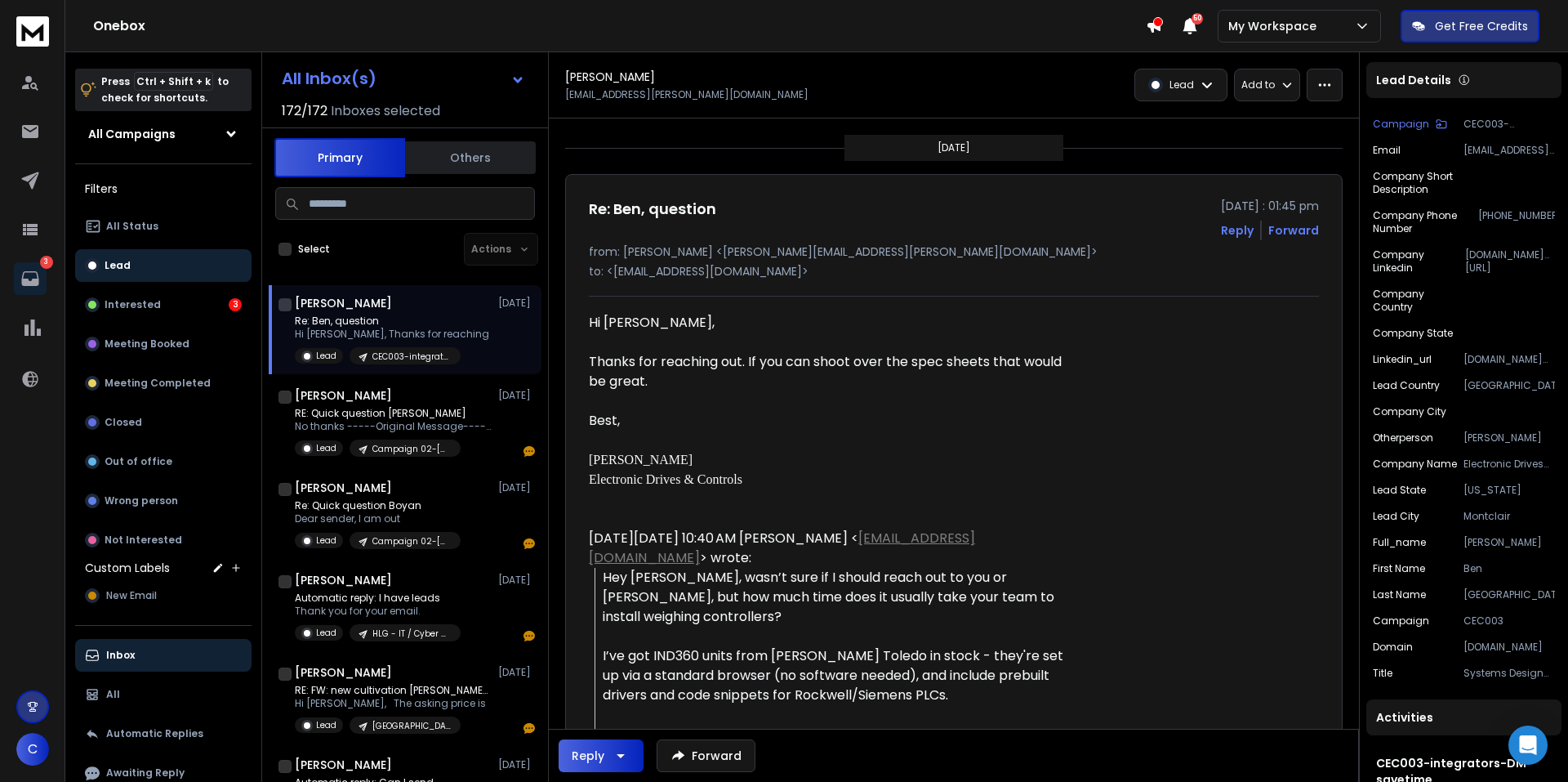
click at [1199, 91] on div "Lead" at bounding box center [1180, 85] width 92 height 31
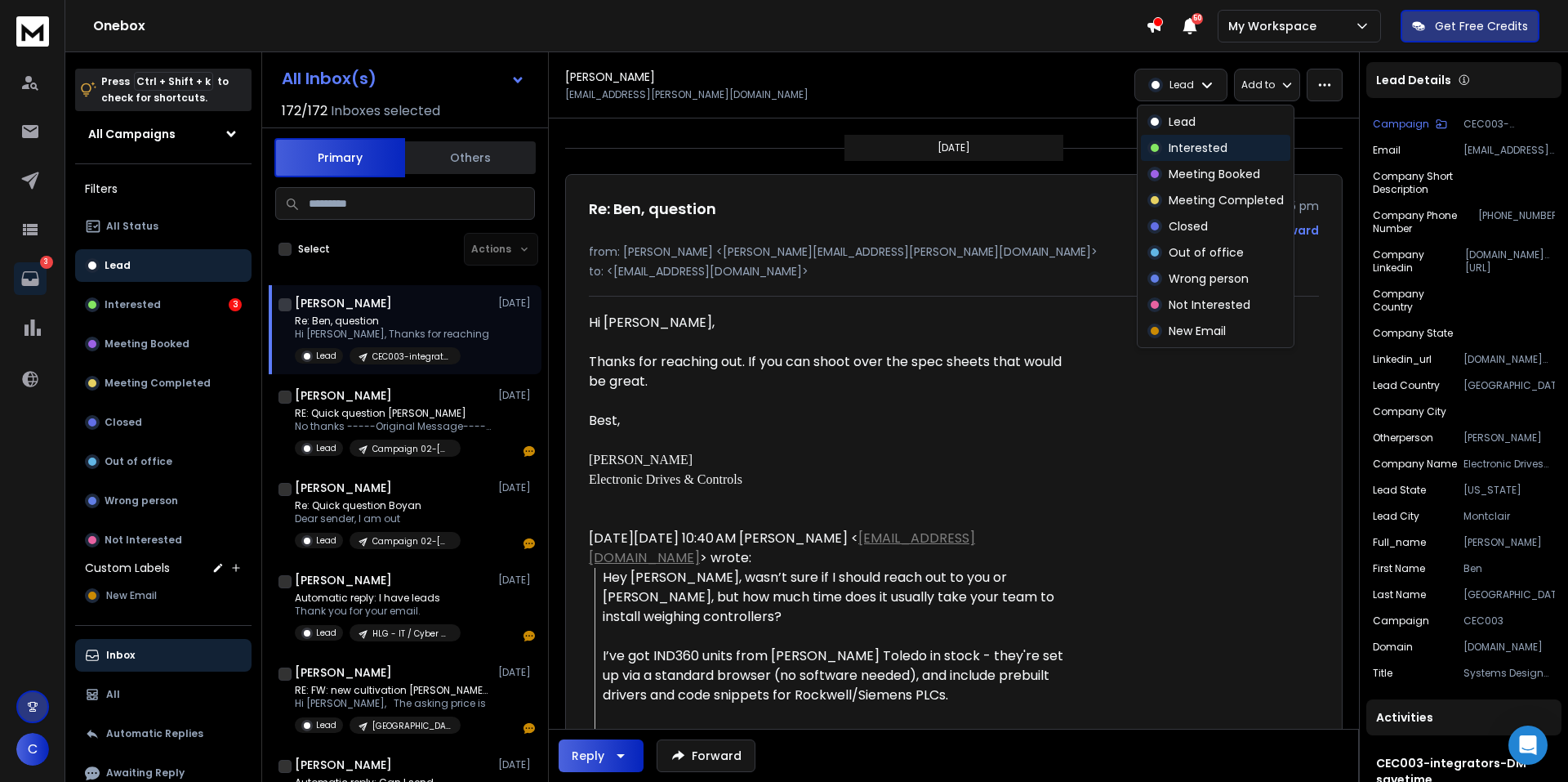
click at [1207, 152] on p "Interested" at bounding box center [1198, 147] width 58 height 17
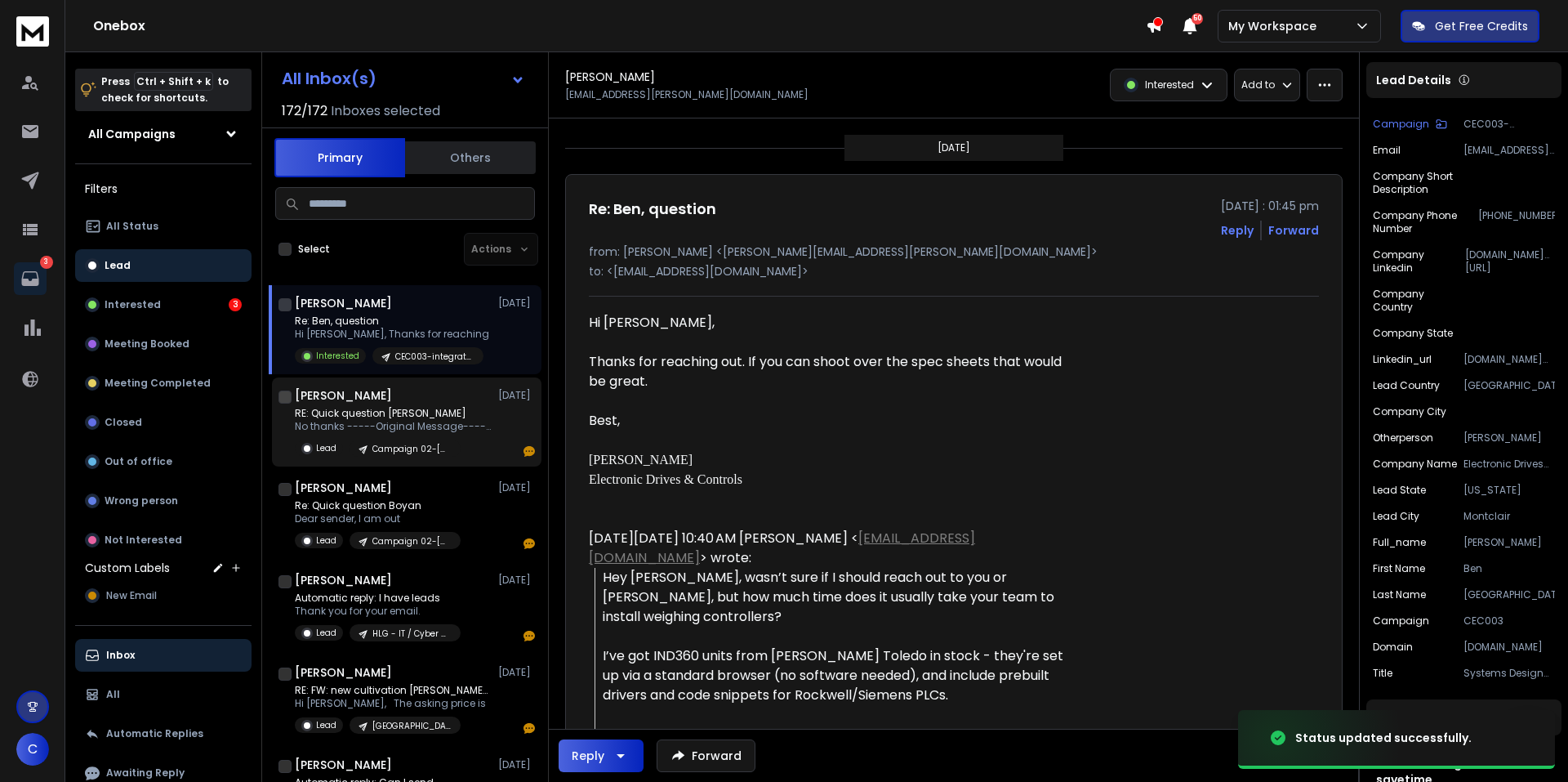
click at [425, 431] on p "No thanks -----Original Message----- From:" at bounding box center [392, 426] width 196 height 13
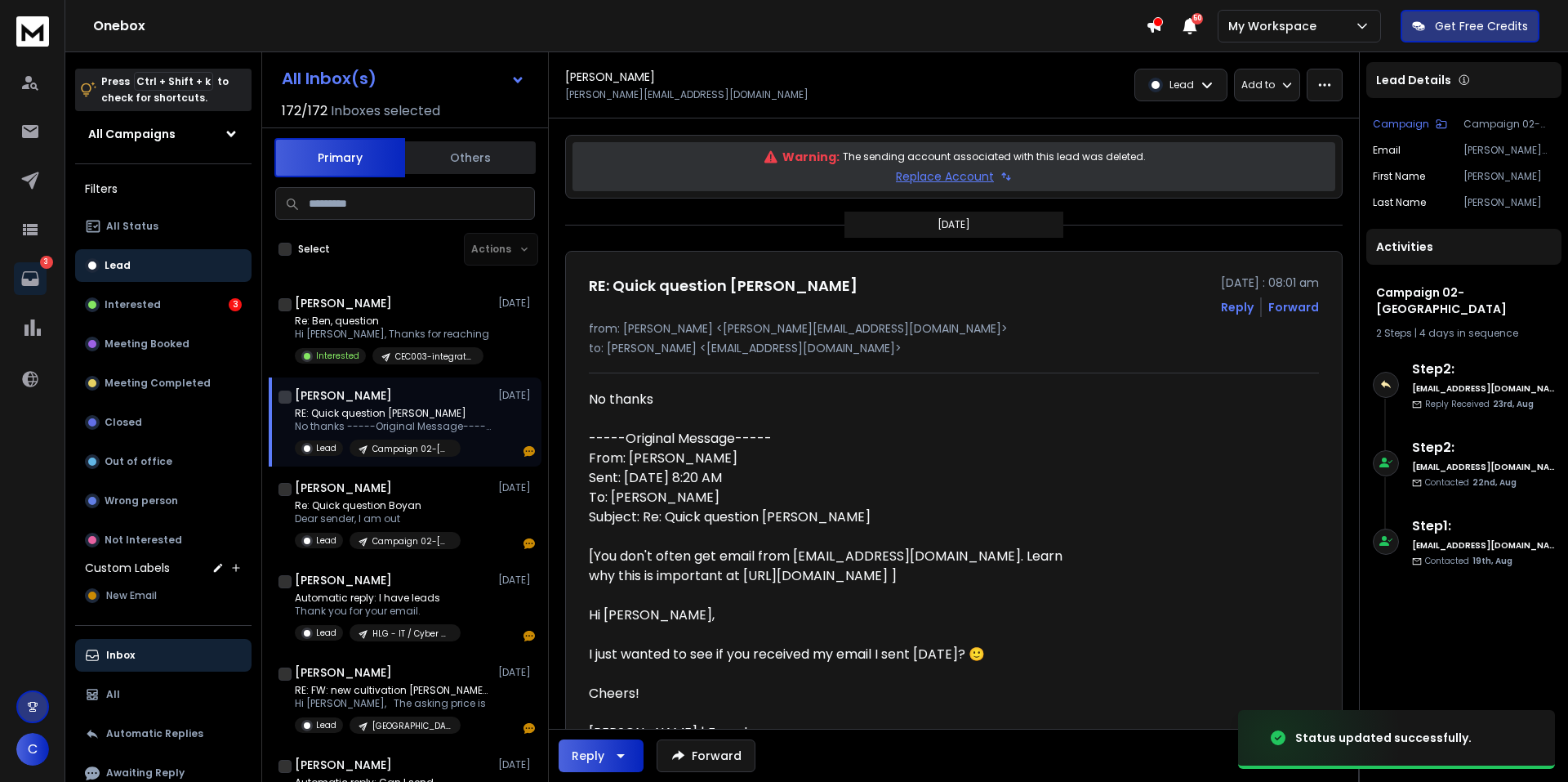
click at [1196, 72] on div "Lead" at bounding box center [1180, 85] width 92 height 31
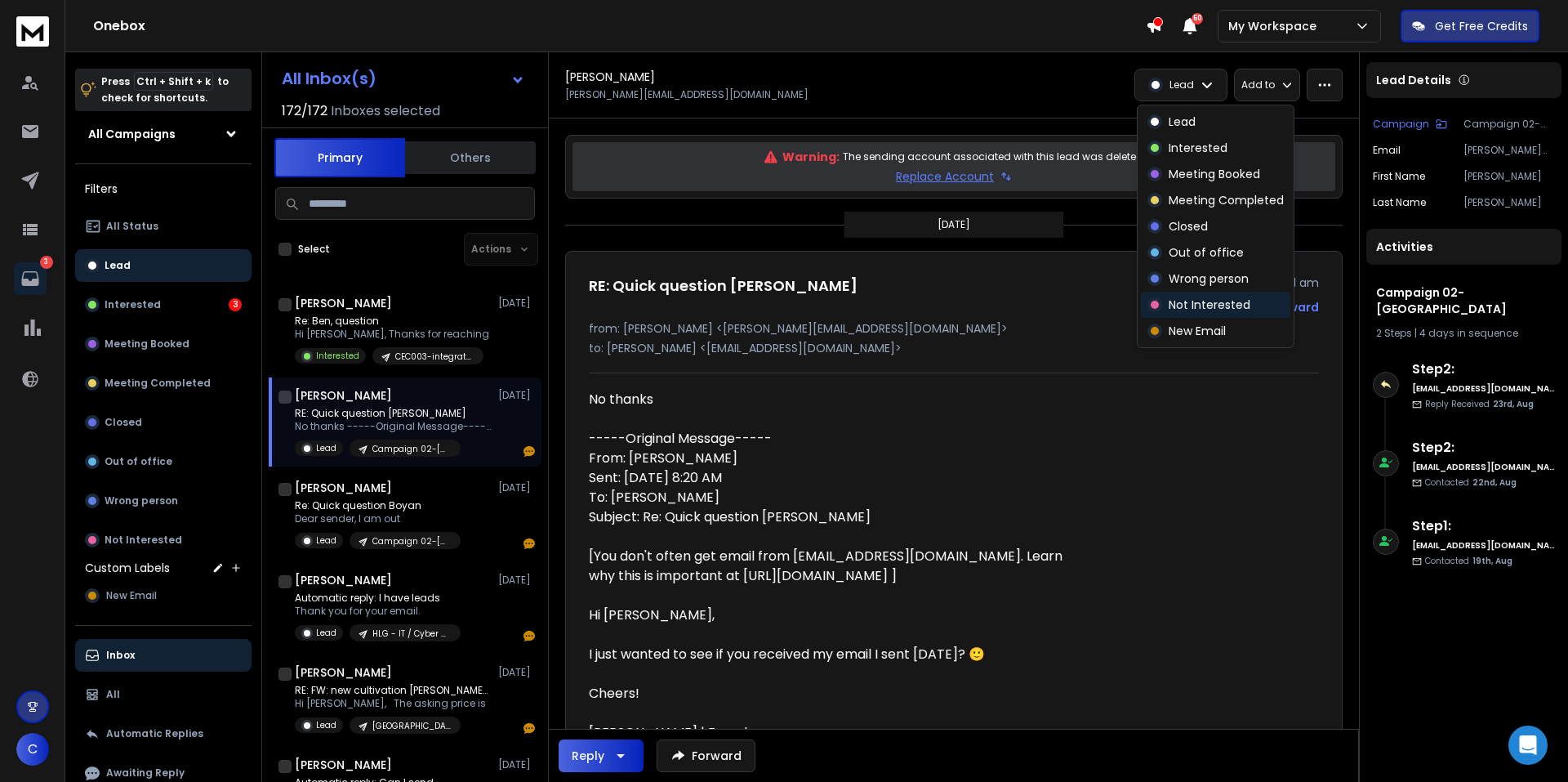
click at [1191, 307] on p "Not Interested" at bounding box center [1210, 304] width 82 height 17
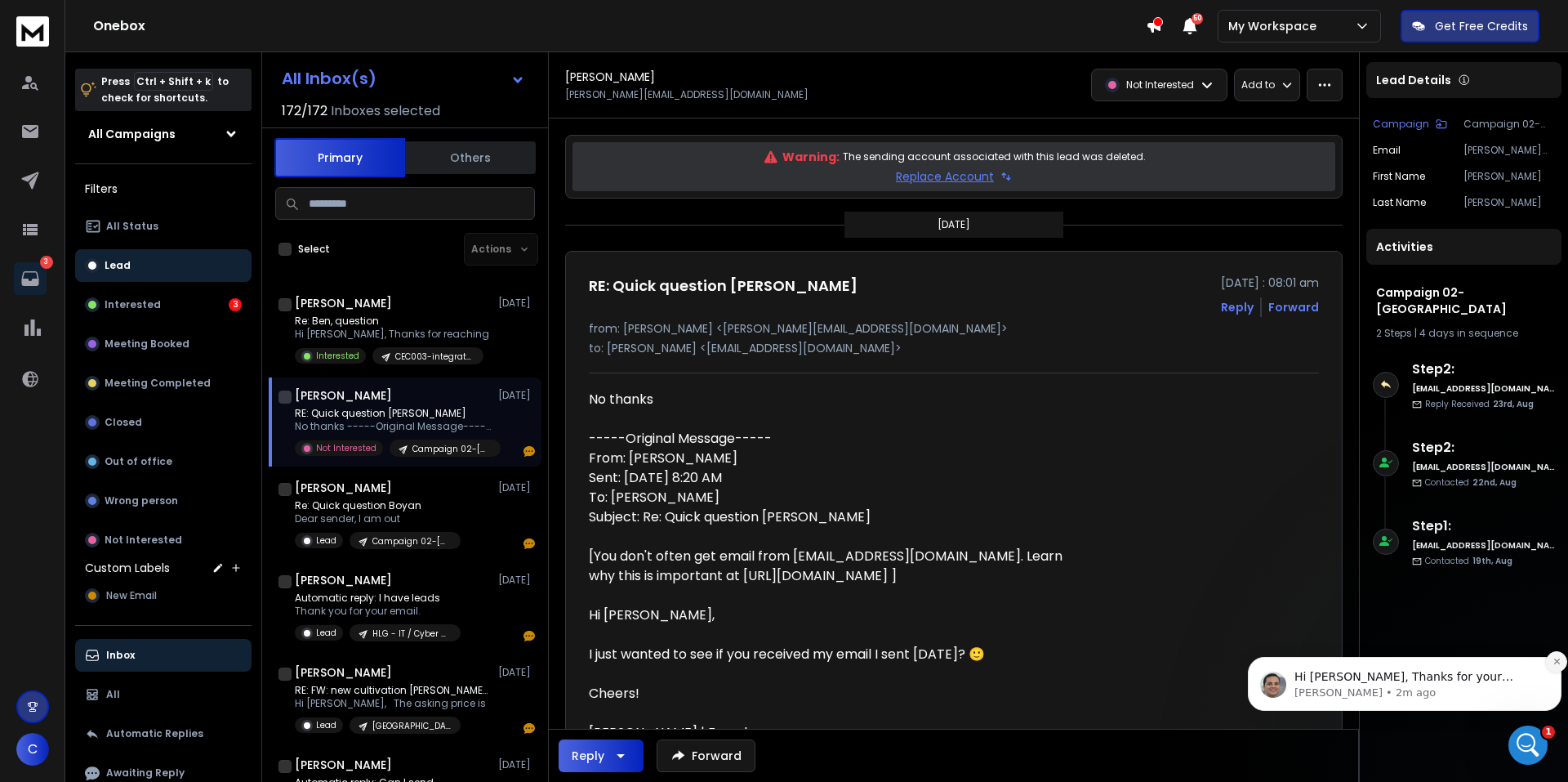
click at [1552, 653] on button "Dismiss notification" at bounding box center [1556, 662] width 21 height 21
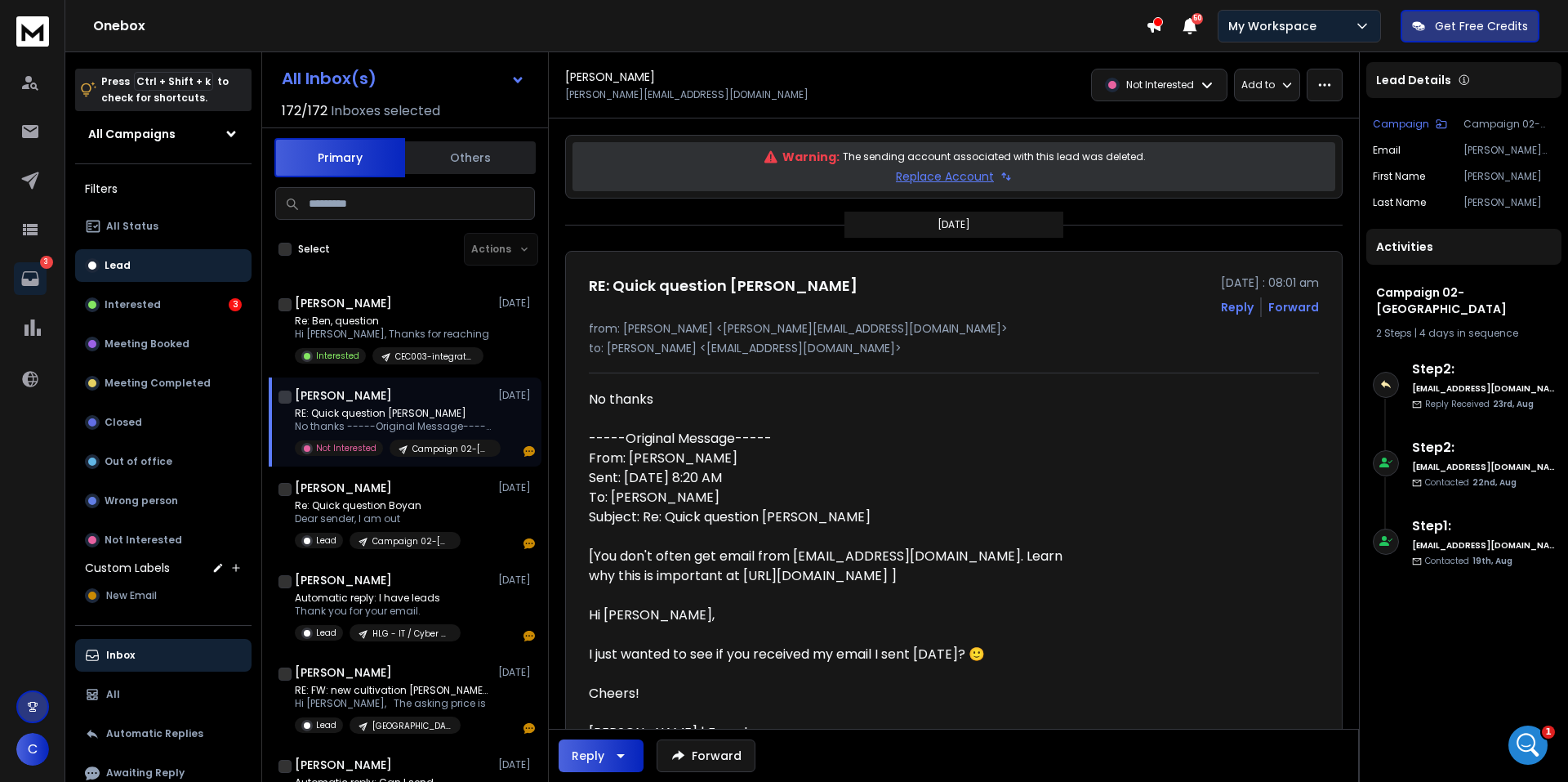
click at [1332, 32] on div "My Workspace" at bounding box center [1299, 26] width 142 height 17
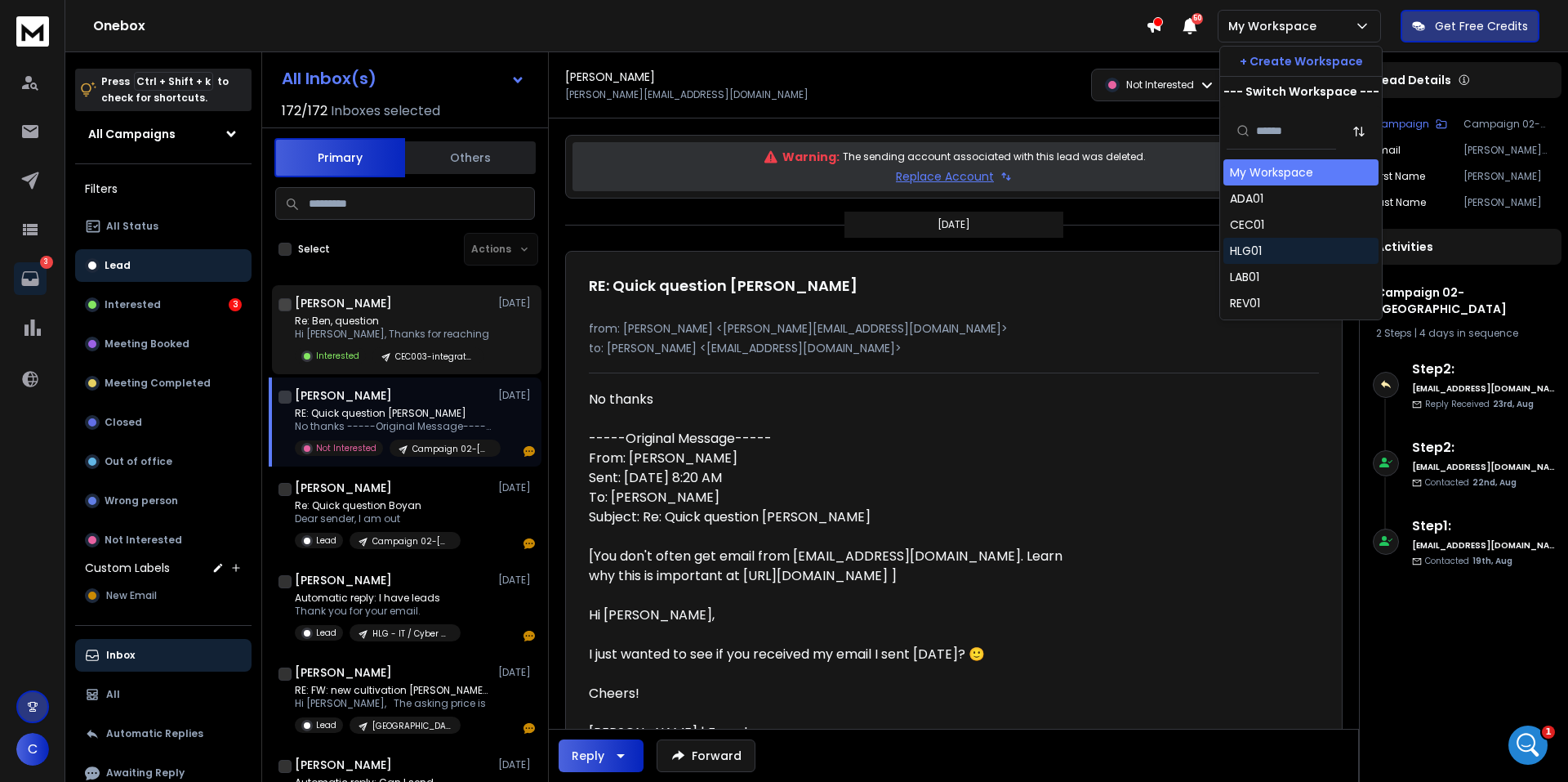
click at [462, 327] on div "Re: Ben, question Hi Josh, Thanks for reaching Interested CEC003-integrators-DM…" at bounding box center [391, 339] width 194 height 50
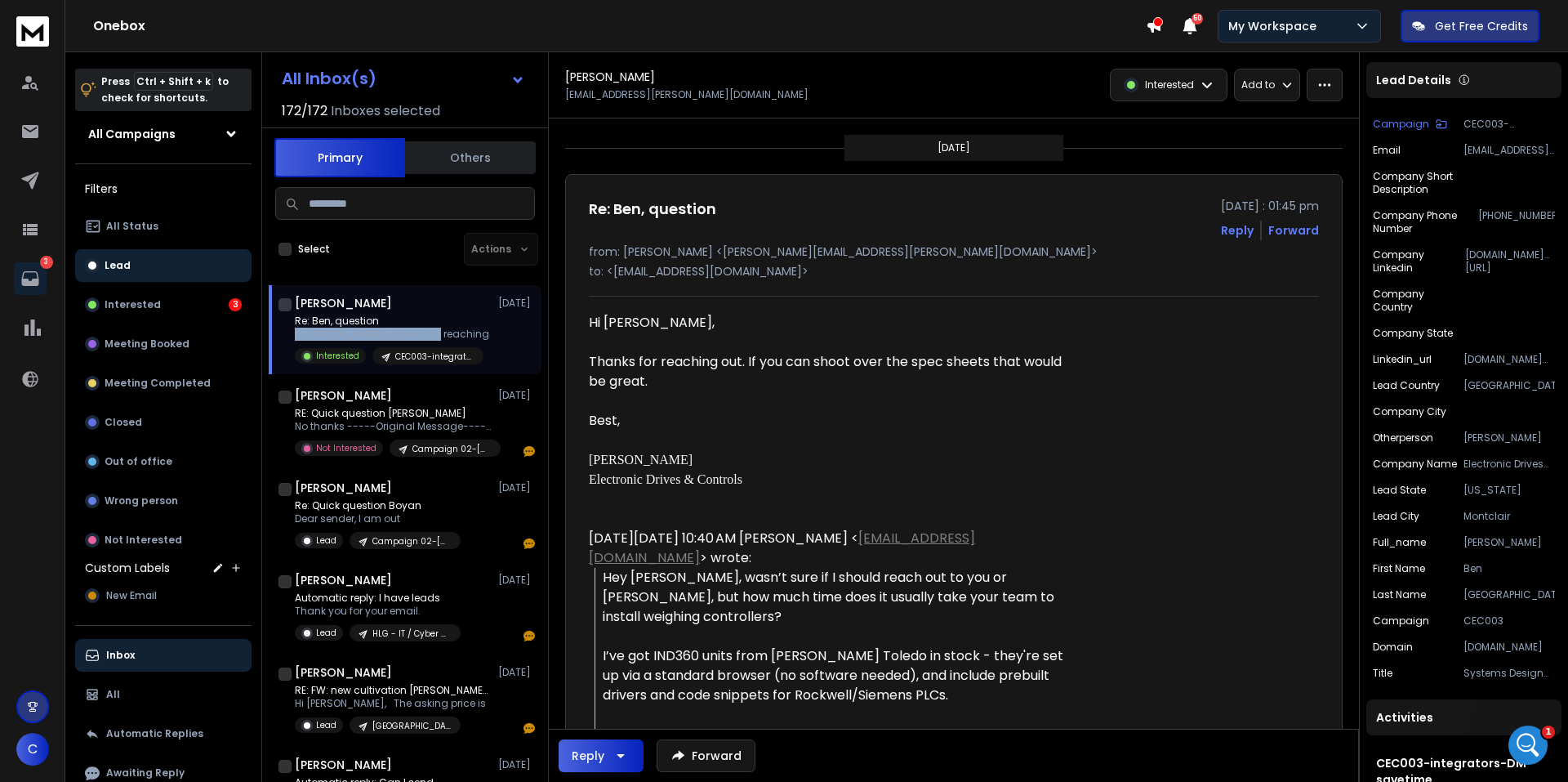
click at [1279, 32] on p "My Workspace" at bounding box center [1275, 26] width 95 height 17
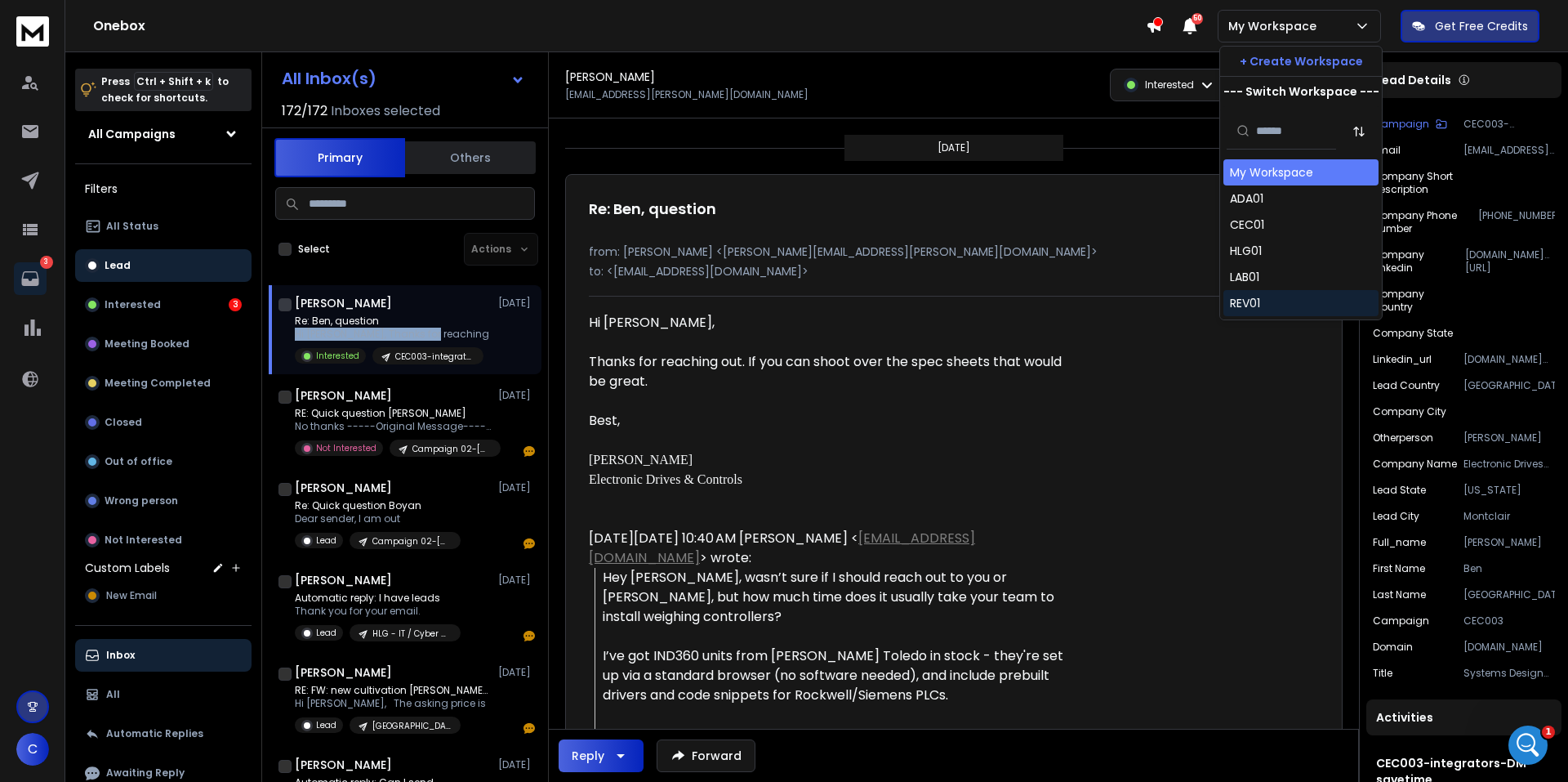
click at [1264, 303] on div "REV01" at bounding box center [1300, 303] width 155 height 26
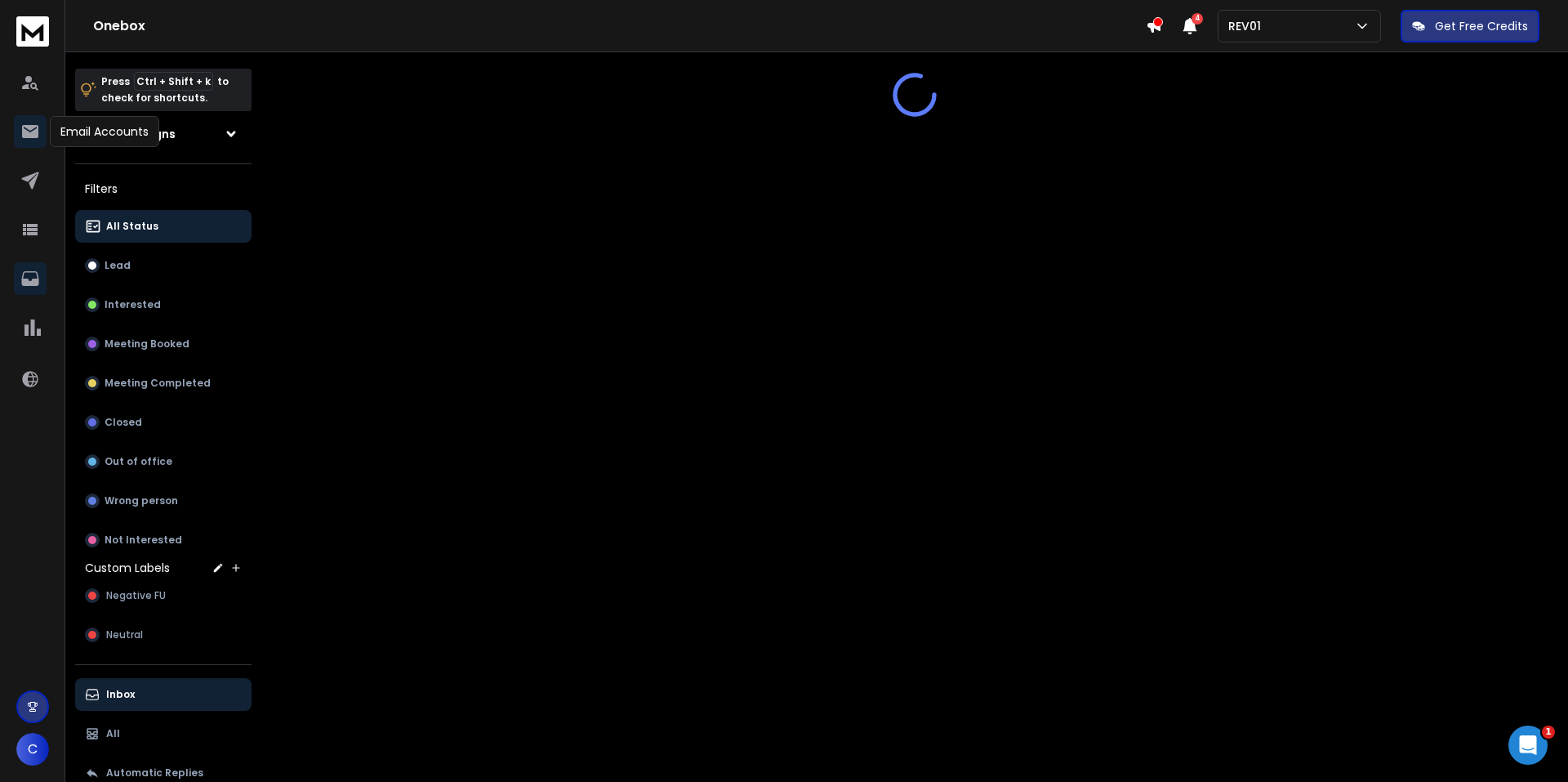
click at [31, 133] on icon at bounding box center [30, 131] width 17 height 13
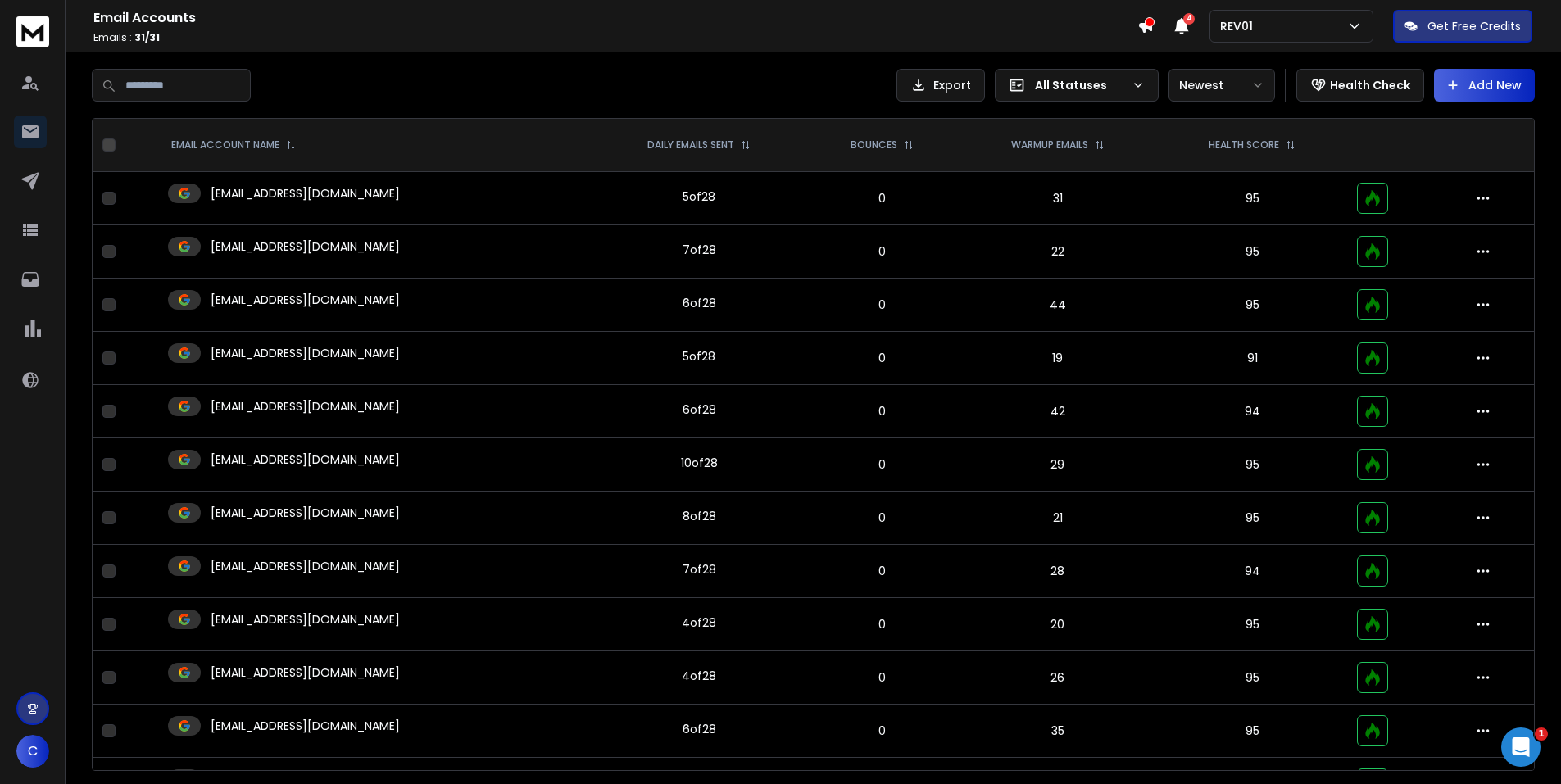
click at [282, 198] on p "don@rev1tech3d.com" at bounding box center [305, 193] width 189 height 17
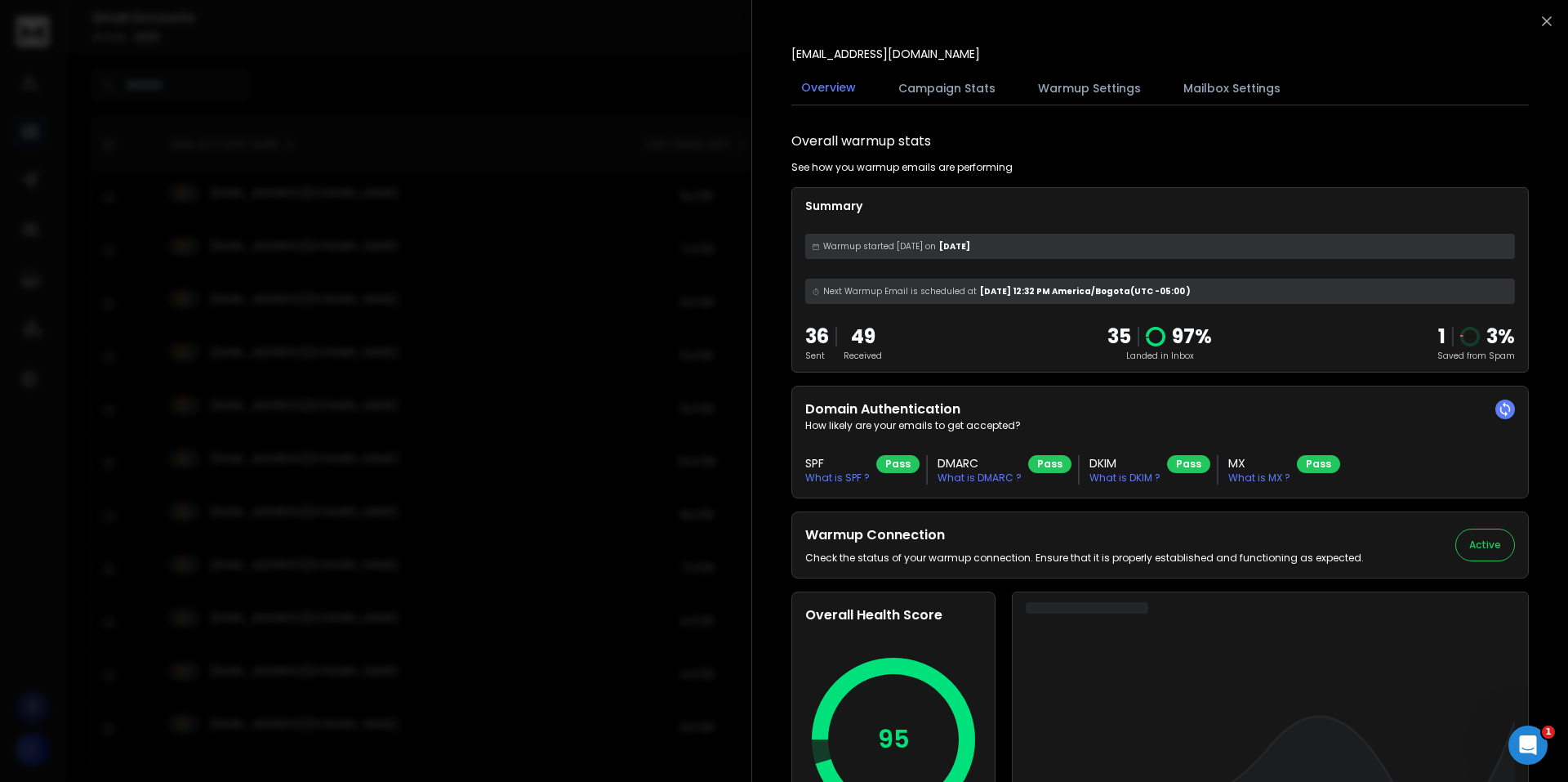
click at [1239, 84] on button "Mailbox Settings" at bounding box center [1232, 88] width 117 height 36
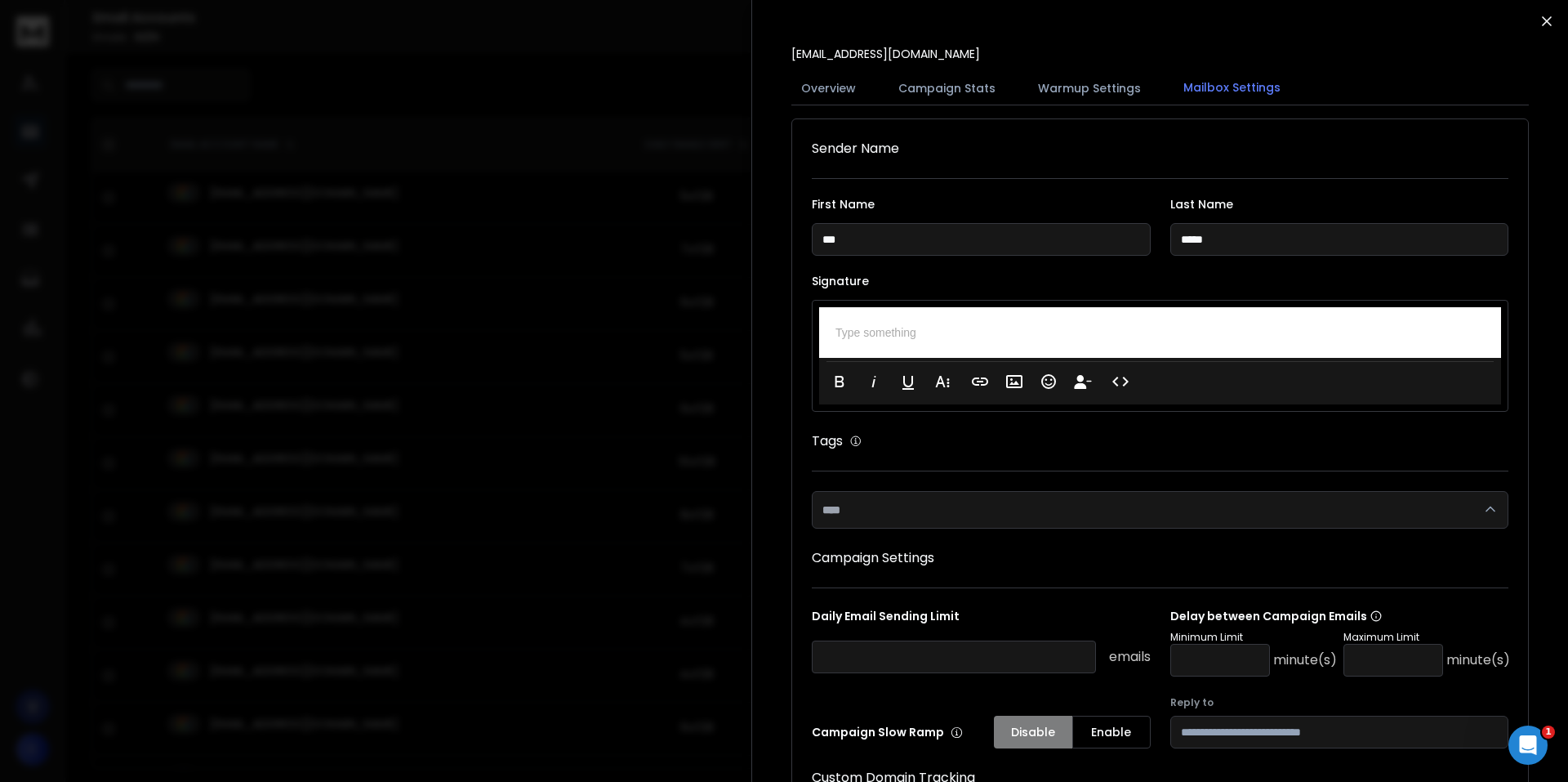
click at [1544, 17] on icon "button" at bounding box center [1546, 21] width 17 height 17
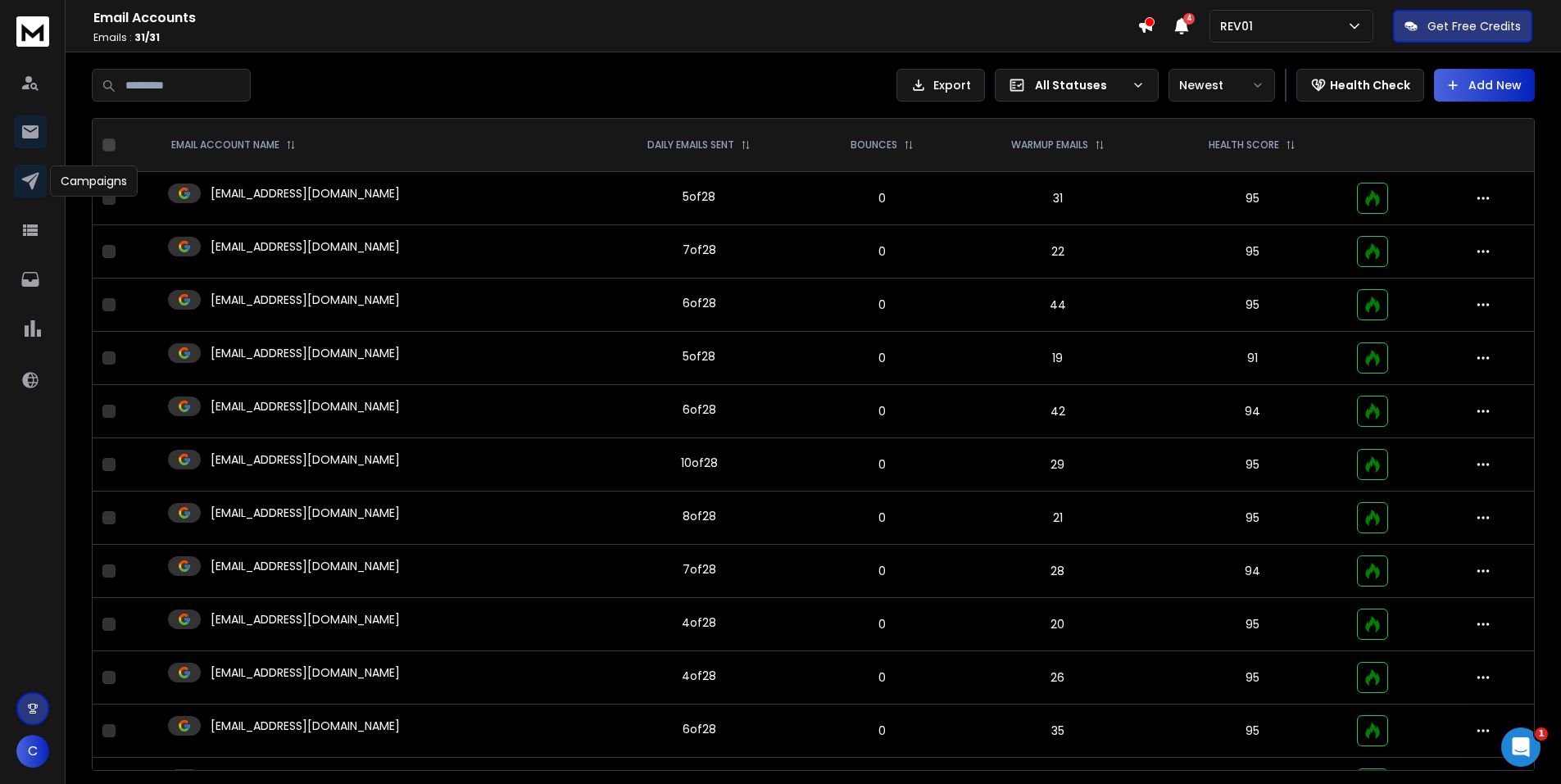
click at [37, 175] on icon at bounding box center [30, 181] width 17 height 17
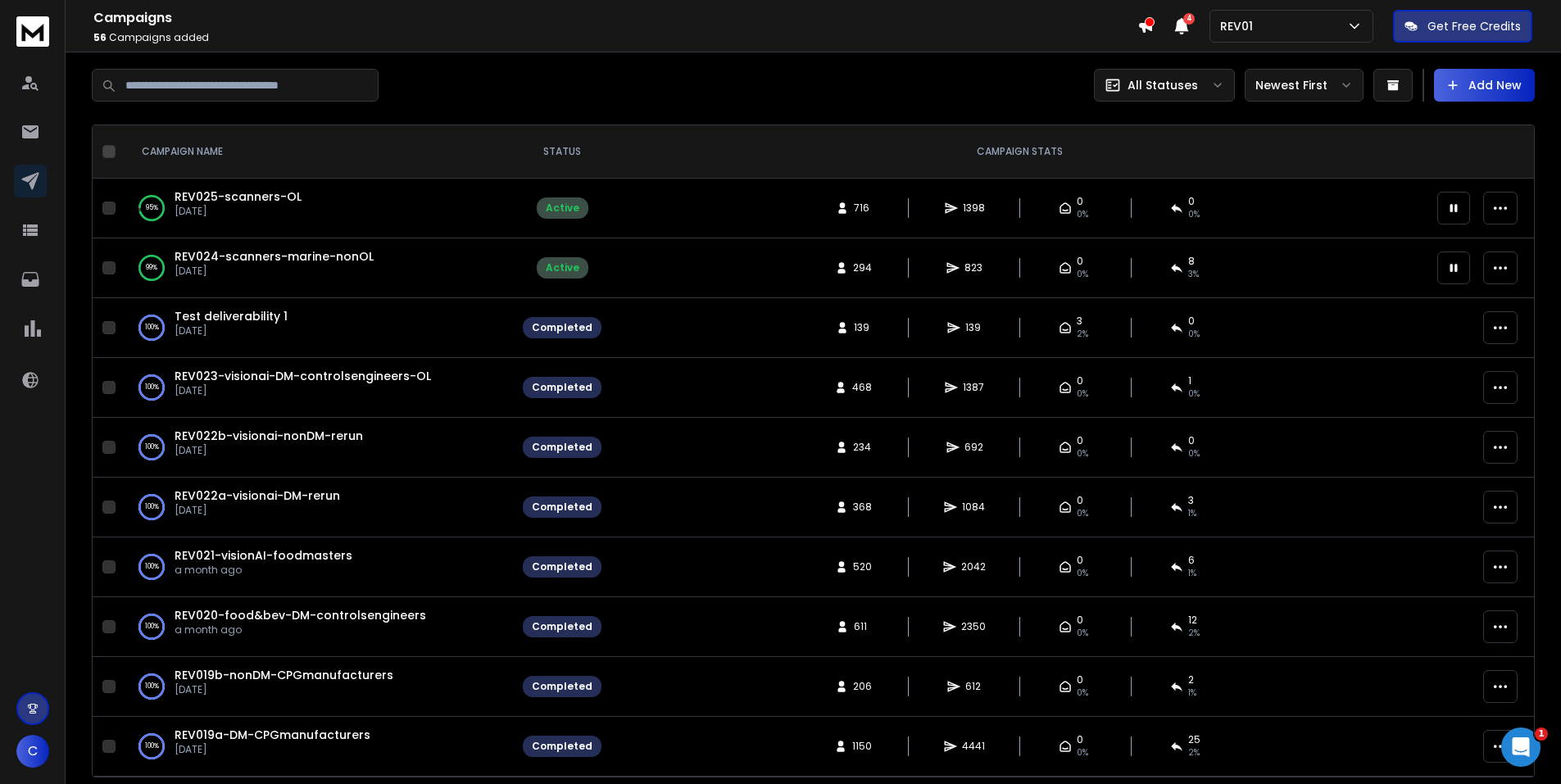
click at [248, 420] on td "100 % REV022b-visionai-nonDM-rerun 20 days ago" at bounding box center [317, 448] width 391 height 59
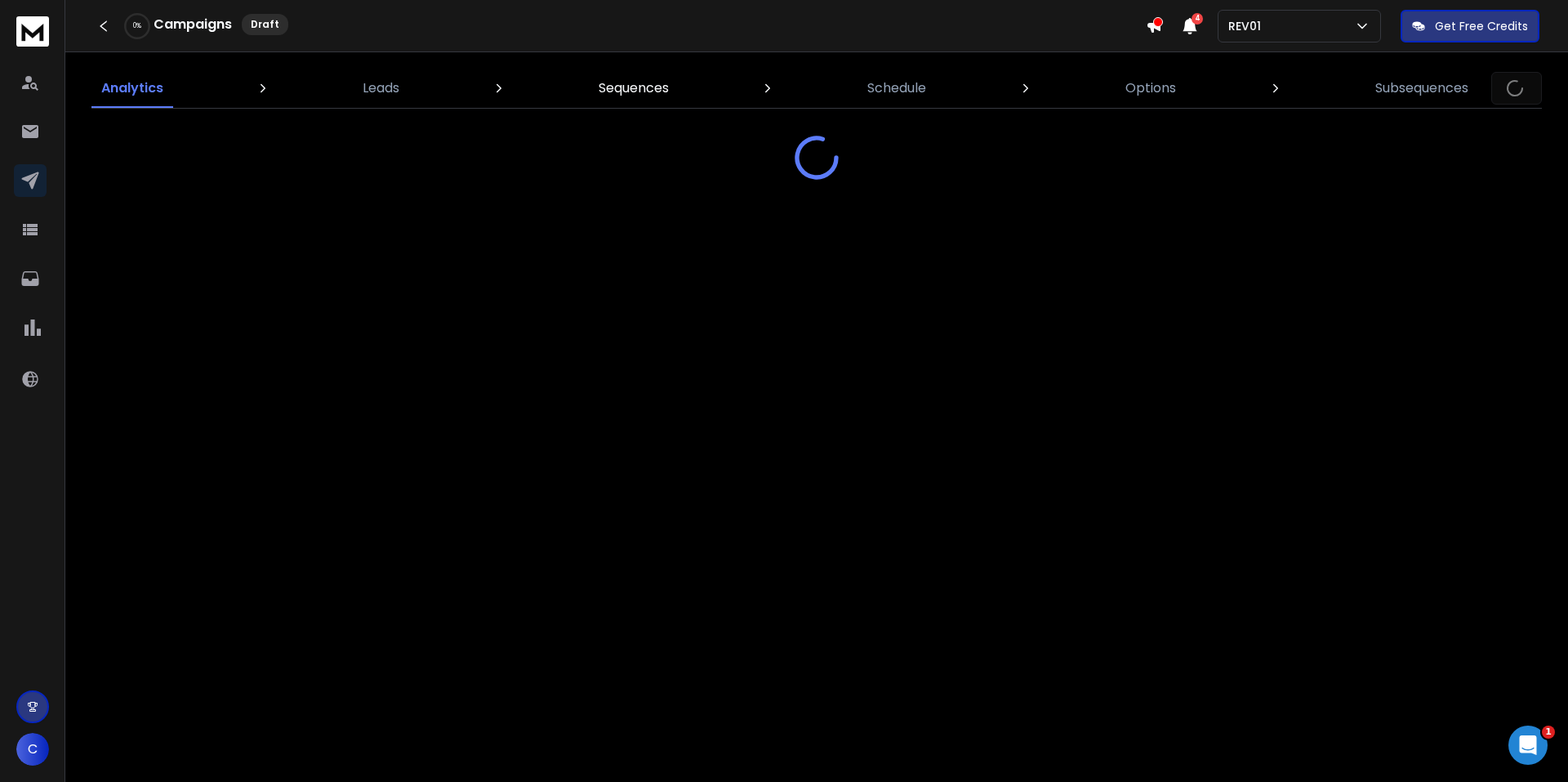
click at [640, 105] on link "Sequences" at bounding box center [633, 88] width 90 height 39
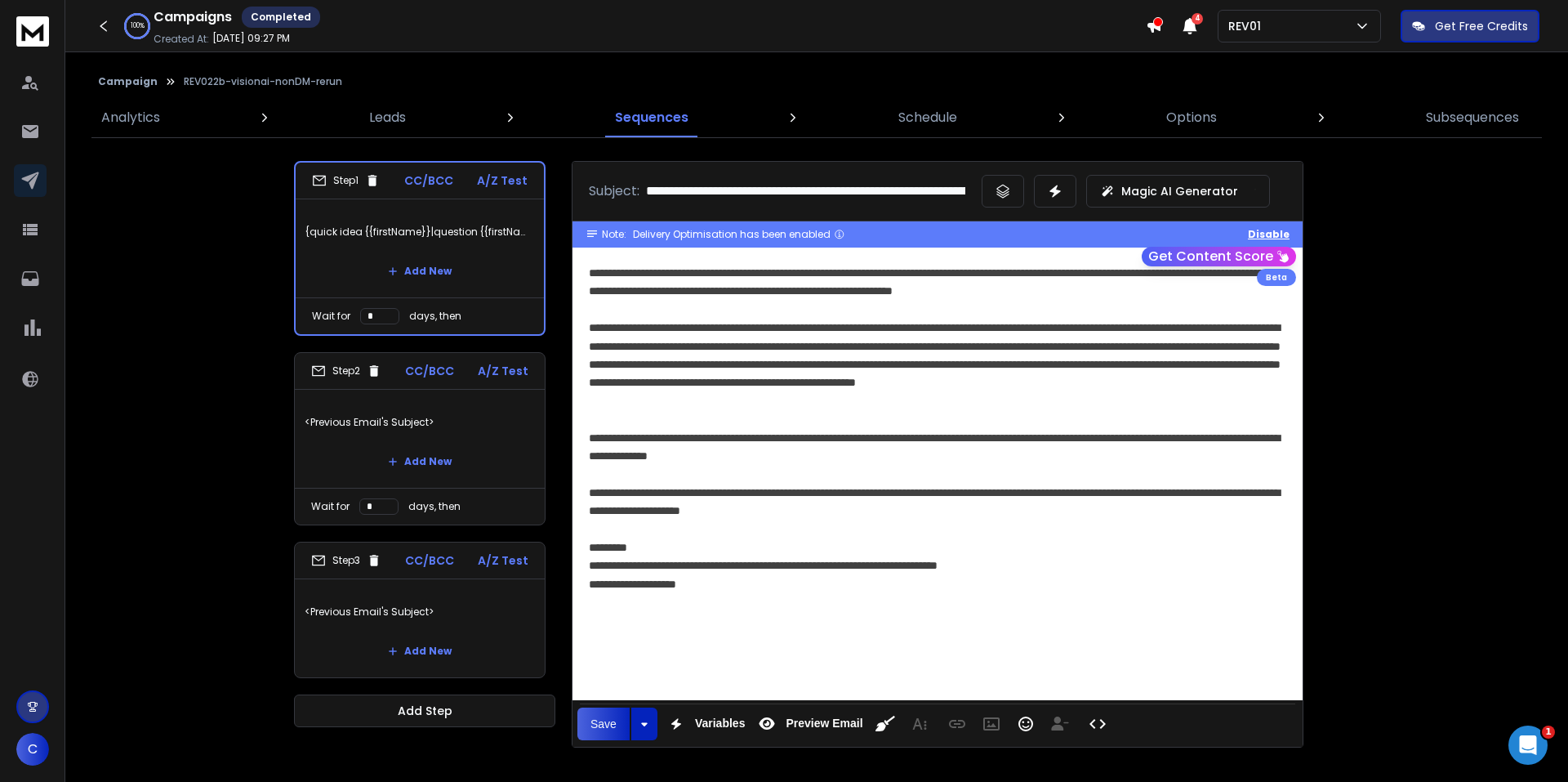
click at [672, 272] on div "**********" at bounding box center [937, 282] width 697 height 37
click at [961, 513] on div "**********" at bounding box center [937, 502] width 697 height 37
click at [954, 513] on div "**********" at bounding box center [937, 502] width 697 height 37
click at [373, 116] on p "Leads" at bounding box center [387, 118] width 37 height 19
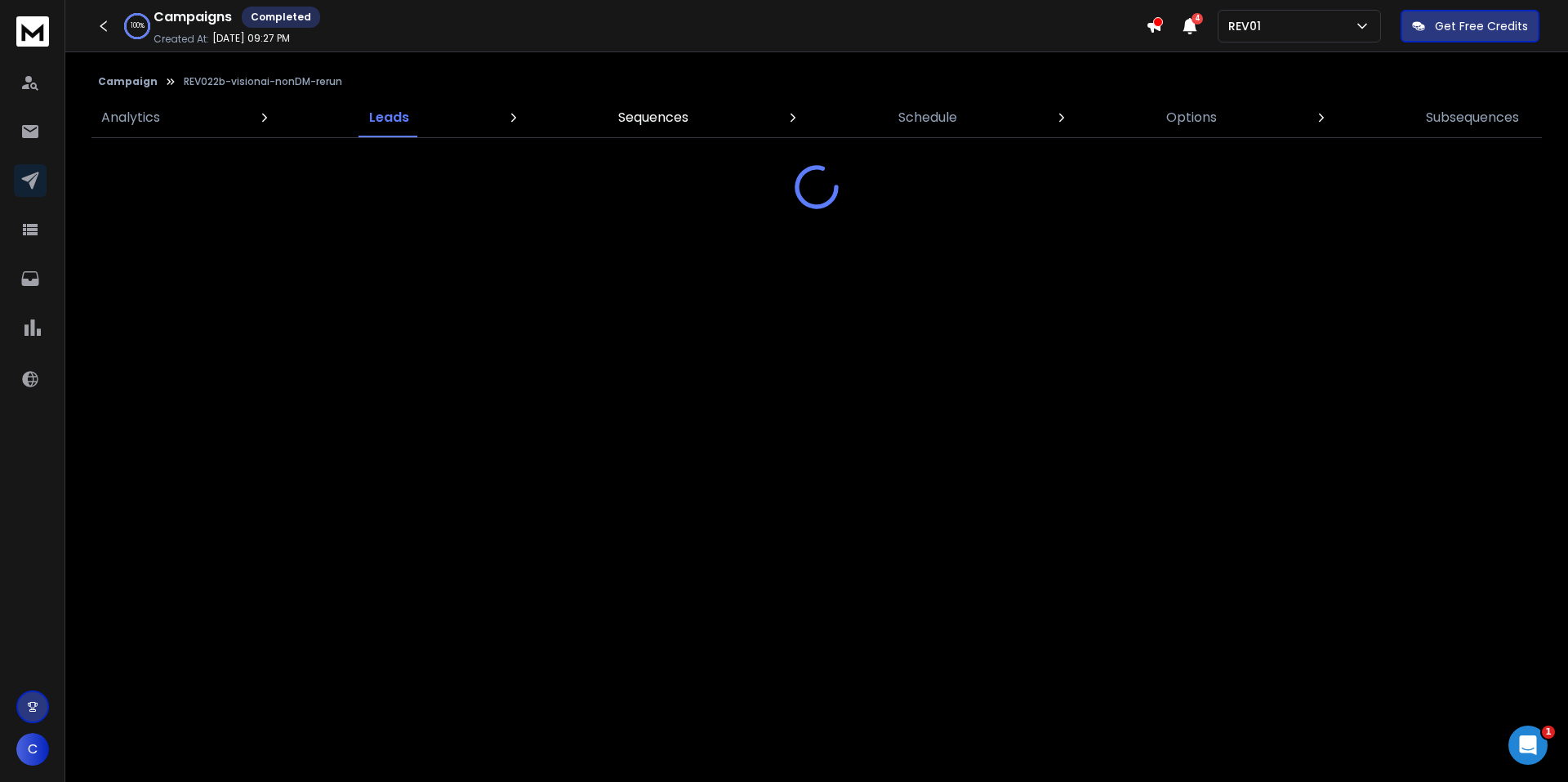
click at [667, 107] on link "Sequences" at bounding box center [653, 117] width 90 height 39
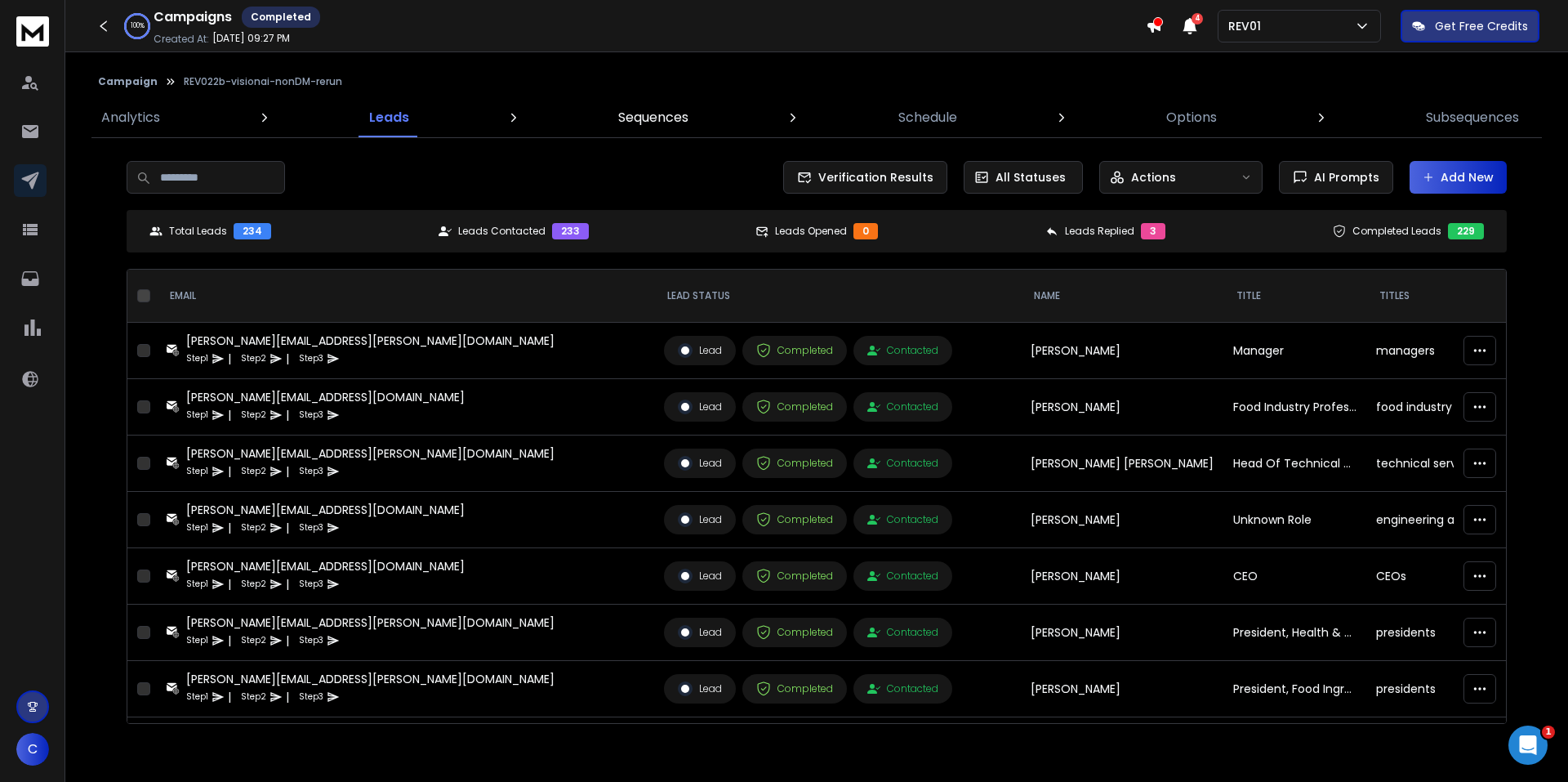
click at [665, 115] on p "Sequences" at bounding box center [653, 118] width 71 height 19
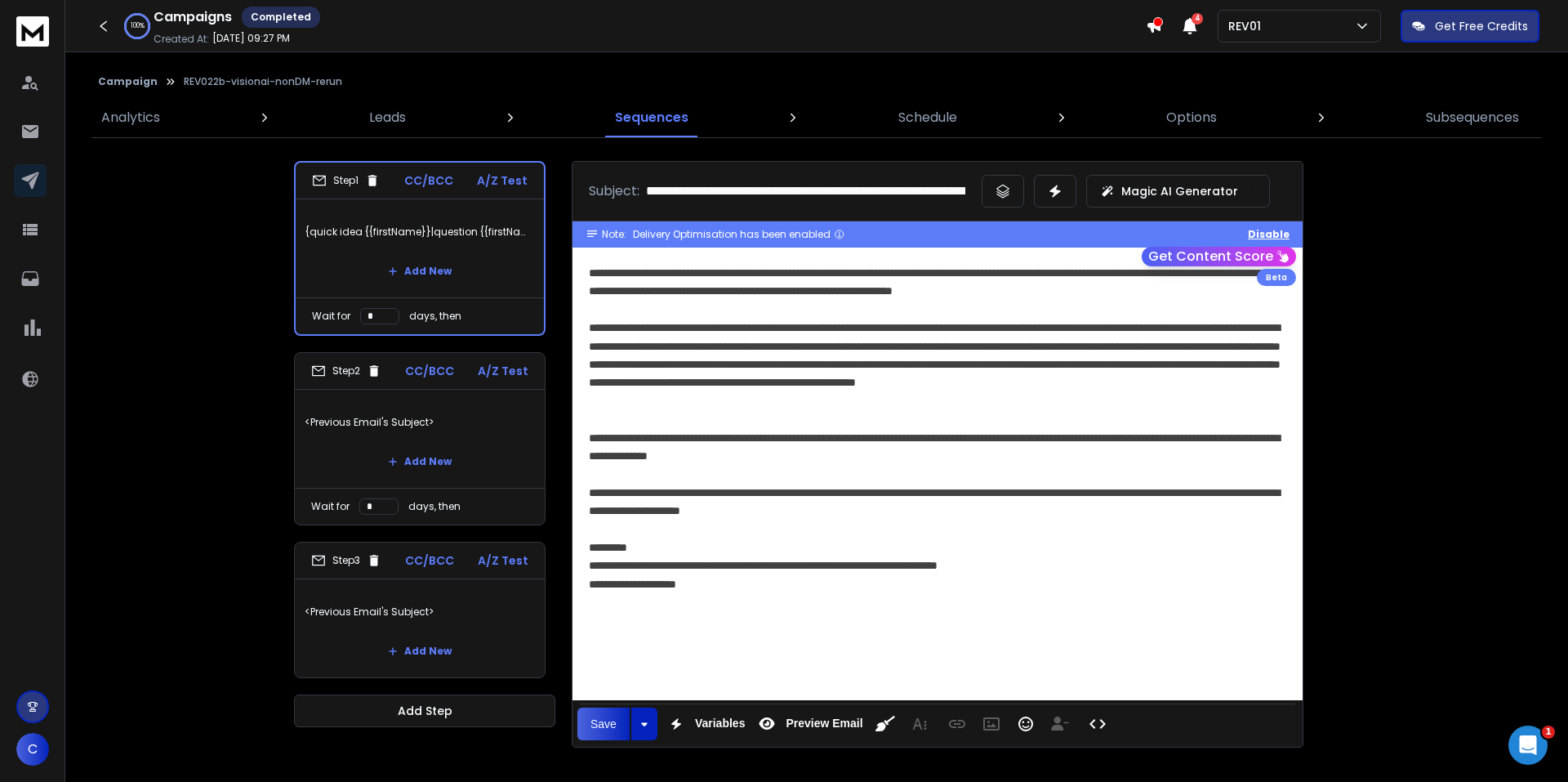
click at [457, 433] on p "<Previous Email's Subject>" at bounding box center [419, 422] width 230 height 45
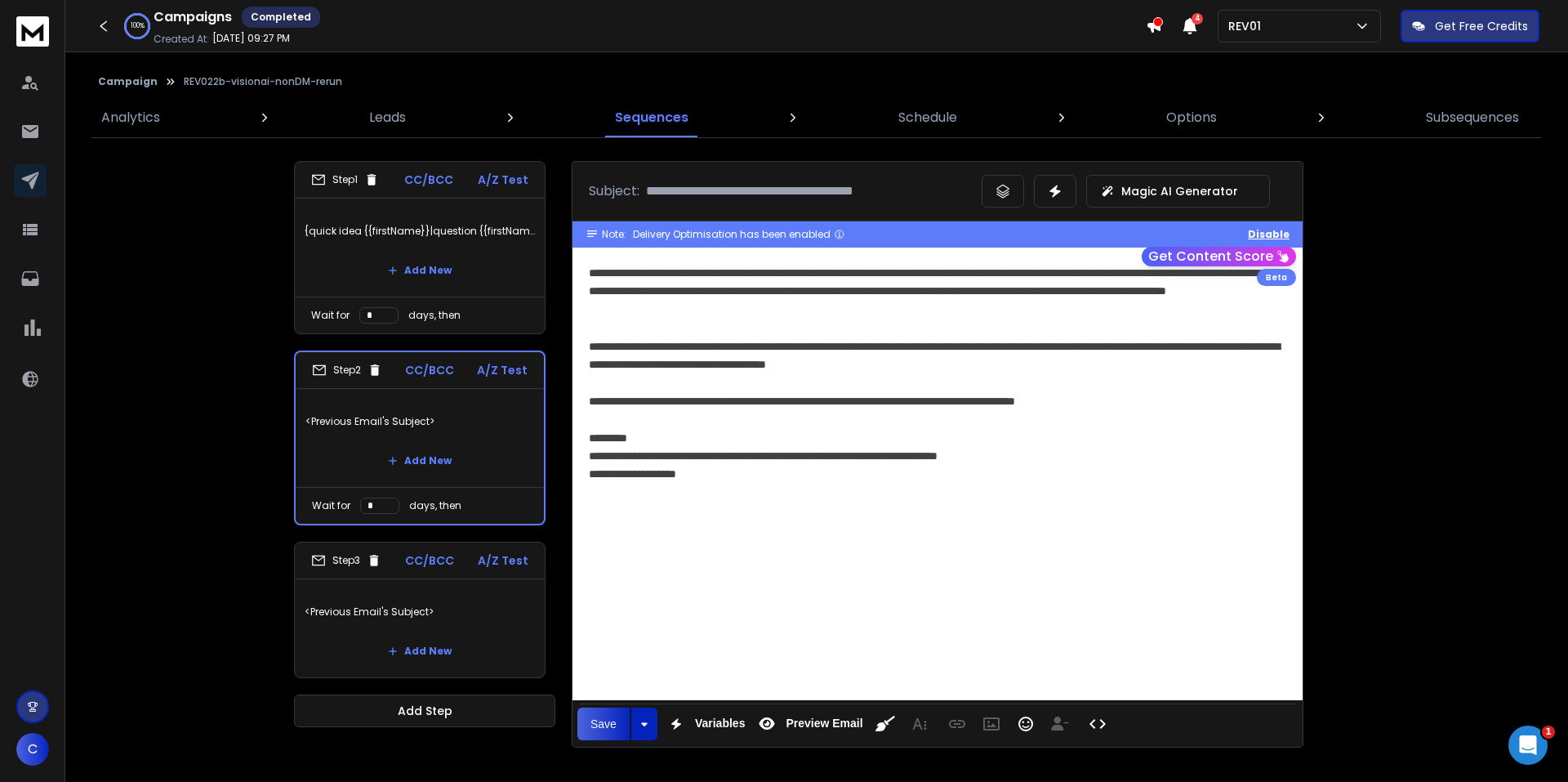
click at [465, 227] on p "{quick idea {{firstName}}|question {{firstName}}|{{firstName}}, {{sitecity}}?|{…" at bounding box center [419, 231] width 230 height 45
type input "**********"
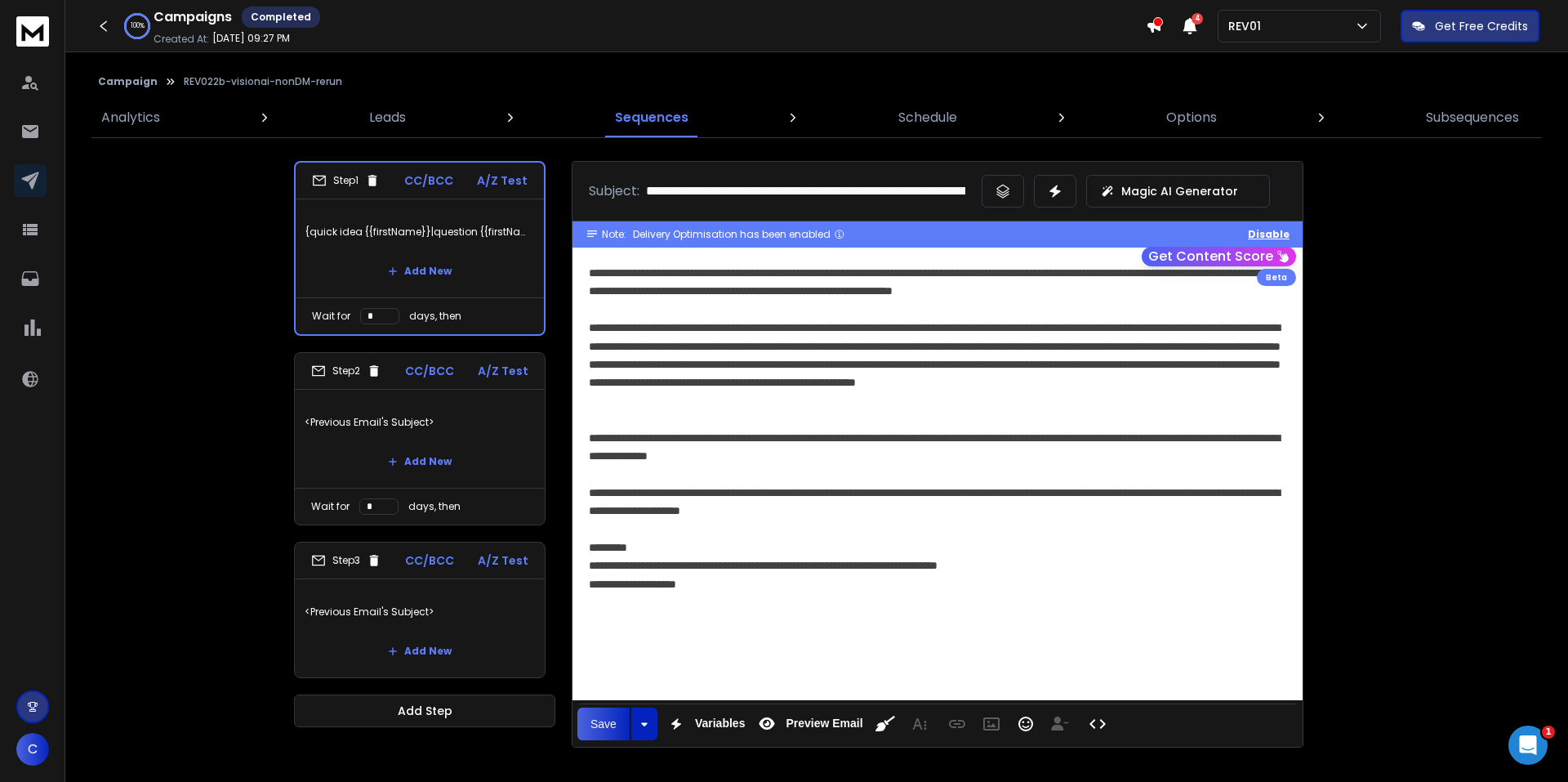
click at [433, 407] on p "<Previous Email's Subject>" at bounding box center [419, 422] width 230 height 45
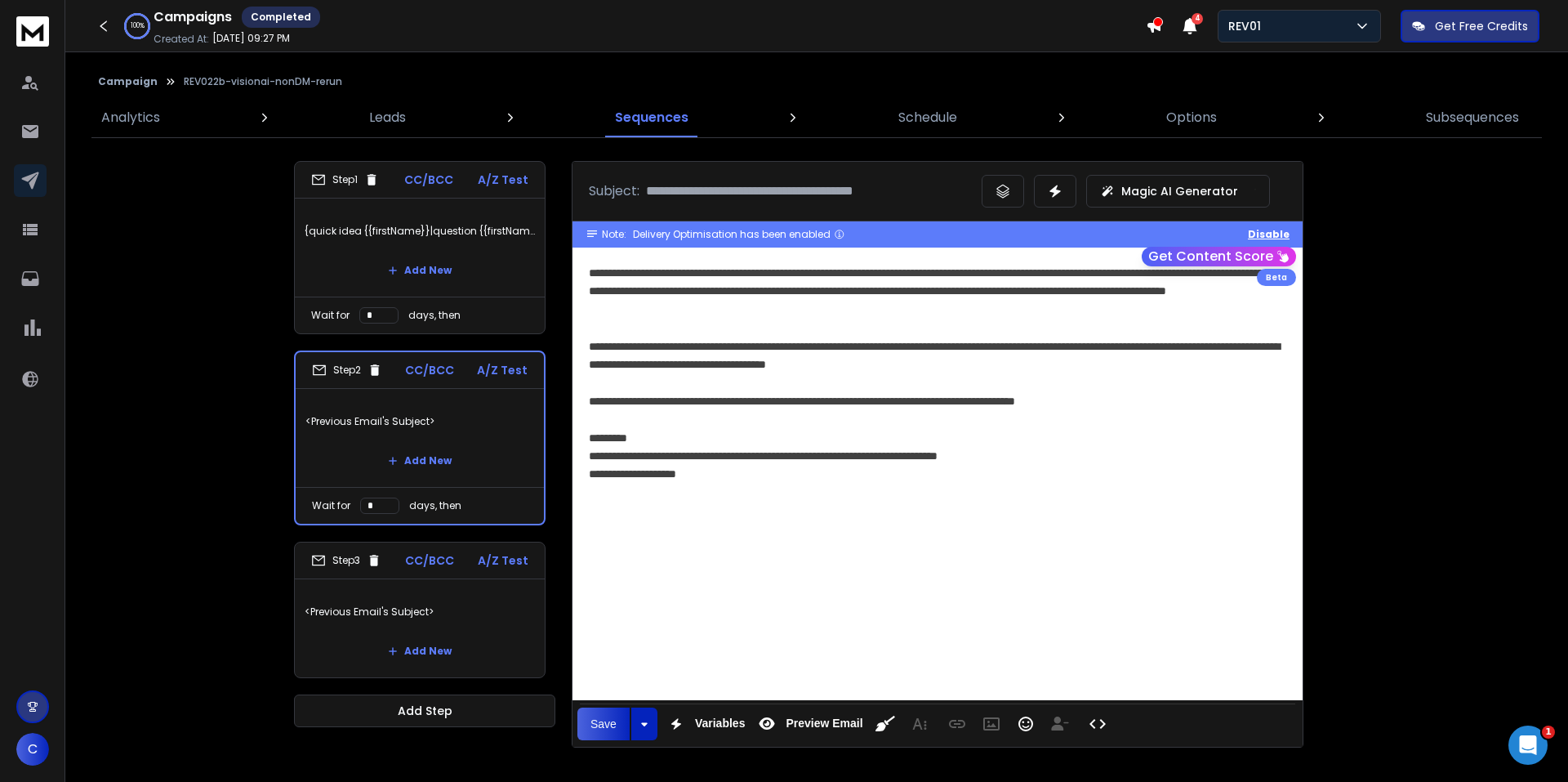
click at [1286, 24] on div "REV01" at bounding box center [1299, 26] width 142 height 17
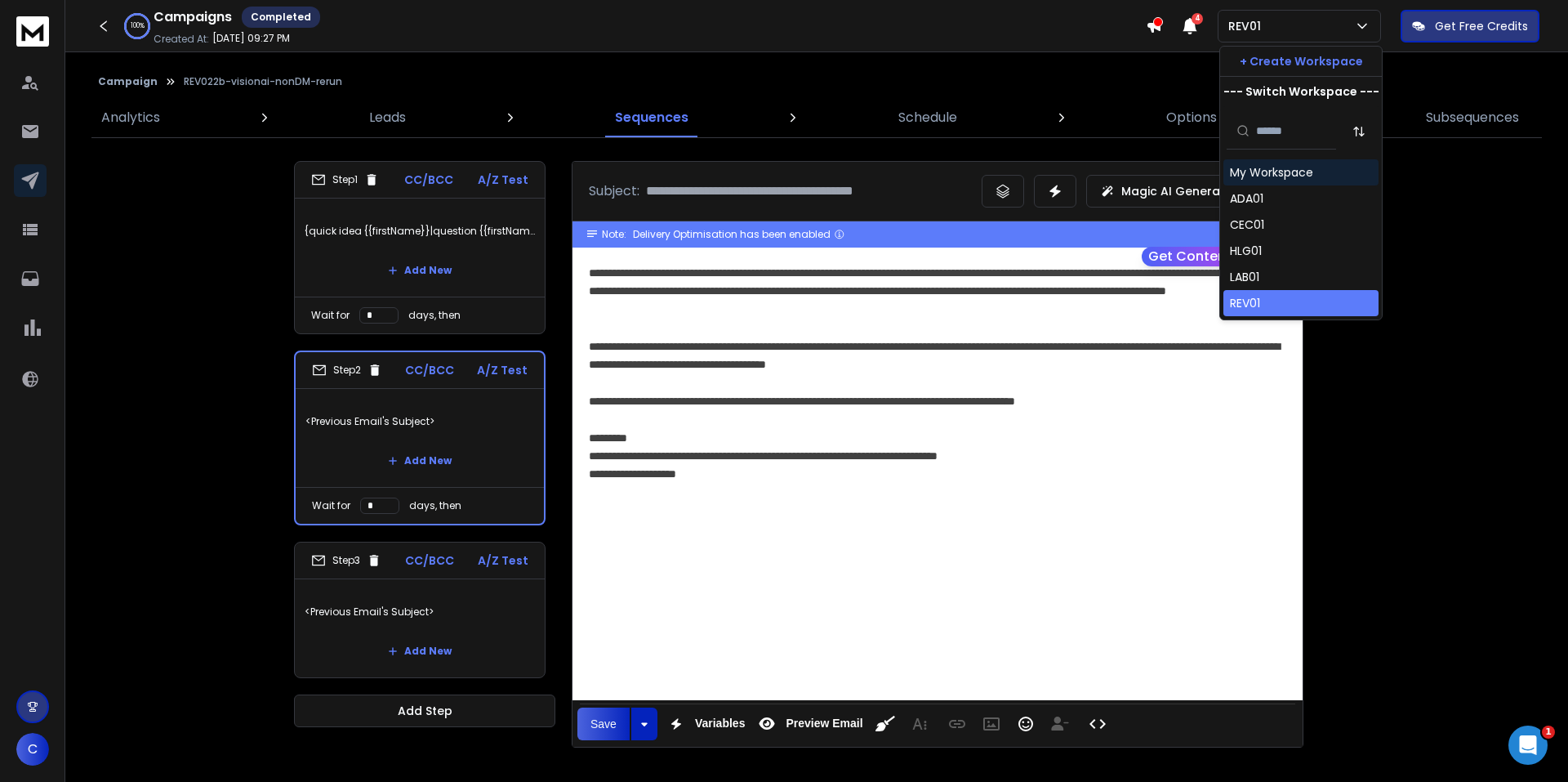
click at [1287, 181] on div "My Workspace" at bounding box center [1300, 173] width 155 height 26
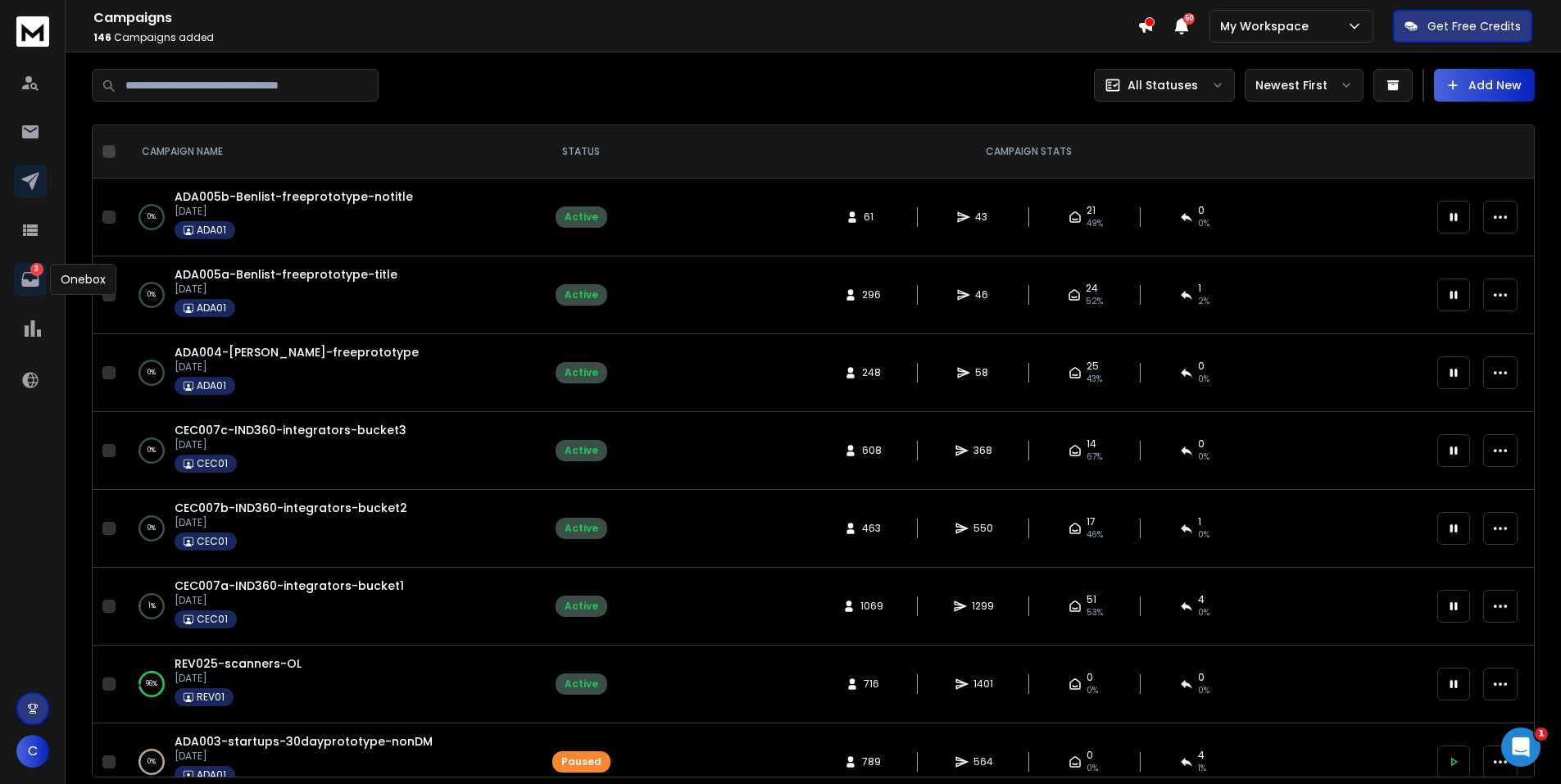
click at [20, 272] on icon at bounding box center [30, 279] width 19 height 19
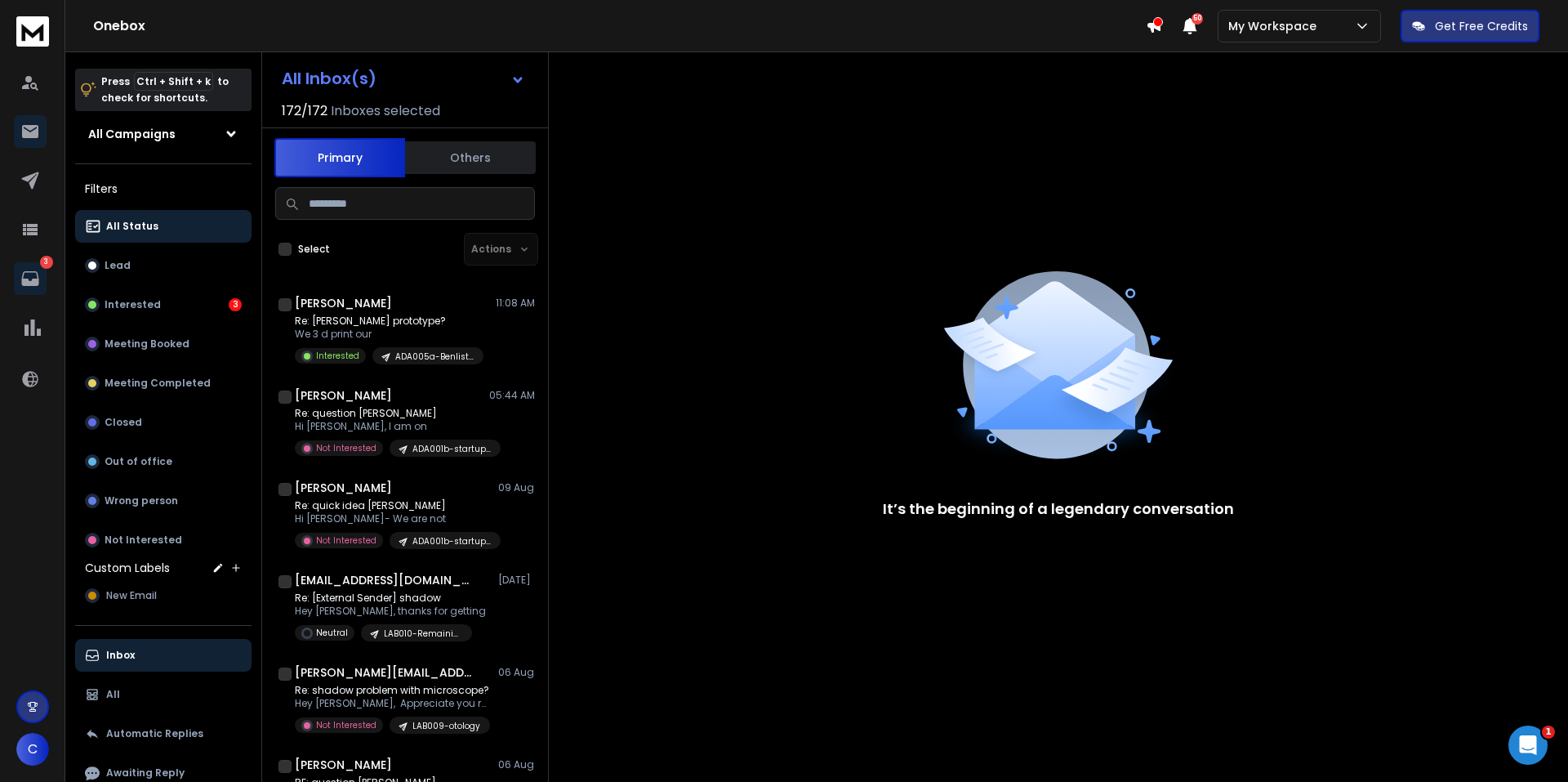
click at [42, 130] on link at bounding box center [30, 131] width 32 height 32
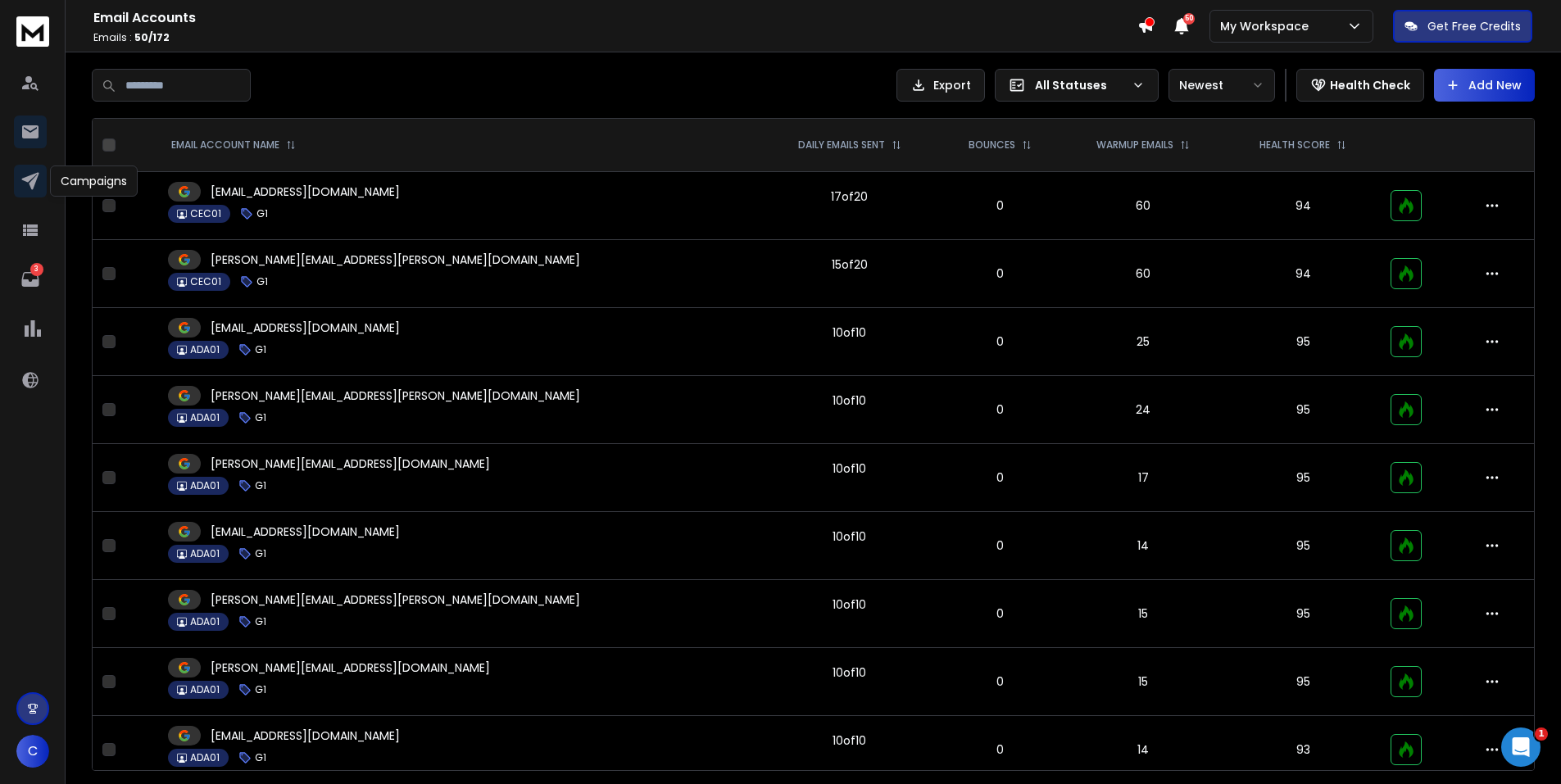
click at [21, 177] on icon at bounding box center [30, 181] width 19 height 19
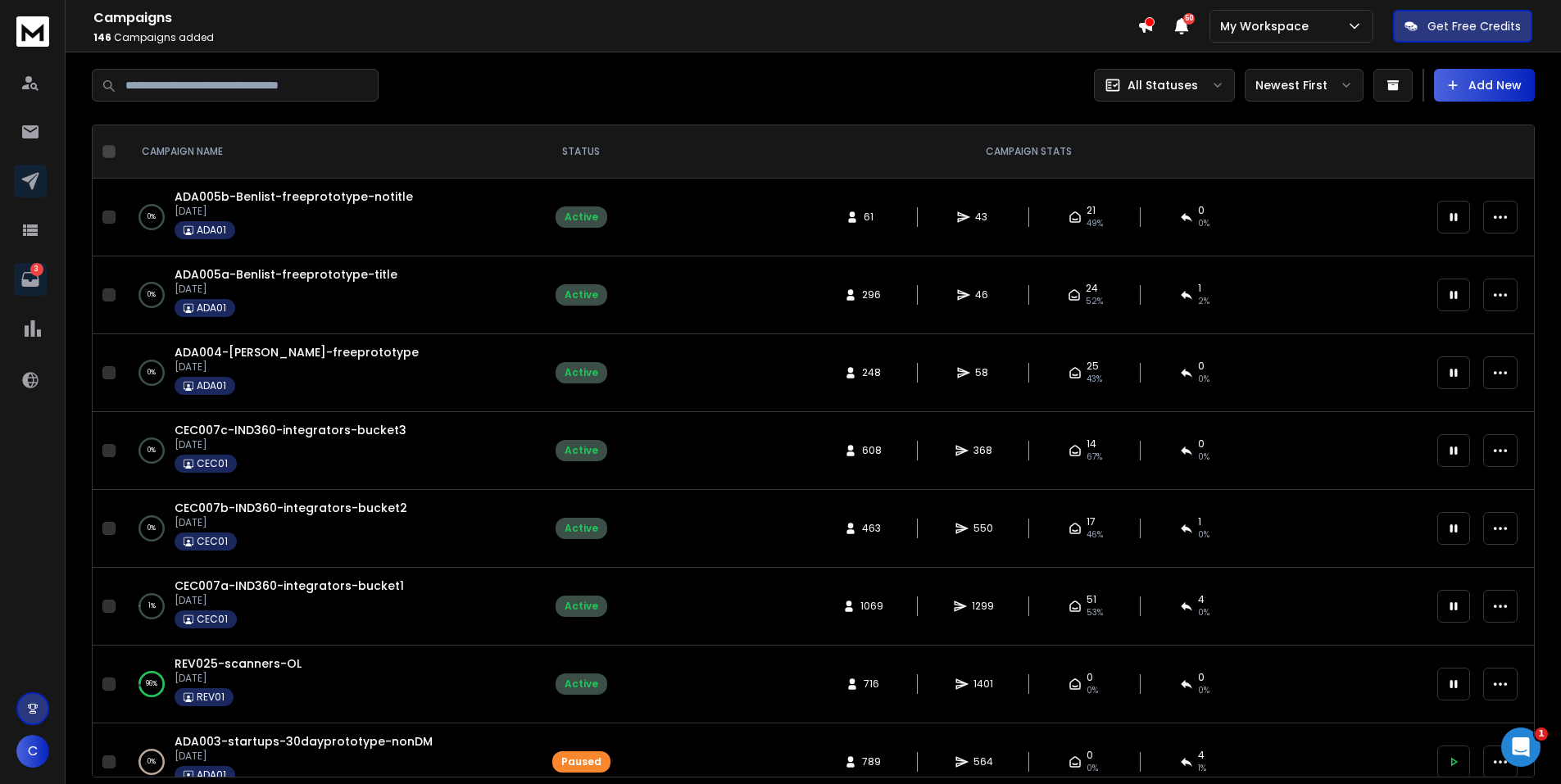
click at [35, 281] on icon at bounding box center [30, 279] width 17 height 15
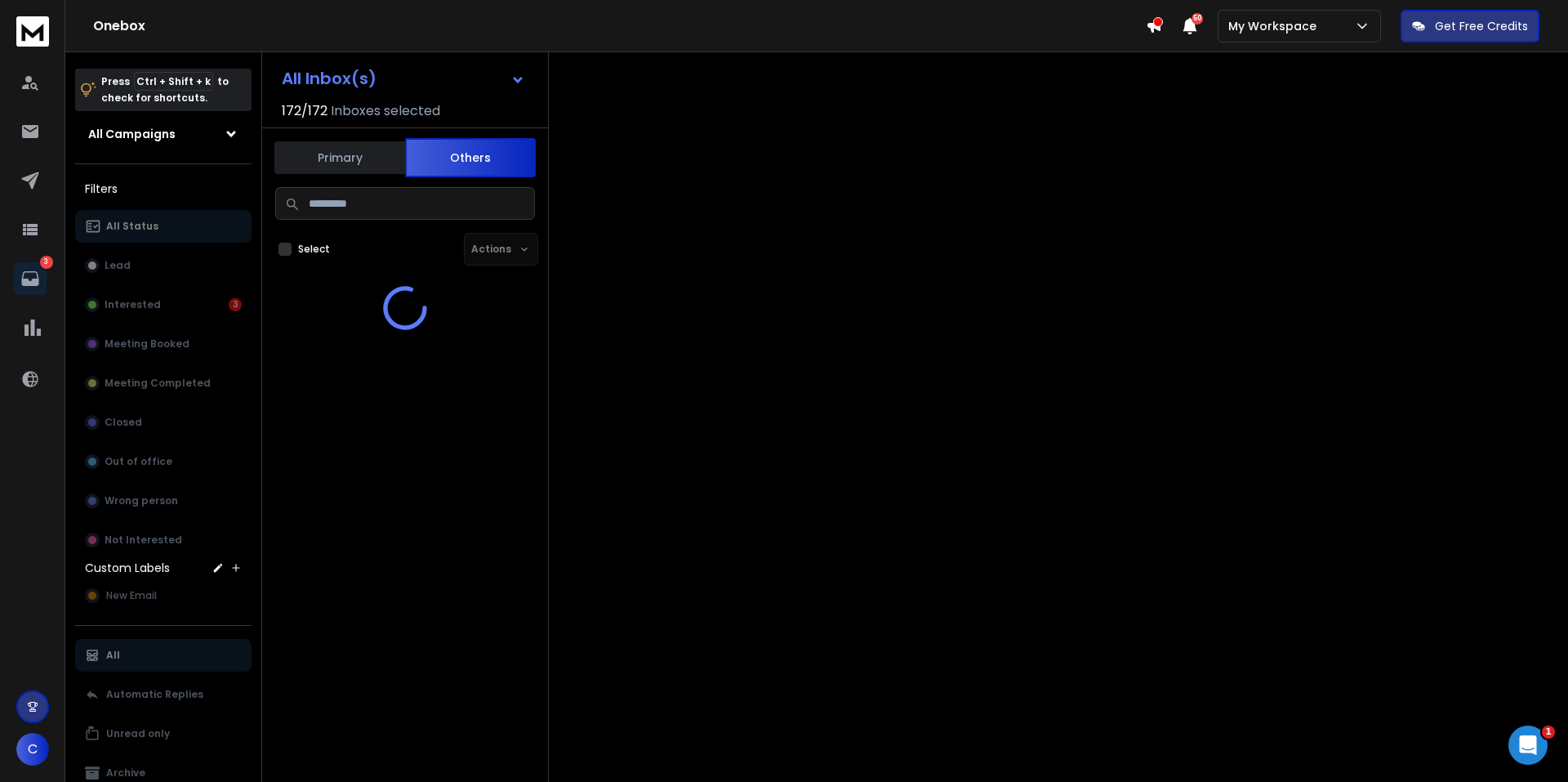
click at [494, 161] on button "Others" at bounding box center [471, 157] width 131 height 39
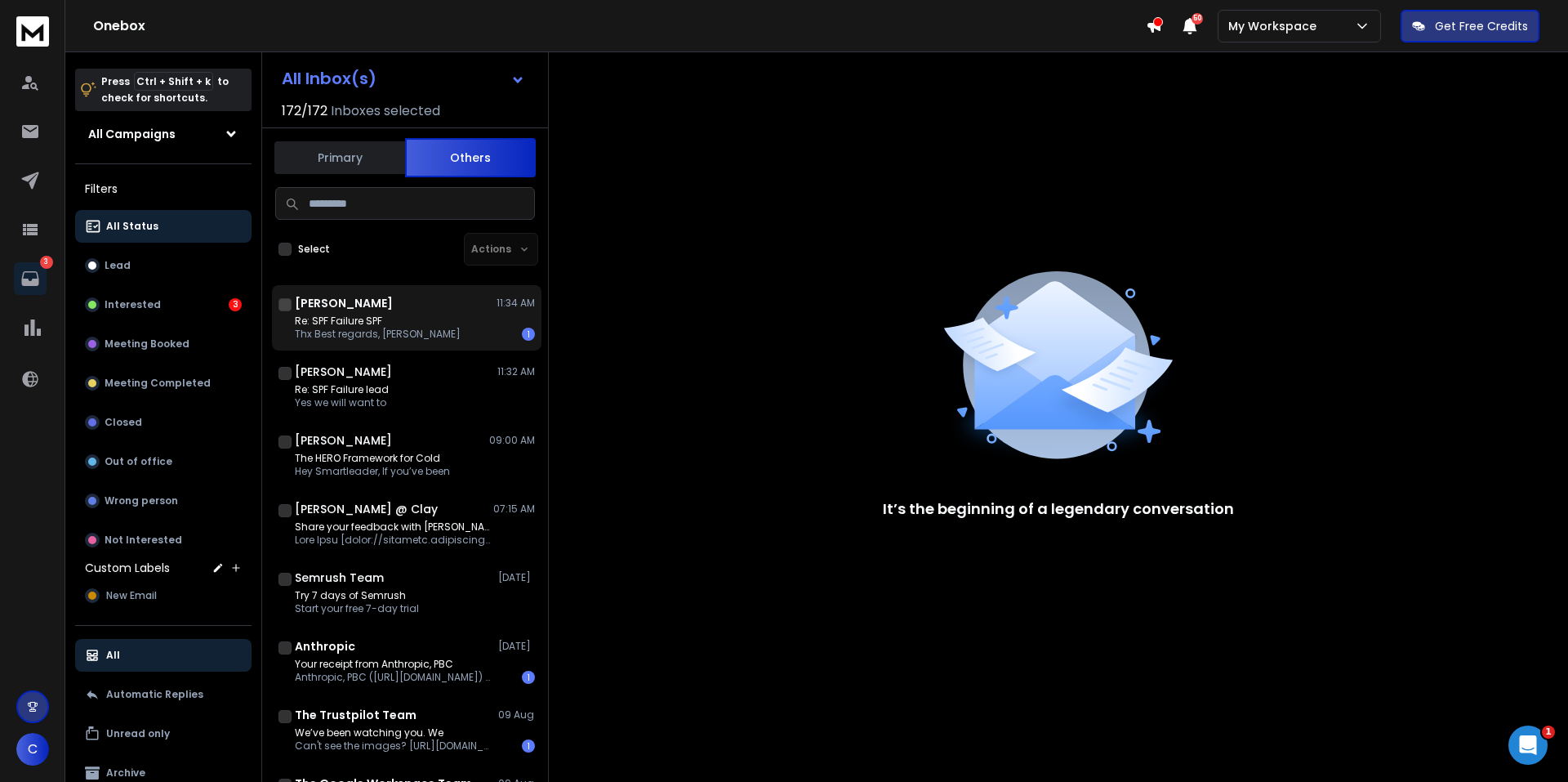
click at [450, 299] on div "[PERSON_NAME] 11:34 AM" at bounding box center [414, 303] width 240 height 17
